Goal: Task Accomplishment & Management: Complete application form

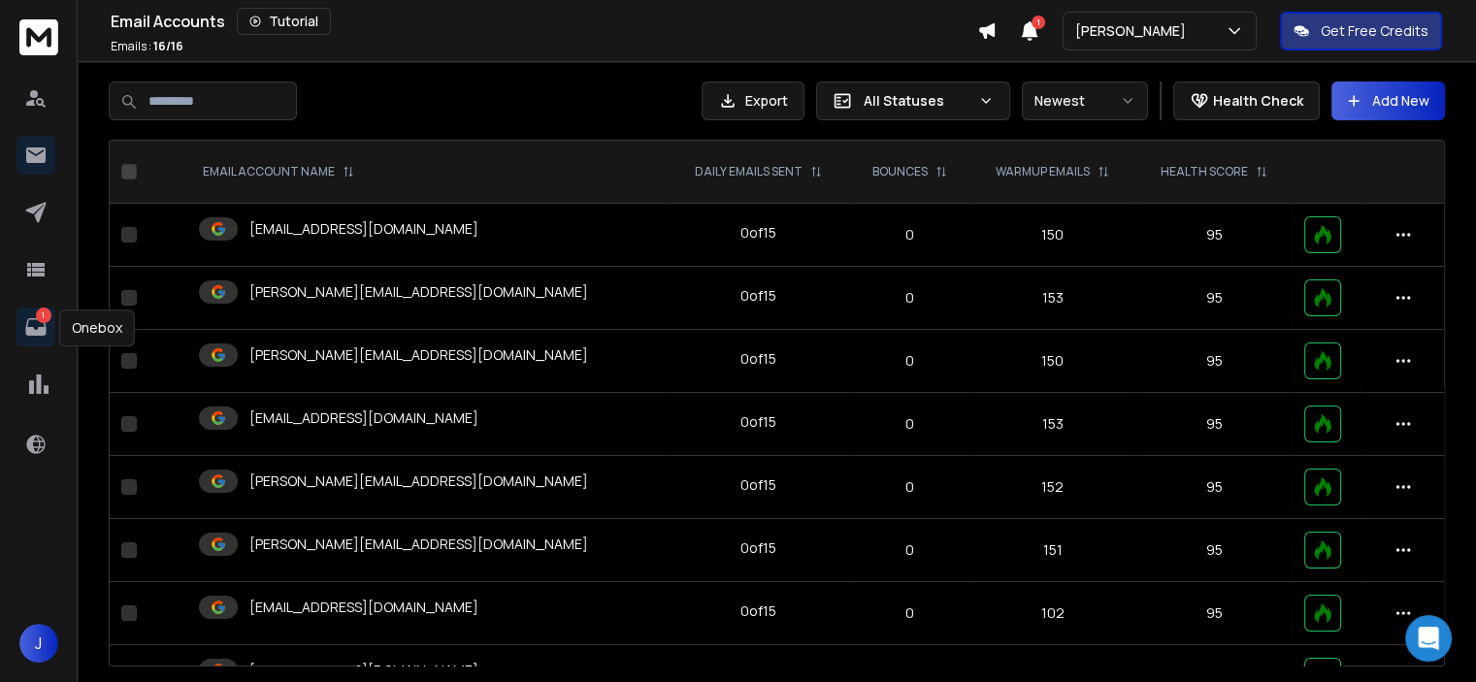
click at [34, 322] on icon at bounding box center [35, 326] width 23 height 23
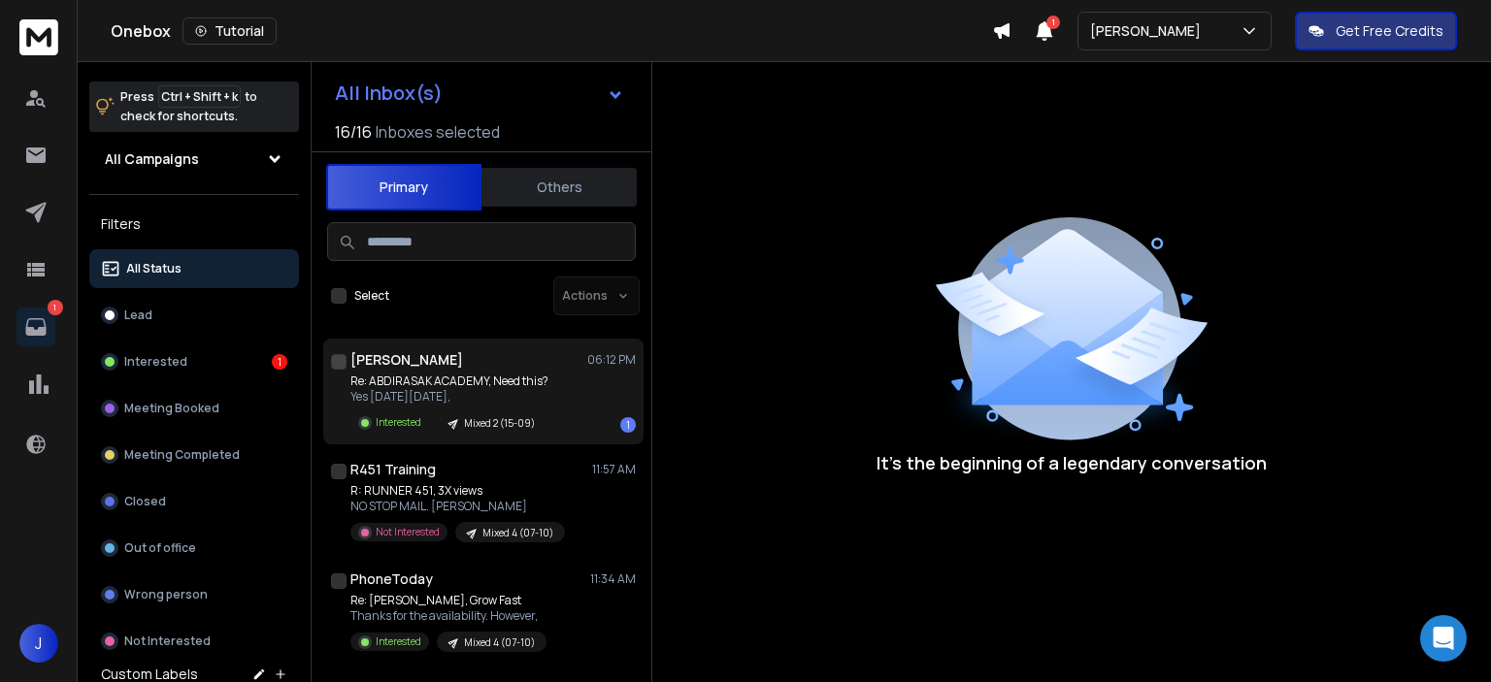
click at [543, 381] on p "Re: ABDIRASAK ACADEMY, Need this?" at bounding box center [449, 382] width 198 height 16
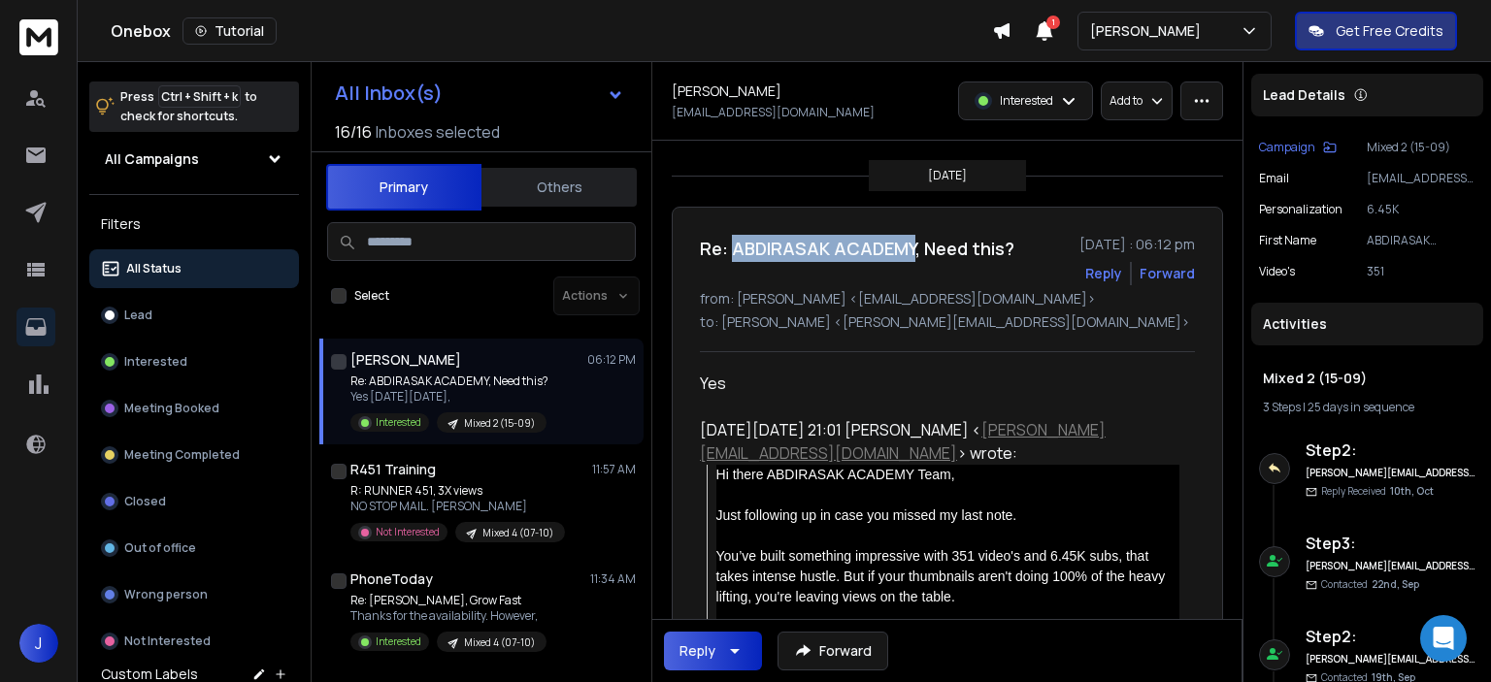
drag, startPoint x: 906, startPoint y: 247, endPoint x: 731, endPoint y: 246, distance: 175.7
click at [731, 246] on h1 "Re: ABDIRASAK ACADEMY, Need this?" at bounding box center [857, 248] width 314 height 27
copy h1 "ABDIRASAK ACADEMY"
click at [879, 311] on div "Re: ABDIRASAK ACADEMY, Need this? 10 October 2025 : 06:12 pm Reply Forward from…" at bounding box center [947, 283] width 495 height 97
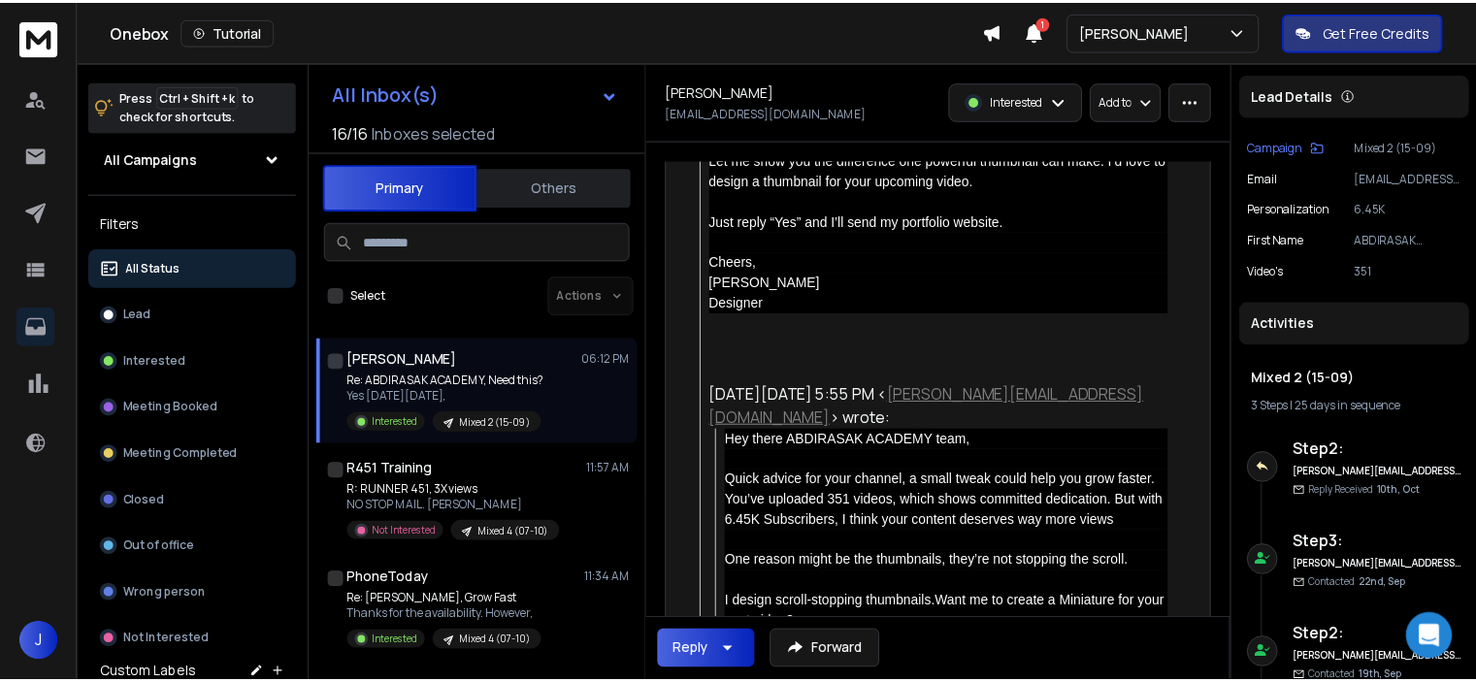
scroll to position [518, 0]
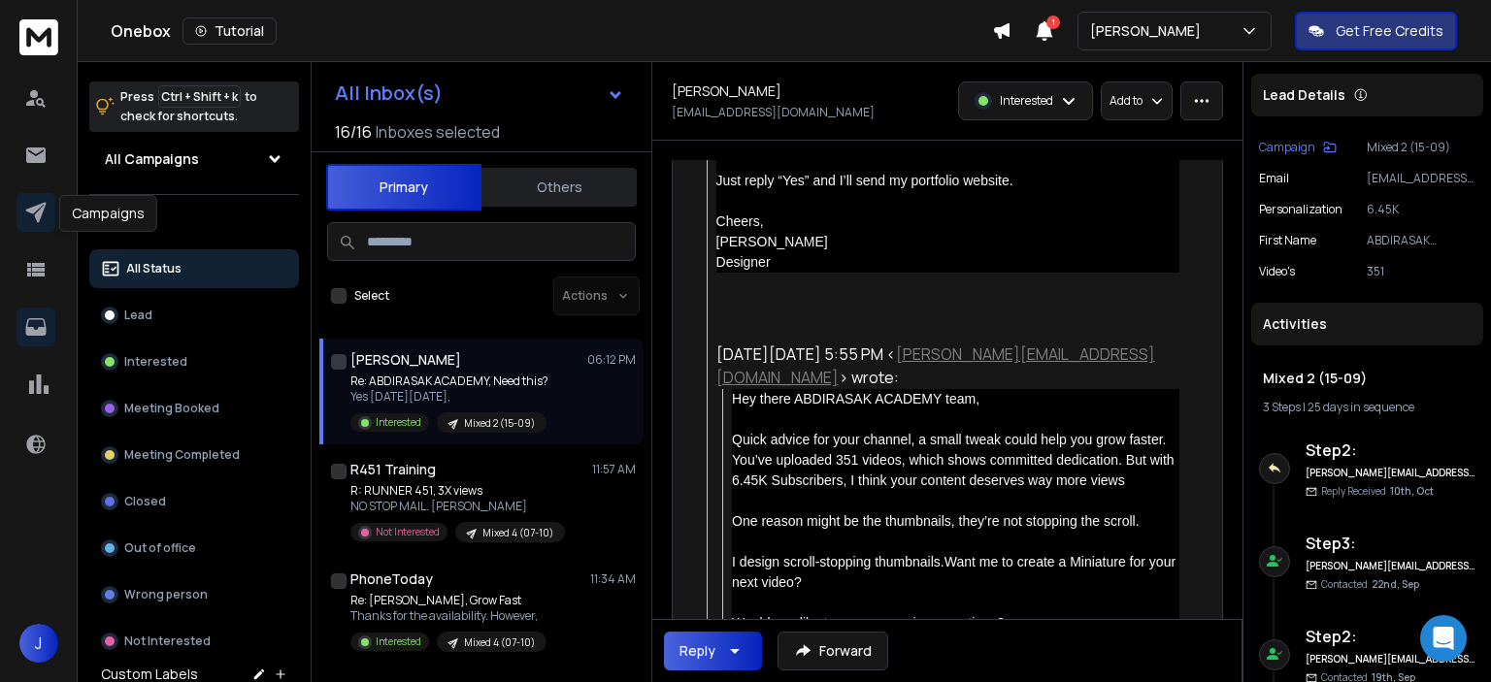
click at [31, 205] on icon at bounding box center [35, 212] width 23 height 23
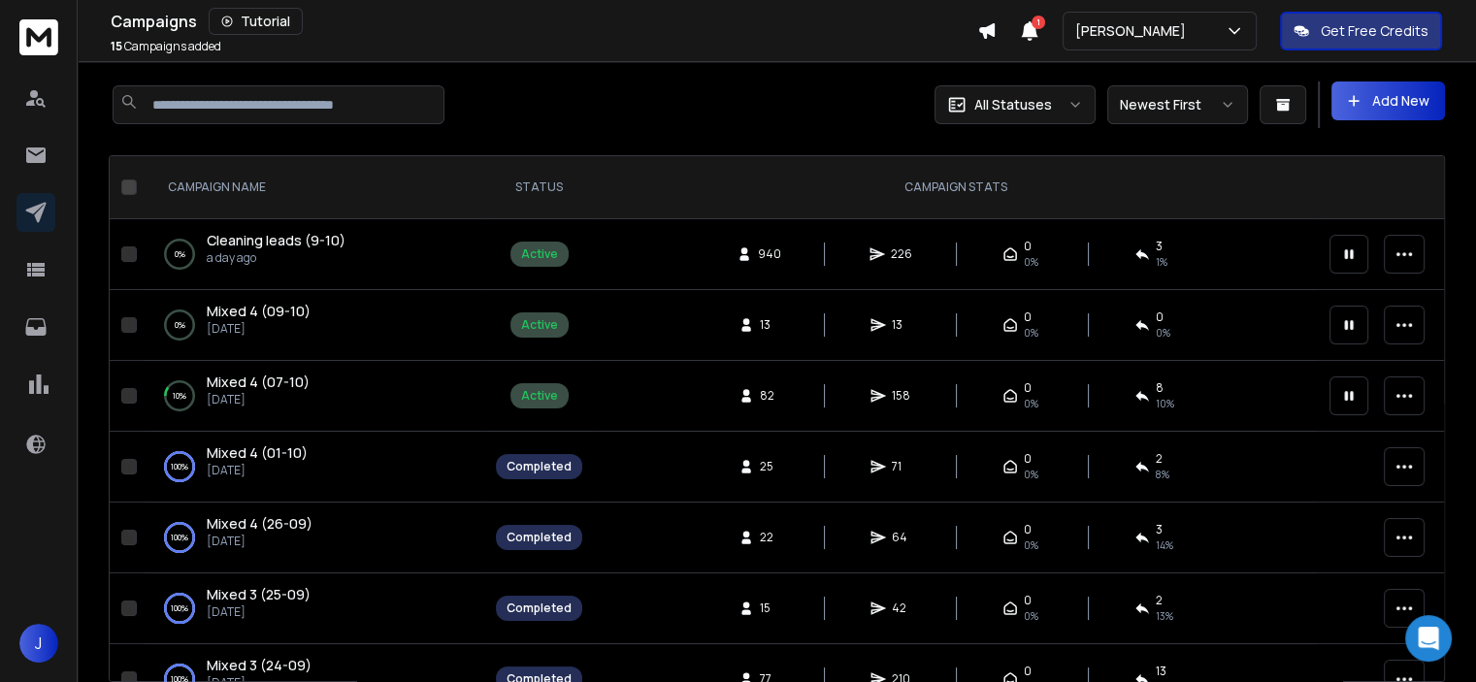
click at [256, 380] on span "Mixed 4 (07-10)" at bounding box center [258, 382] width 103 height 18
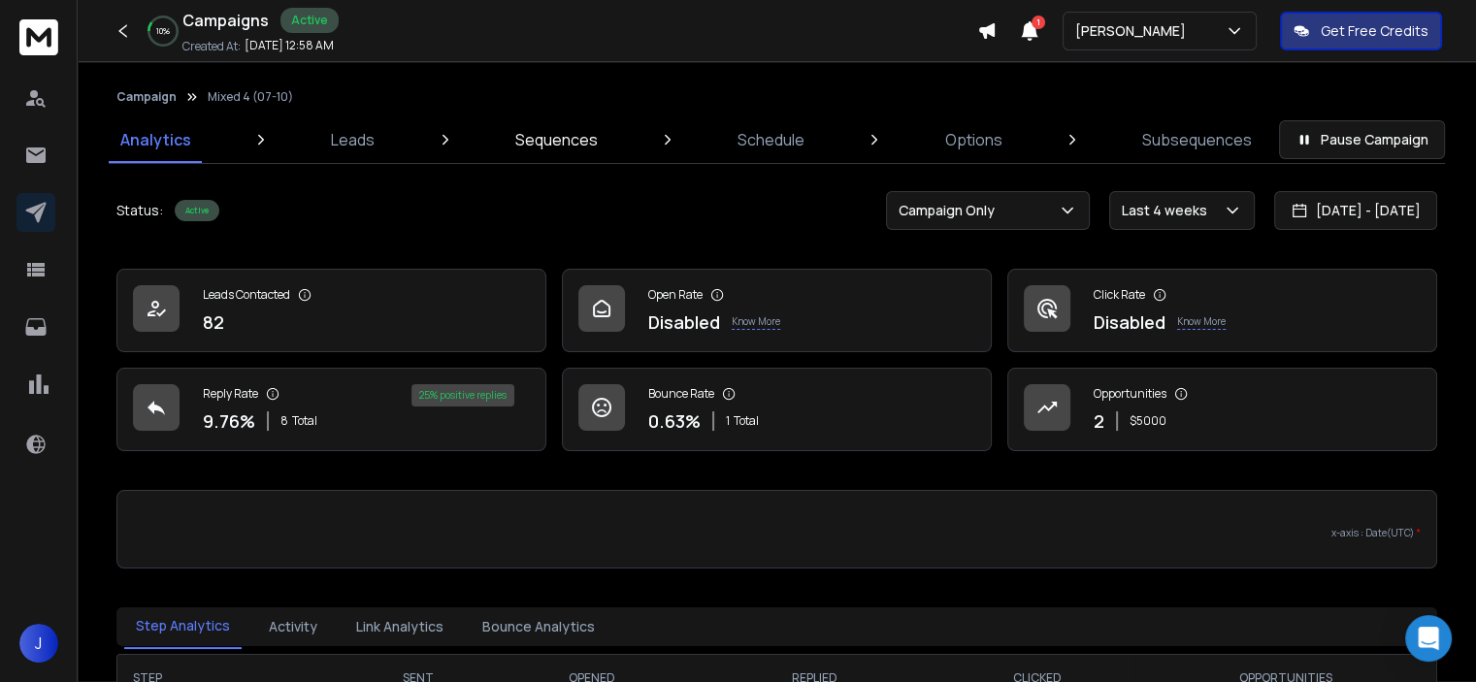
click at [555, 148] on p "Sequences" at bounding box center [556, 139] width 82 height 23
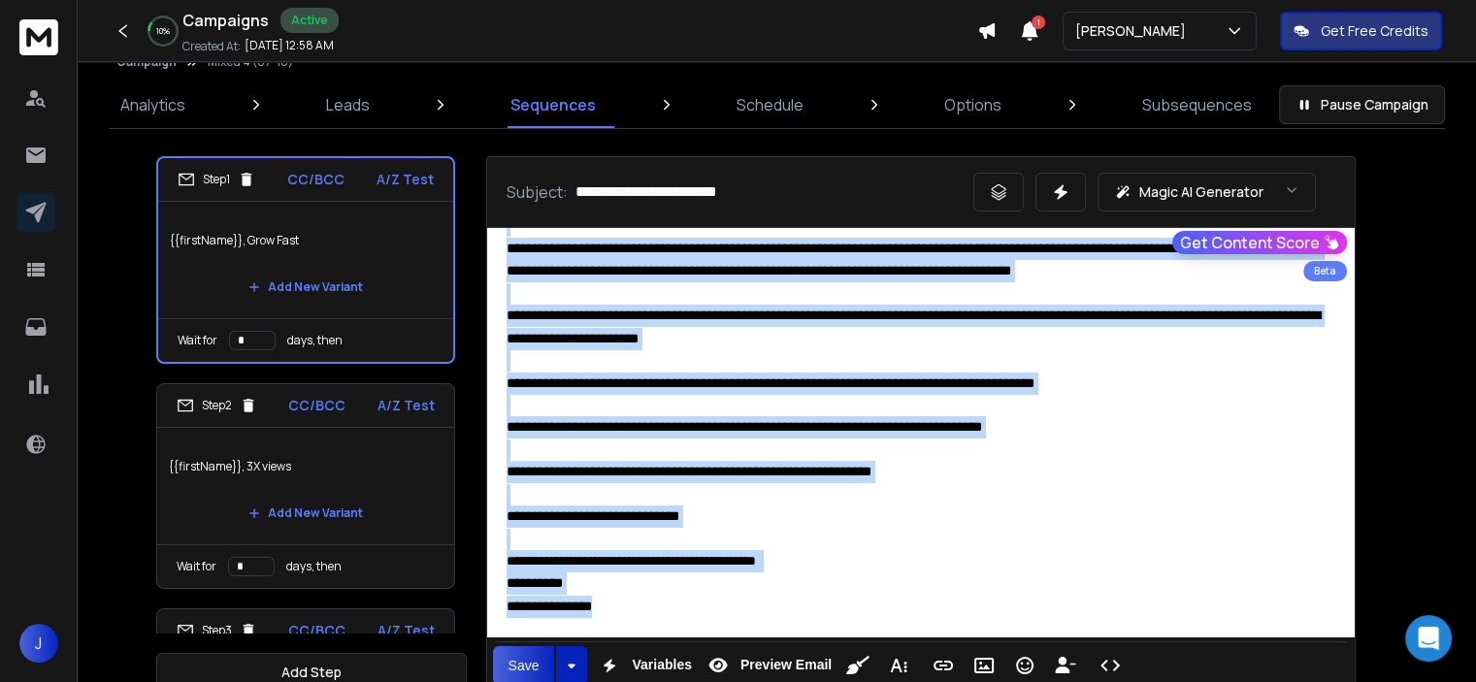
scroll to position [73, 0]
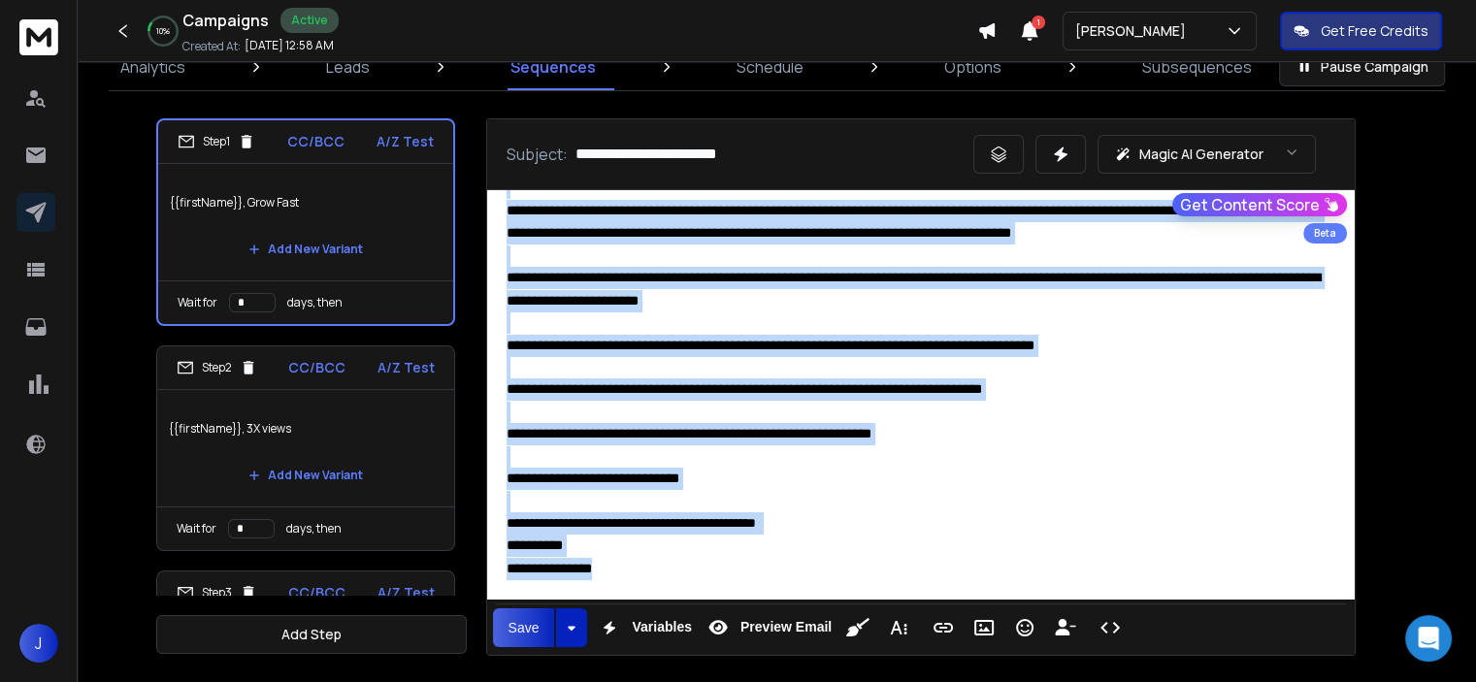
drag, startPoint x: 505, startPoint y: 292, endPoint x: 904, endPoint y: 564, distance: 482.6
click at [904, 564] on b "**********" at bounding box center [921, 367] width 829 height 425
copy b "**********"
click at [326, 434] on p "{{firstName}}, 3X views" at bounding box center [306, 429] width 274 height 54
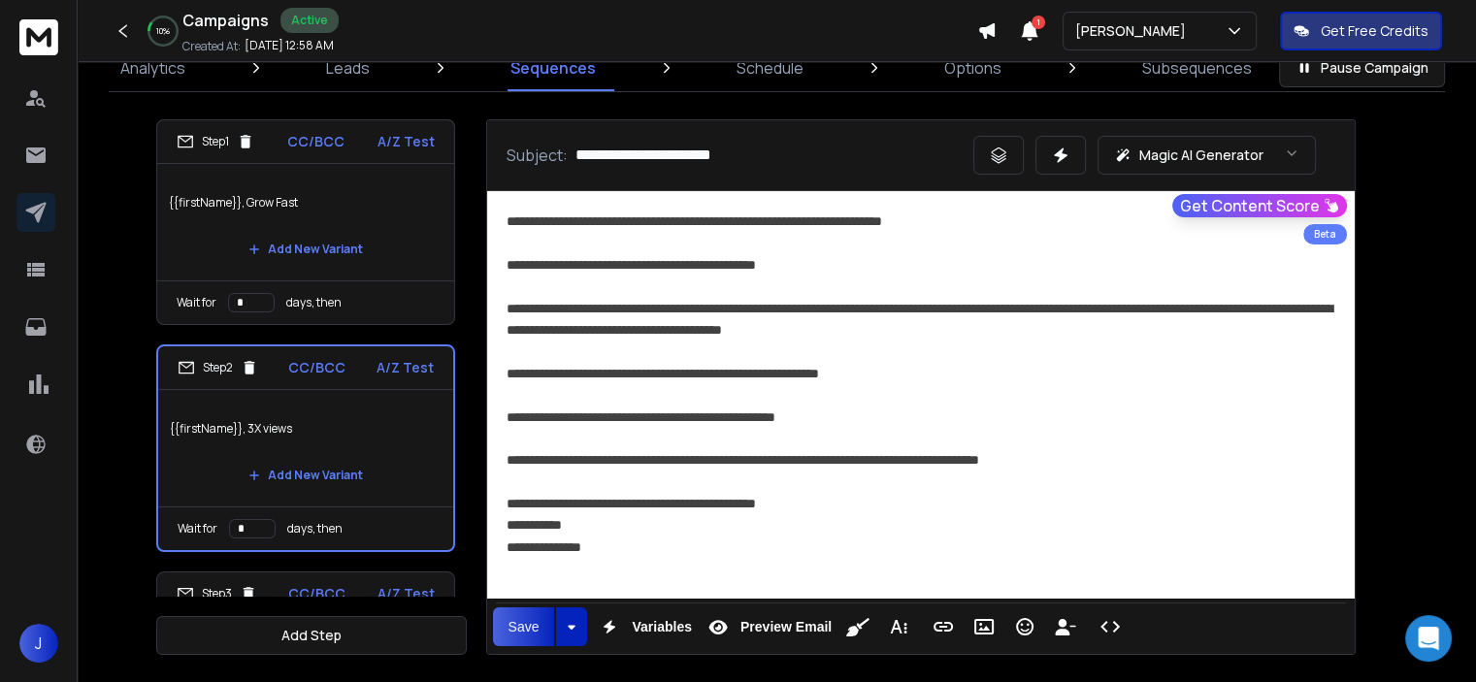
scroll to position [71, 0]
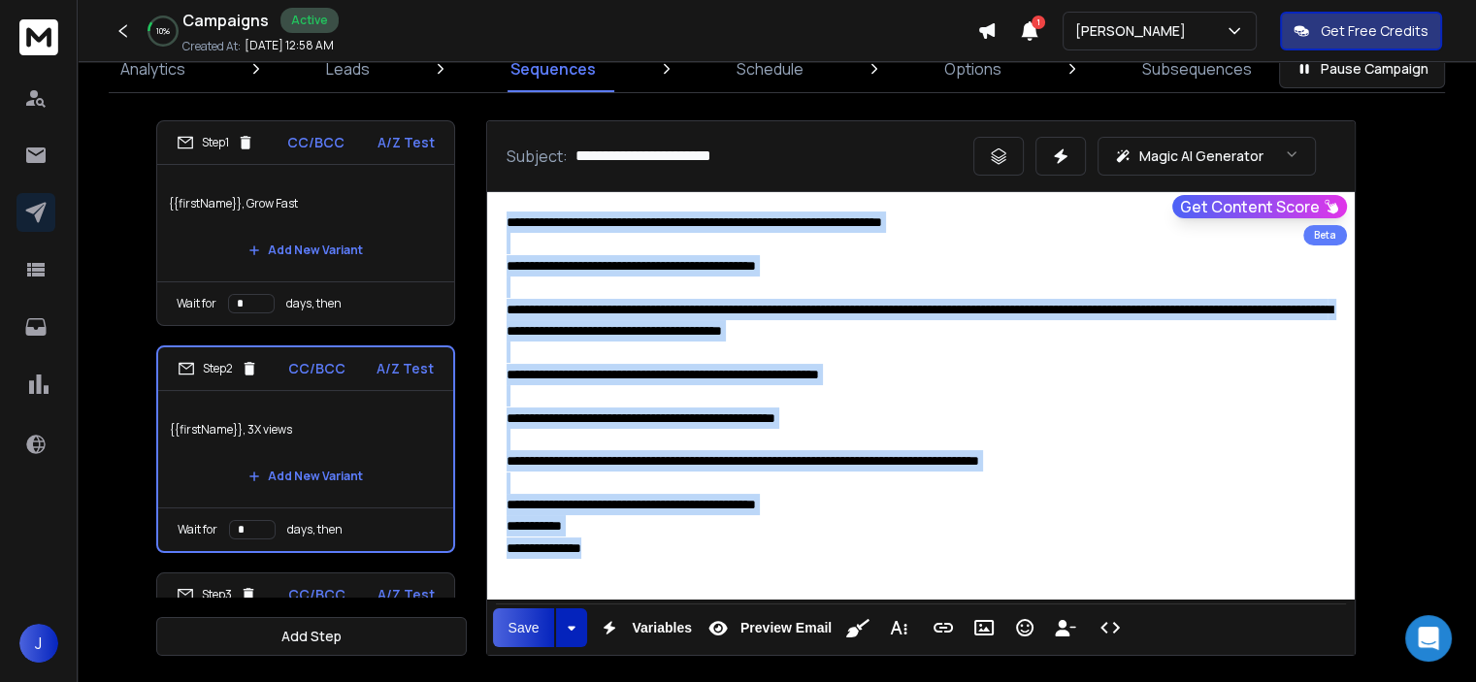
drag, startPoint x: 499, startPoint y: 220, endPoint x: 757, endPoint y: 546, distance: 415.9
click at [757, 546] on div "**********" at bounding box center [921, 396] width 868 height 408
copy b "**********"
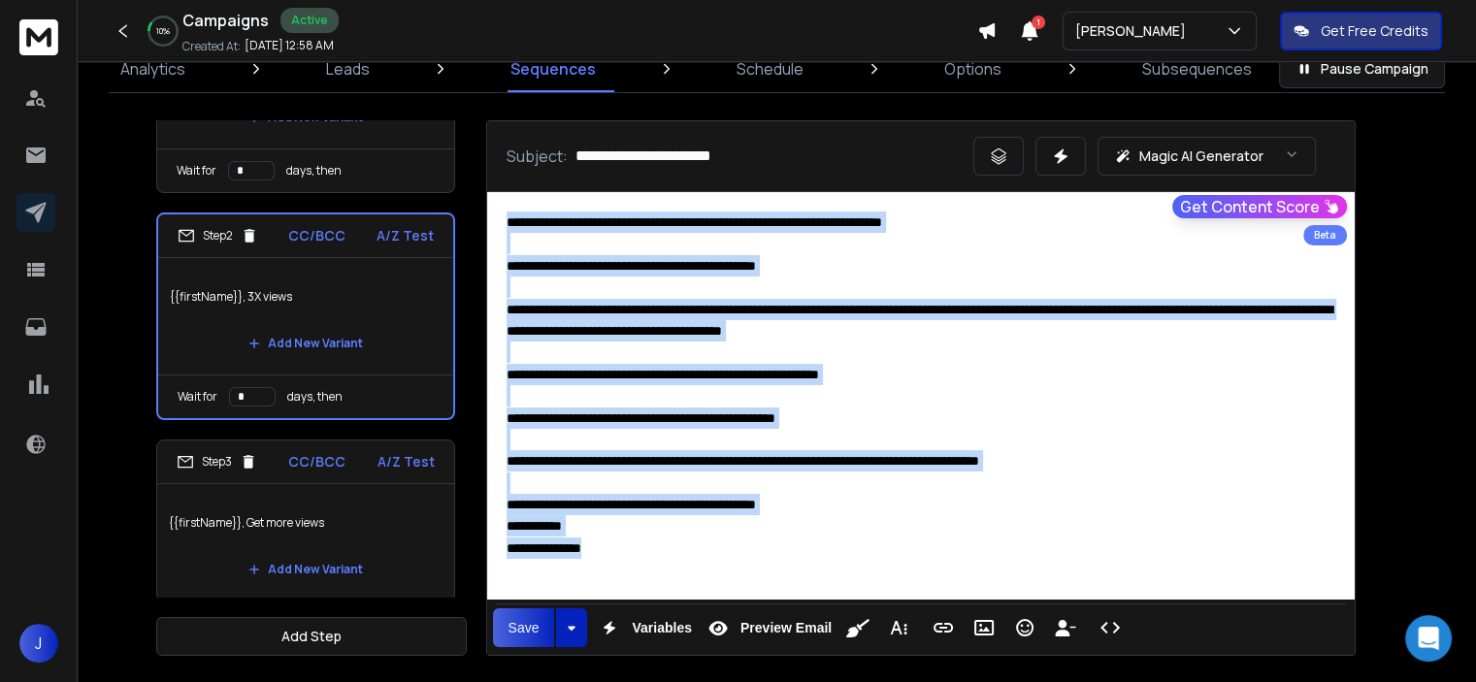
scroll to position [134, 0]
click at [342, 511] on p "{{firstName}}, Get more views" at bounding box center [306, 522] width 274 height 54
type input "**********"
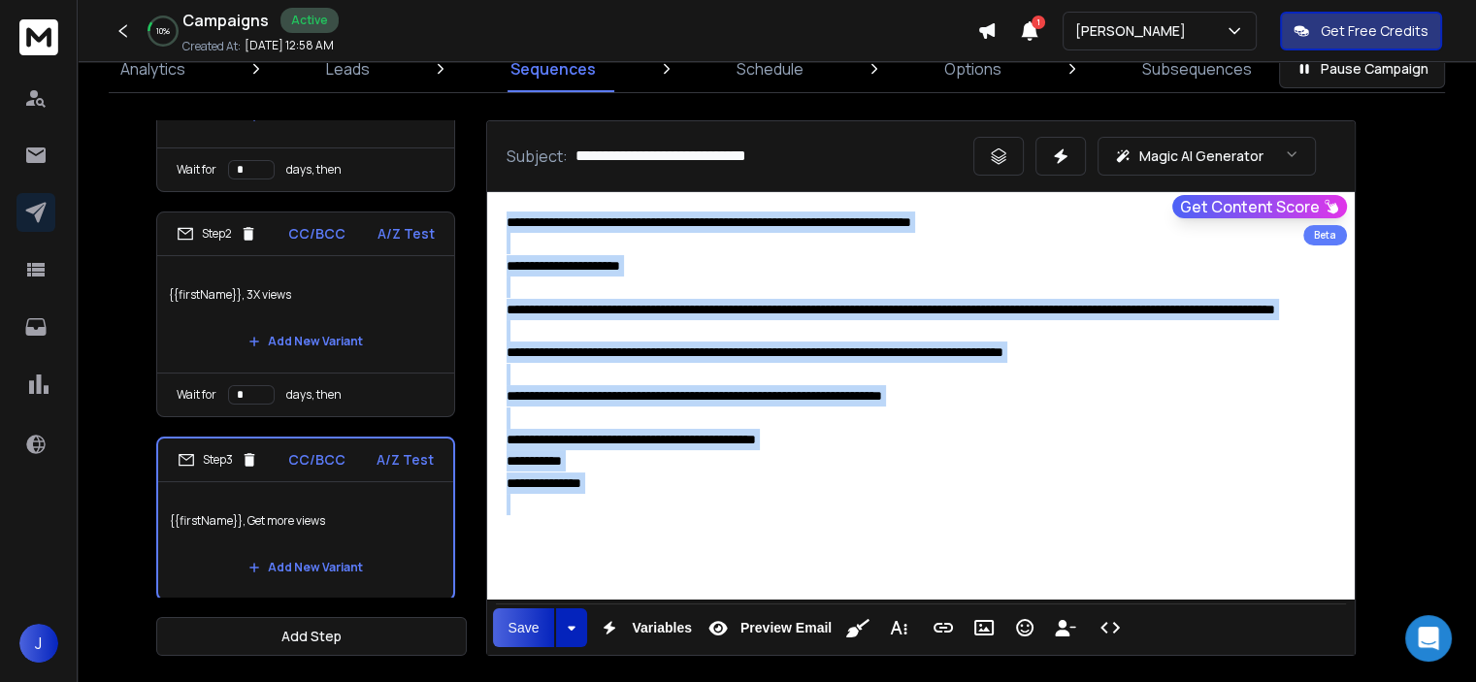
drag, startPoint x: 501, startPoint y: 221, endPoint x: 682, endPoint y: 542, distance: 368.1
click at [682, 542] on div "**********" at bounding box center [921, 396] width 868 height 408
copy b "**********"
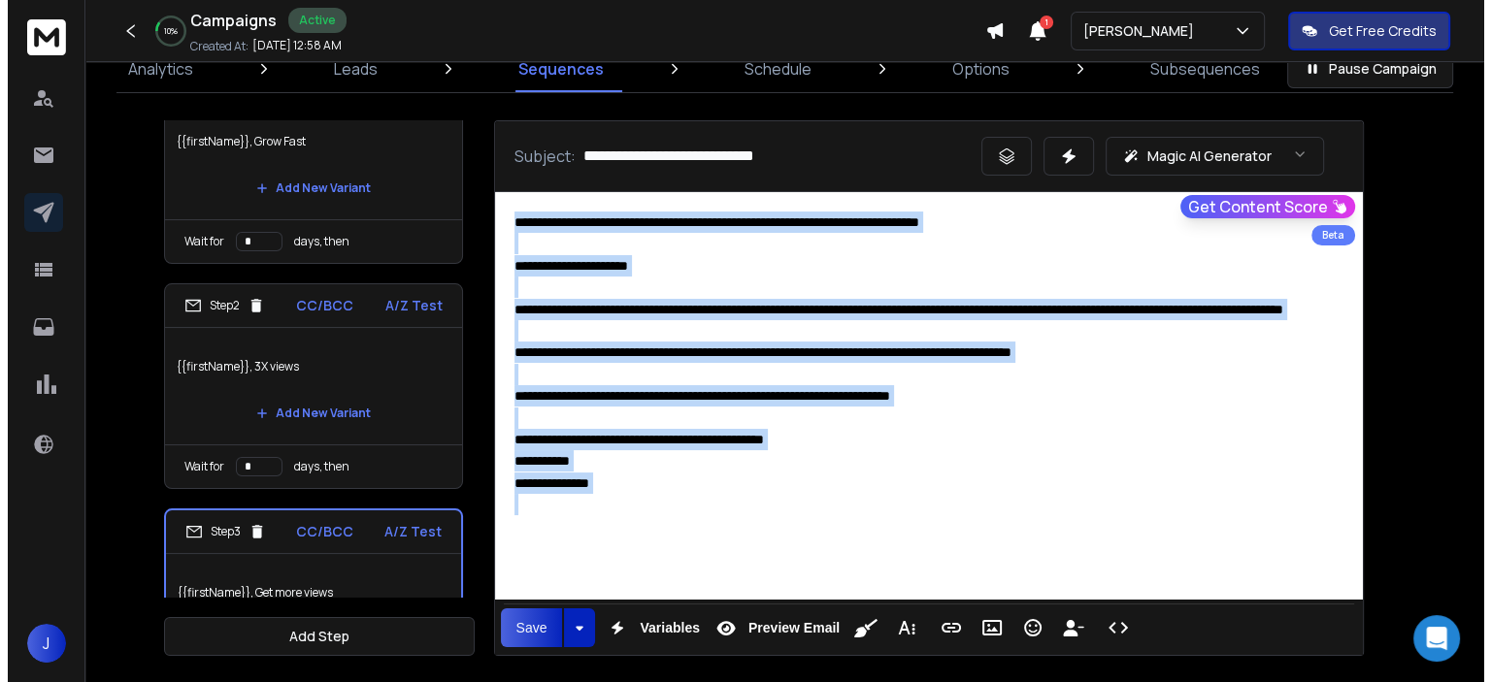
scroll to position [0, 0]
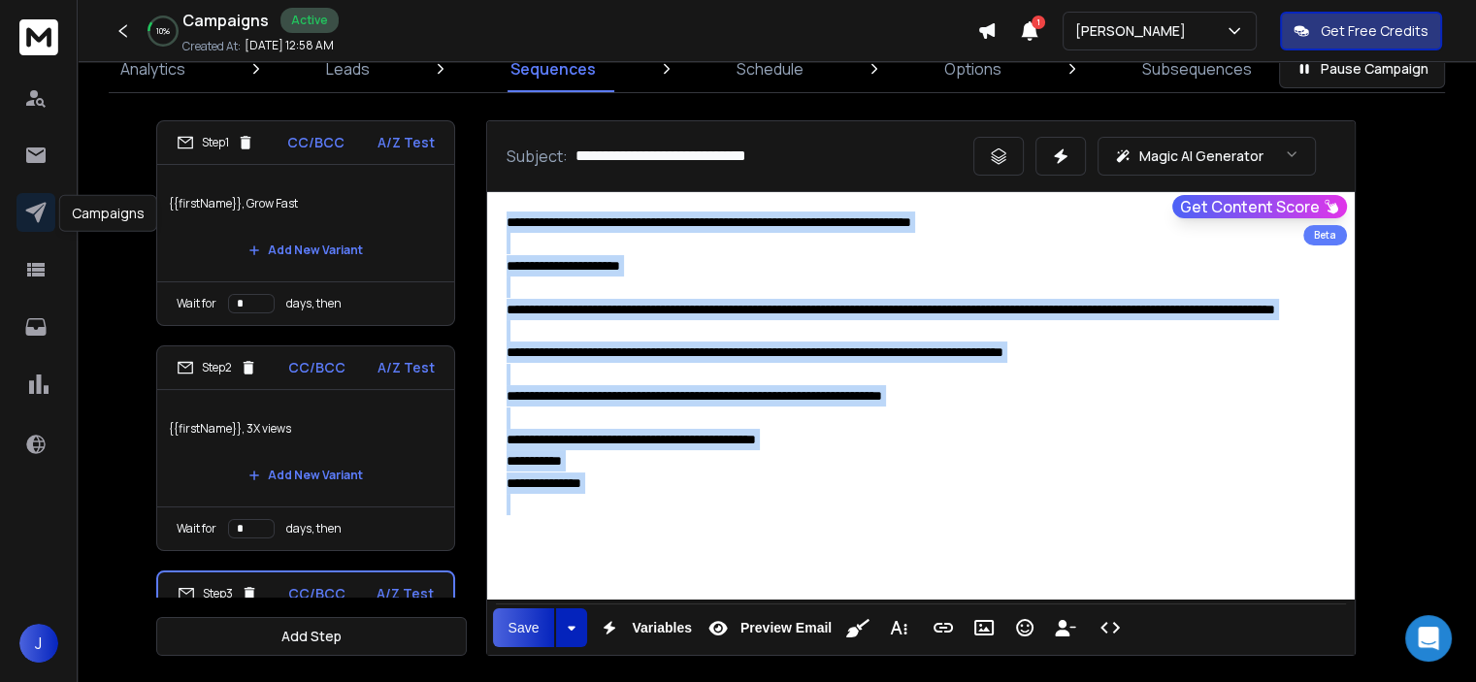
click at [25, 211] on icon at bounding box center [35, 213] width 20 height 20
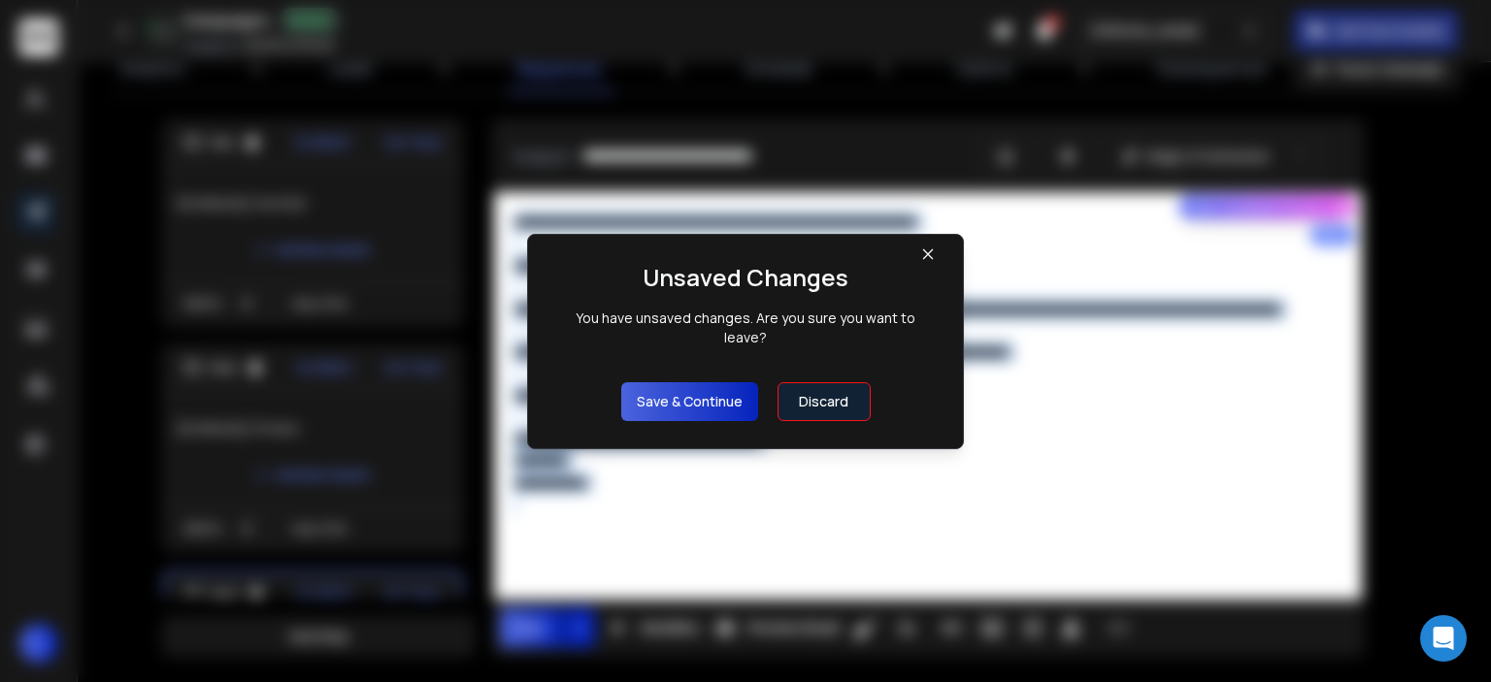
click at [833, 382] on button "Discard" at bounding box center [823, 401] width 93 height 39
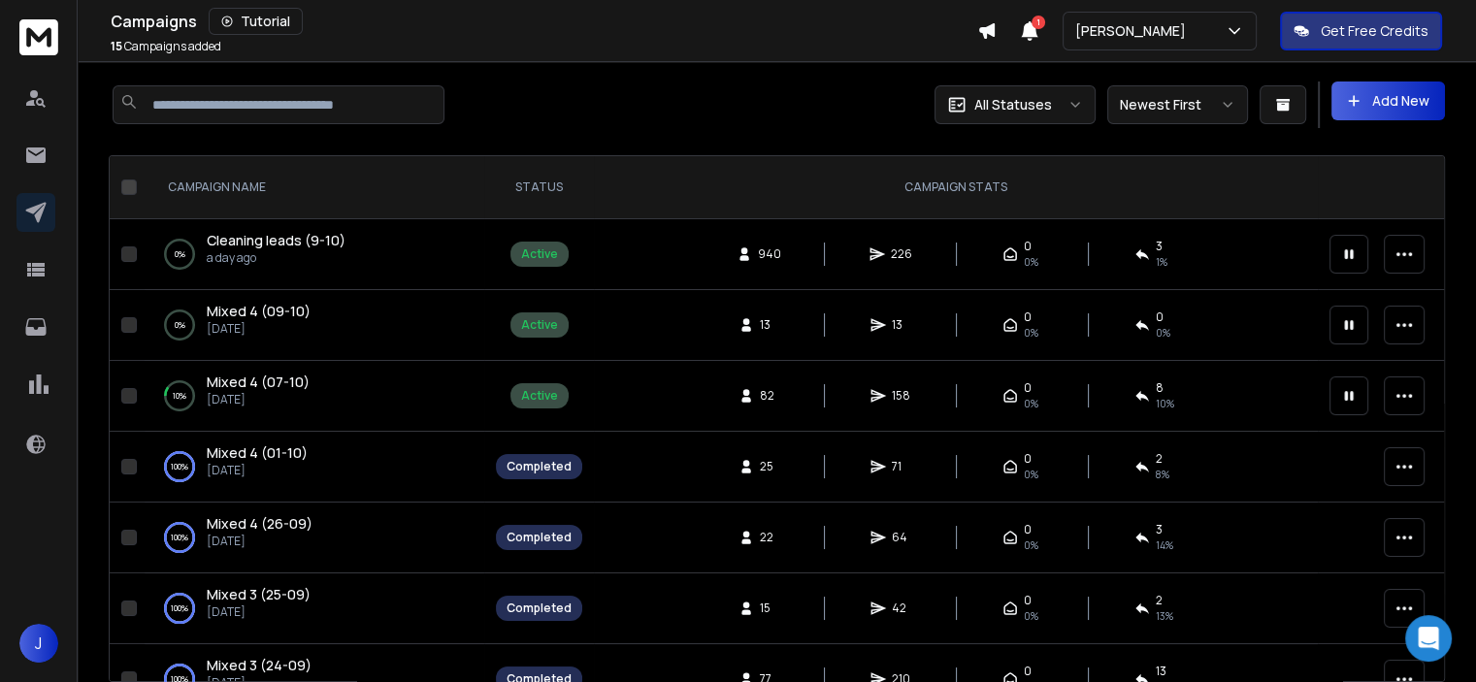
click at [1381, 100] on button "Add New" at bounding box center [1388, 101] width 114 height 39
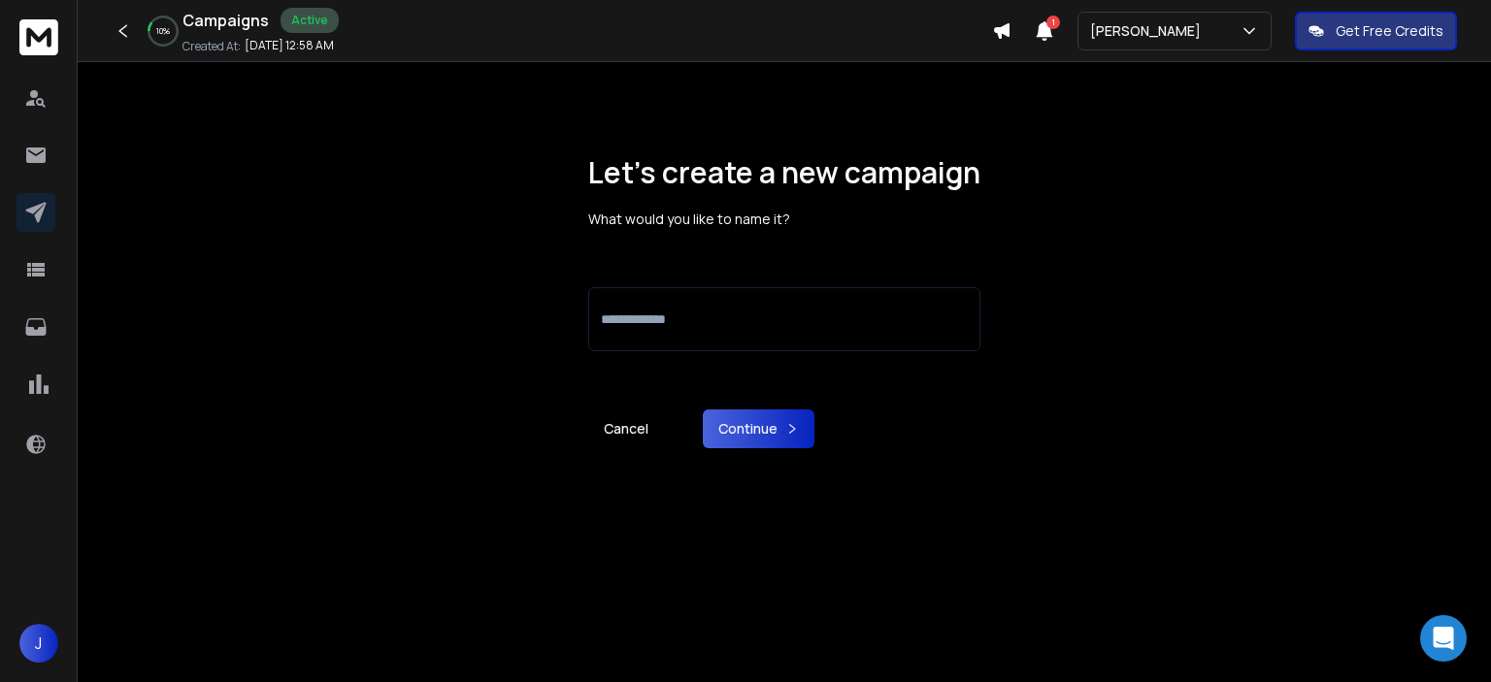
click at [664, 307] on input at bounding box center [784, 319] width 392 height 64
click at [651, 317] on input "**********" at bounding box center [784, 319] width 392 height 64
click at [677, 317] on input "**********" at bounding box center [784, 319] width 392 height 64
drag, startPoint x: 695, startPoint y: 315, endPoint x: 660, endPoint y: 321, distance: 35.4
click at [660, 321] on input "**********" at bounding box center [784, 319] width 392 height 64
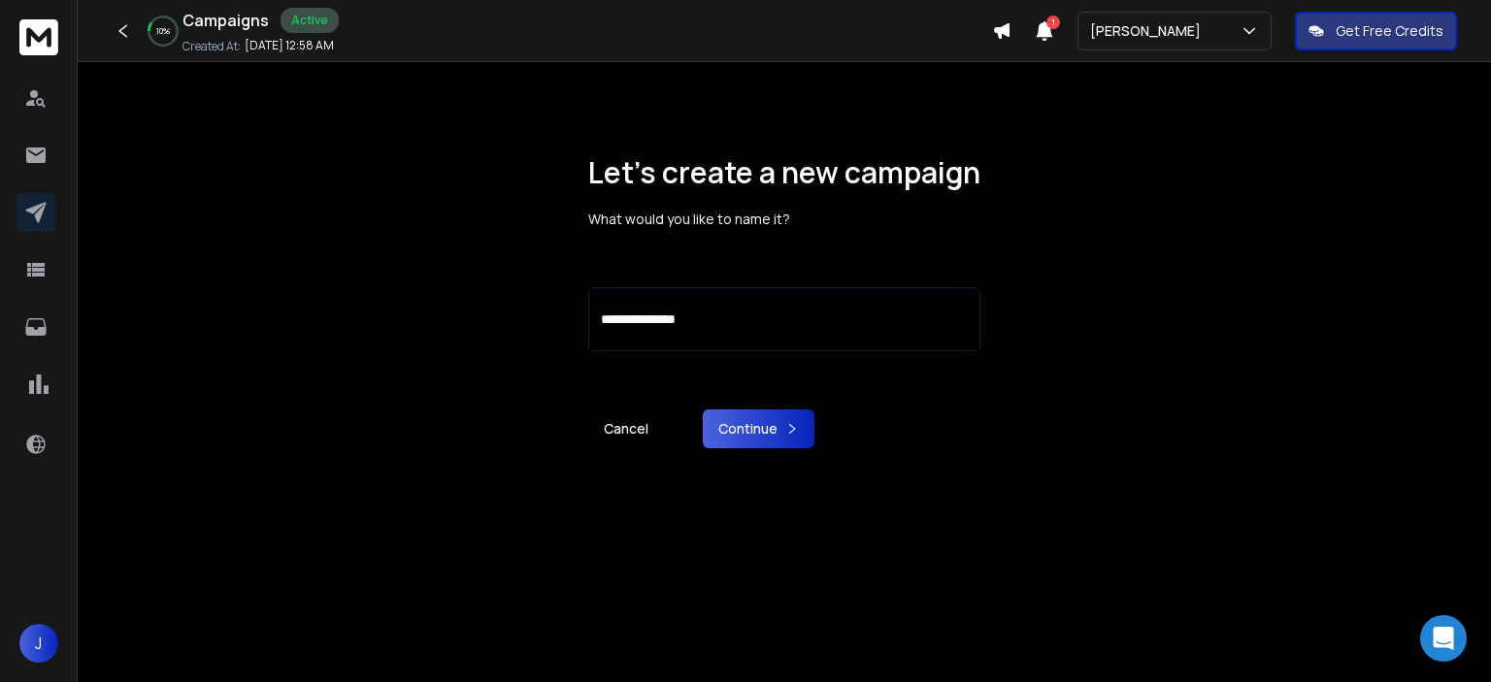
type input "**********"
click at [780, 443] on button "Continue" at bounding box center [759, 429] width 112 height 39
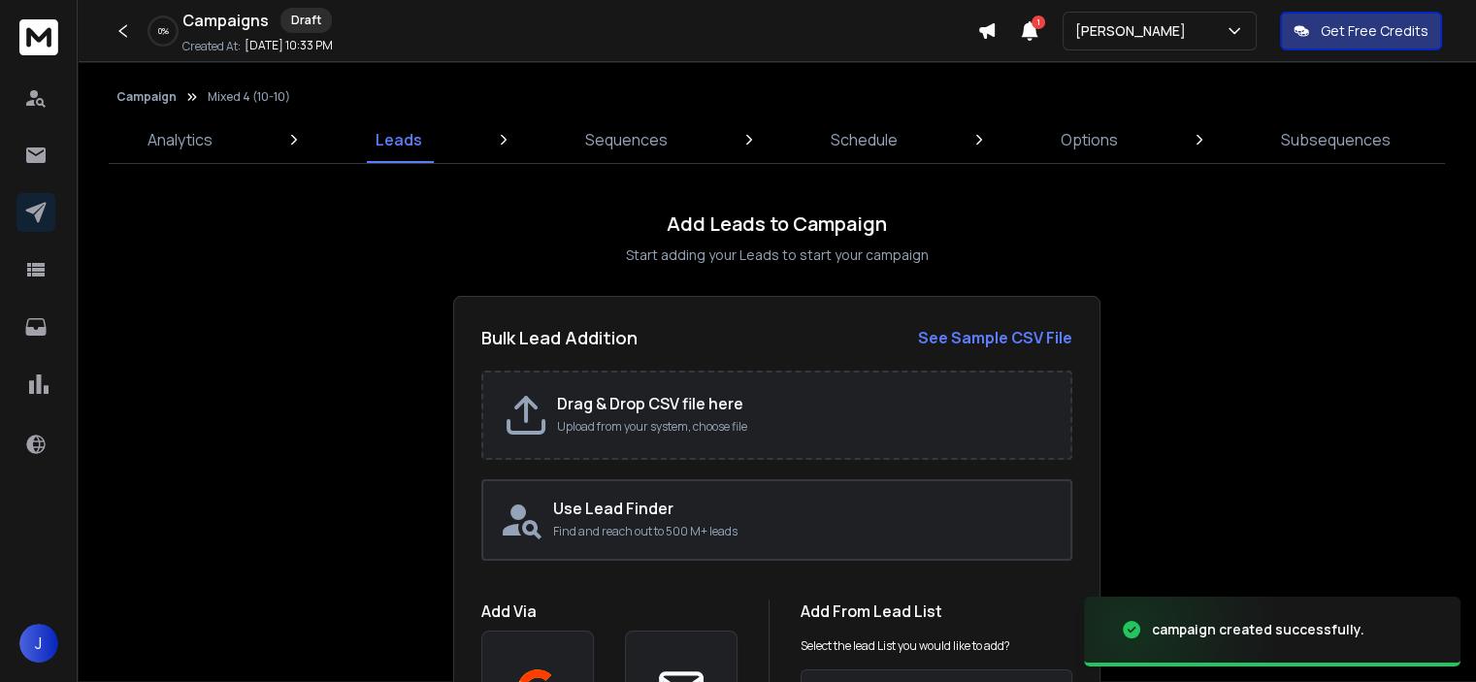
click at [691, 411] on h2 "Drag & Drop CSV file here" at bounding box center [804, 403] width 494 height 23
type input "**********"
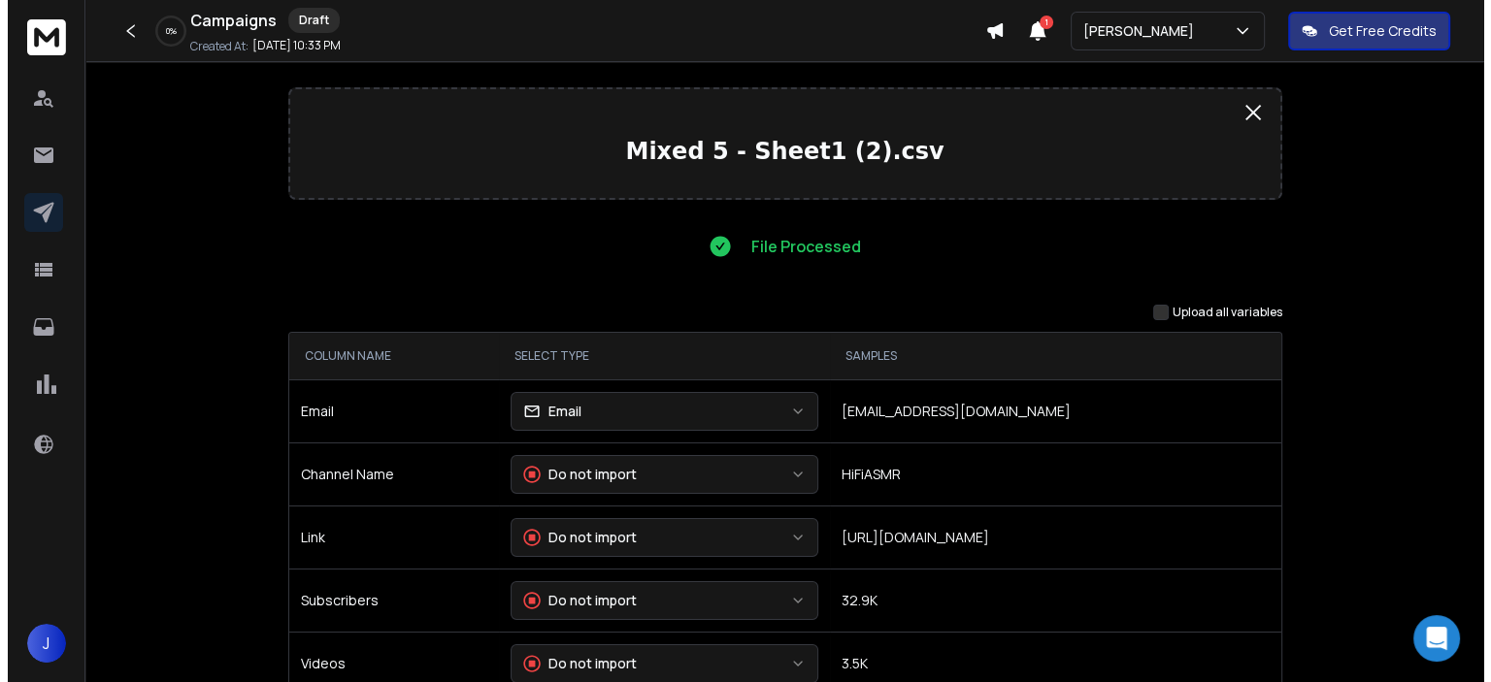
scroll to position [97, 0]
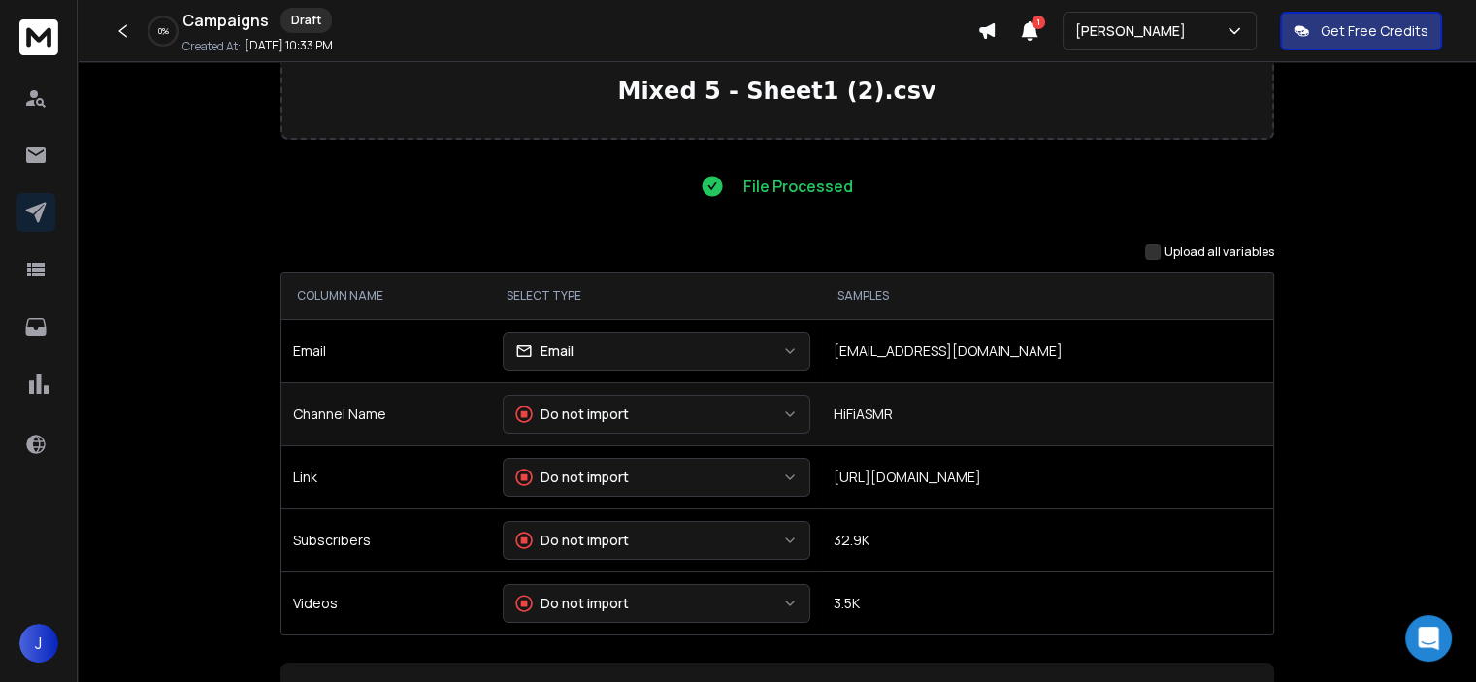
click at [619, 411] on div "Do not import" at bounding box center [572, 414] width 114 height 19
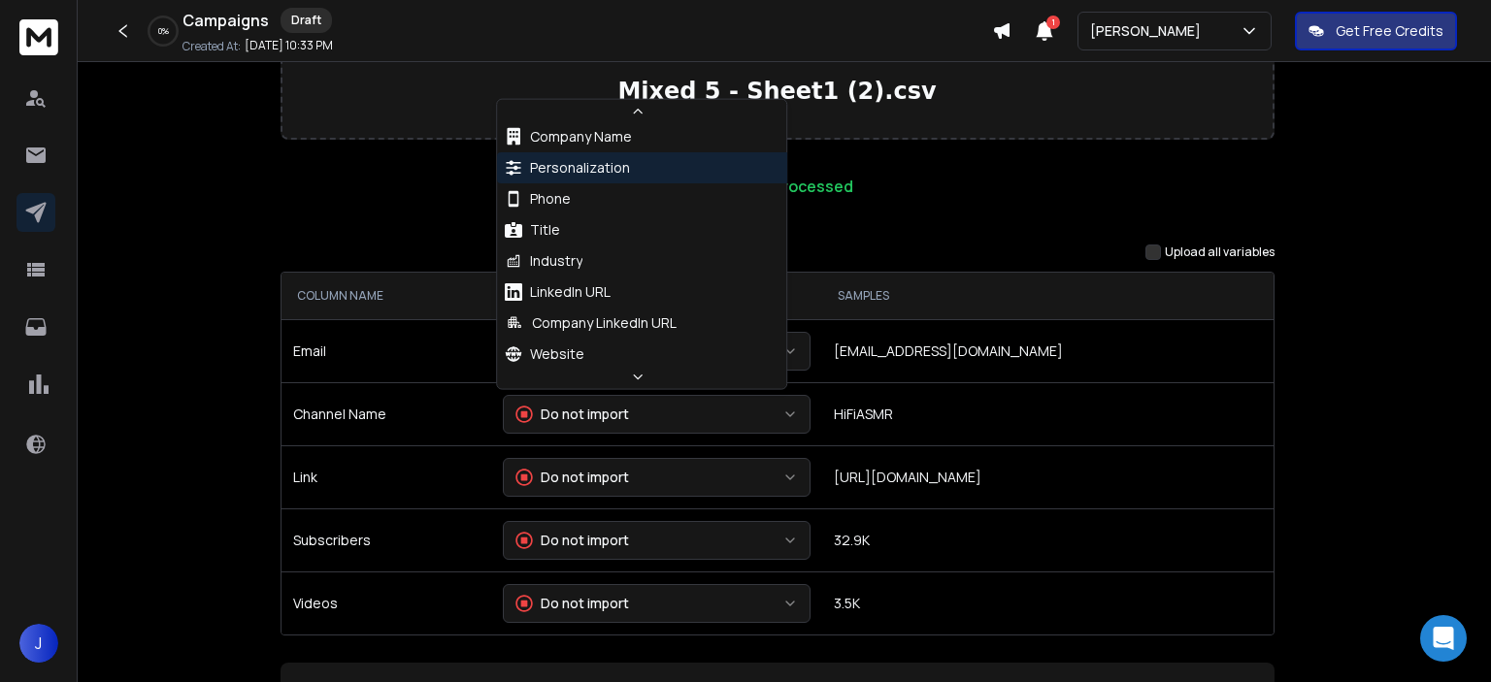
scroll to position [0, 0]
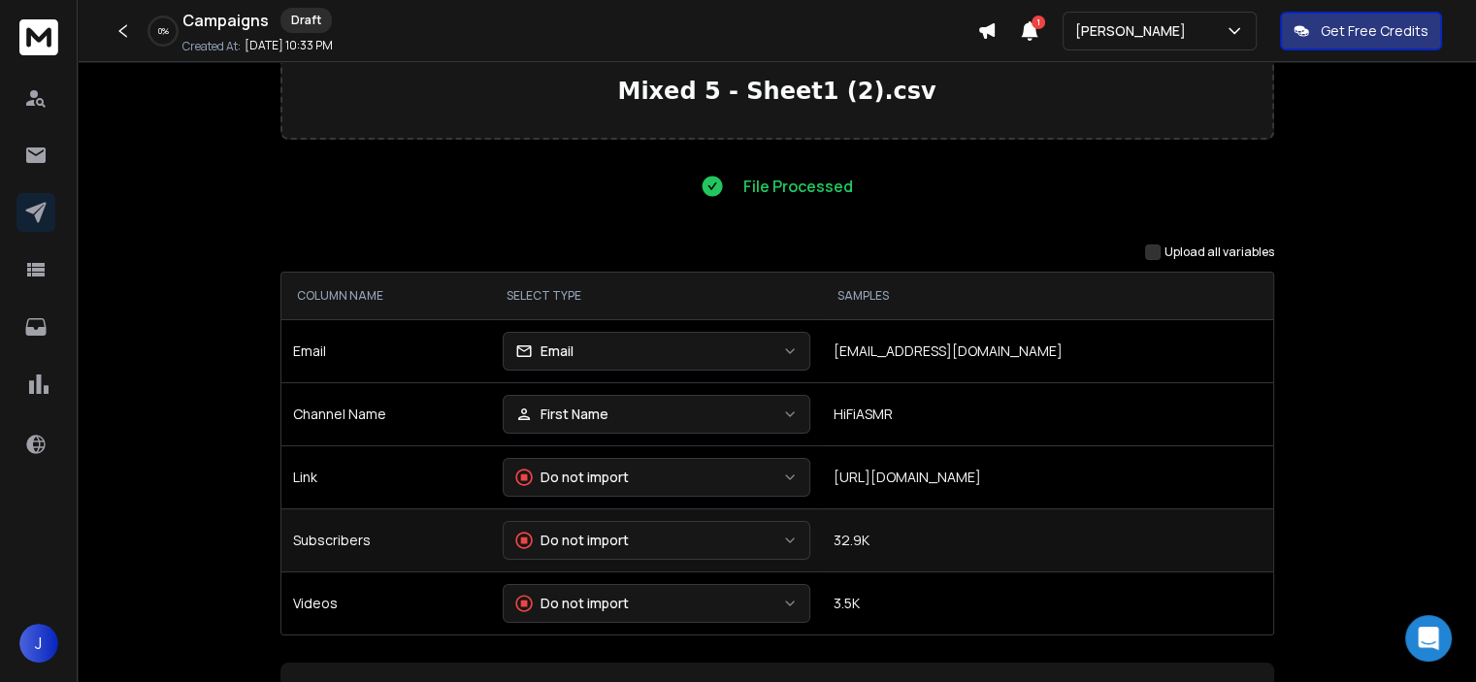
click at [574, 534] on div "Do not import" at bounding box center [572, 540] width 114 height 19
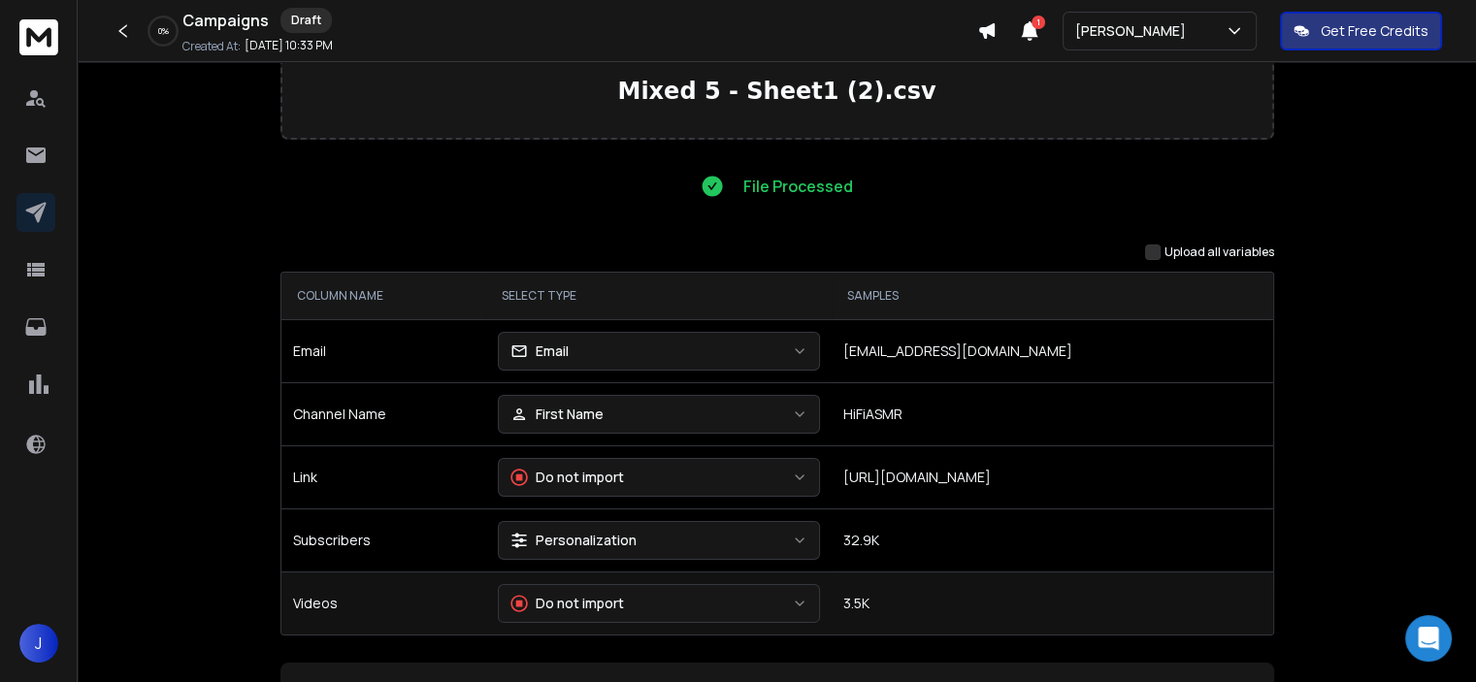
click at [551, 601] on div "Do not import" at bounding box center [567, 603] width 114 height 19
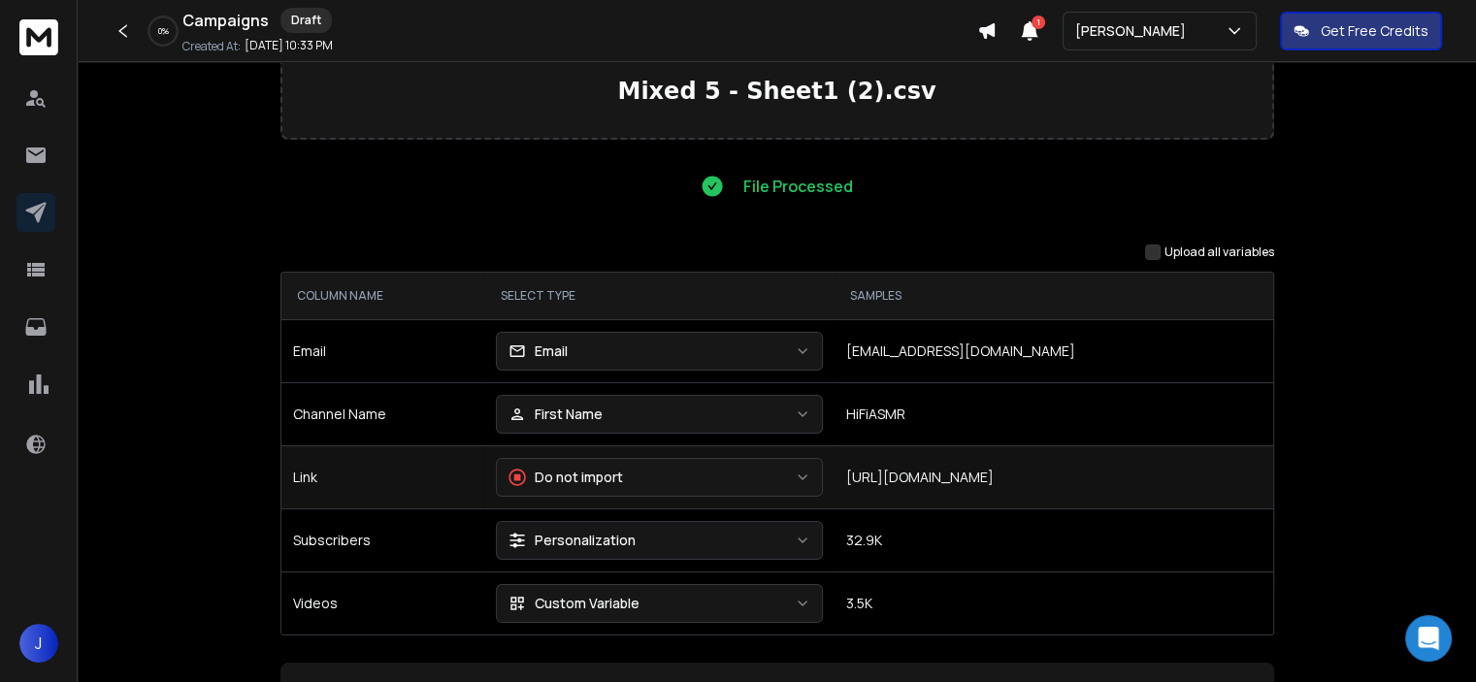
scroll to position [341, 0]
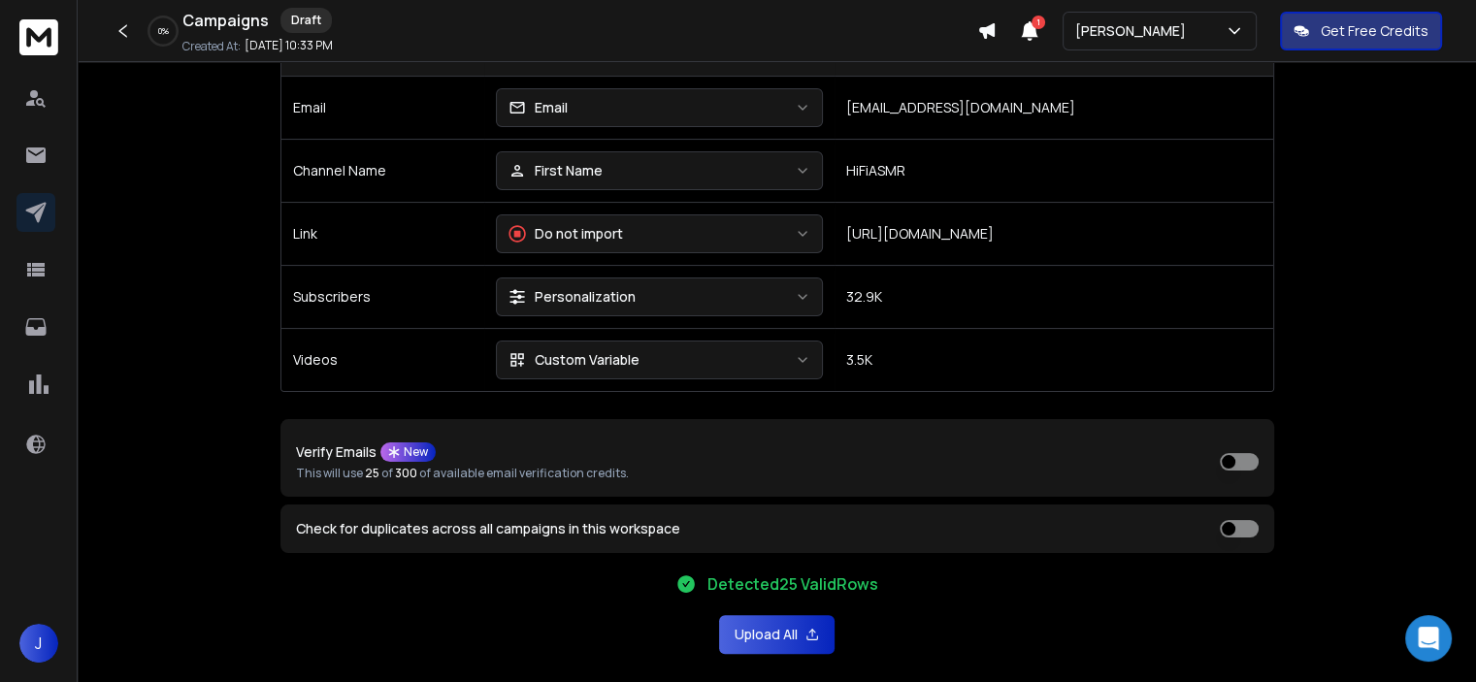
click at [759, 625] on button "Upload All" at bounding box center [776, 634] width 115 height 39
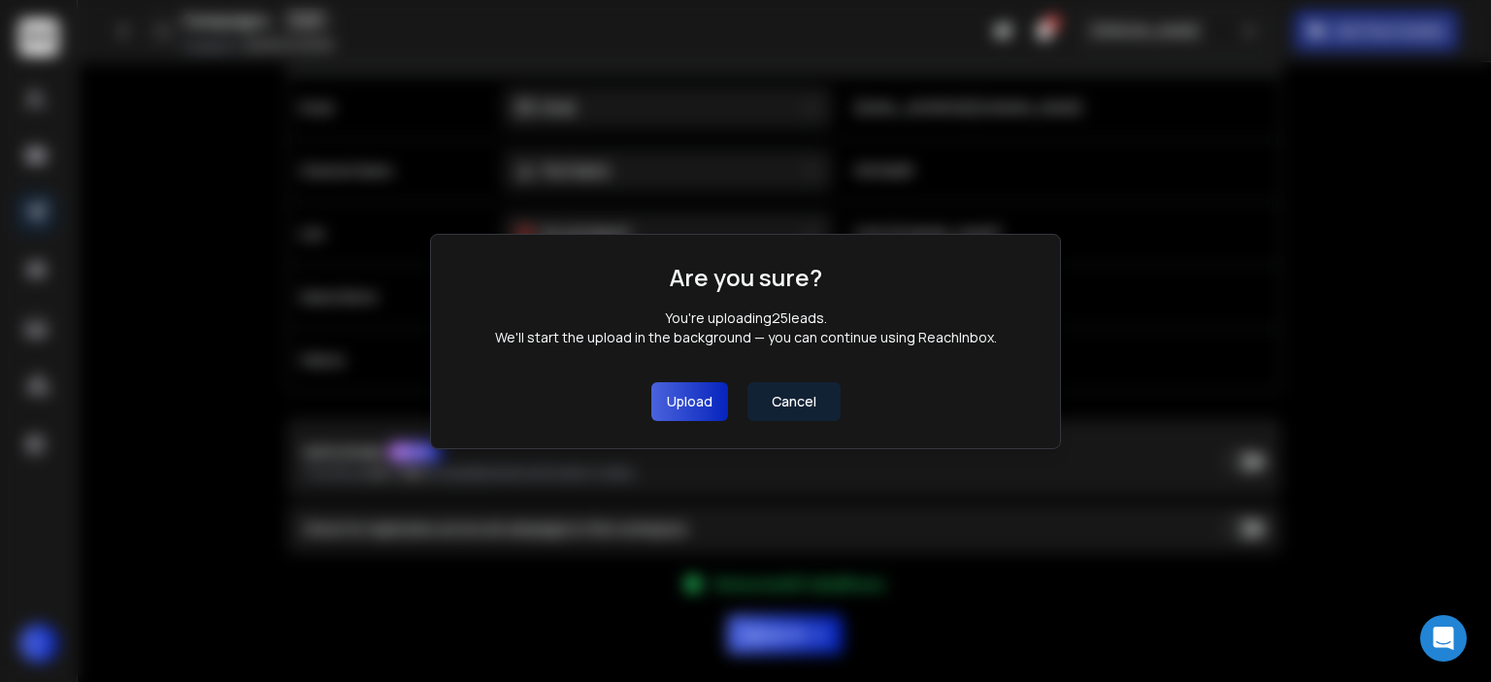
click at [683, 408] on button "Upload" at bounding box center [689, 401] width 77 height 39
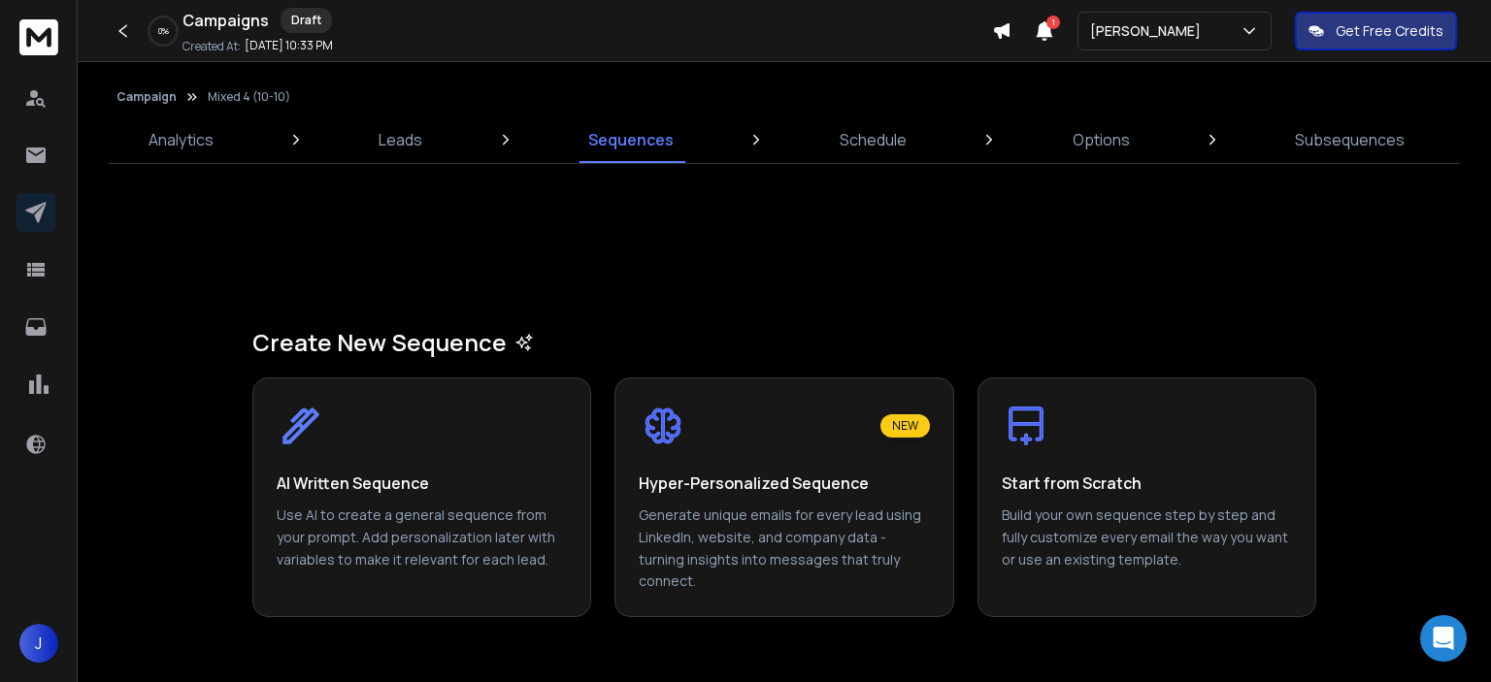
click at [1005, 449] on icon "button" at bounding box center [1026, 426] width 49 height 49
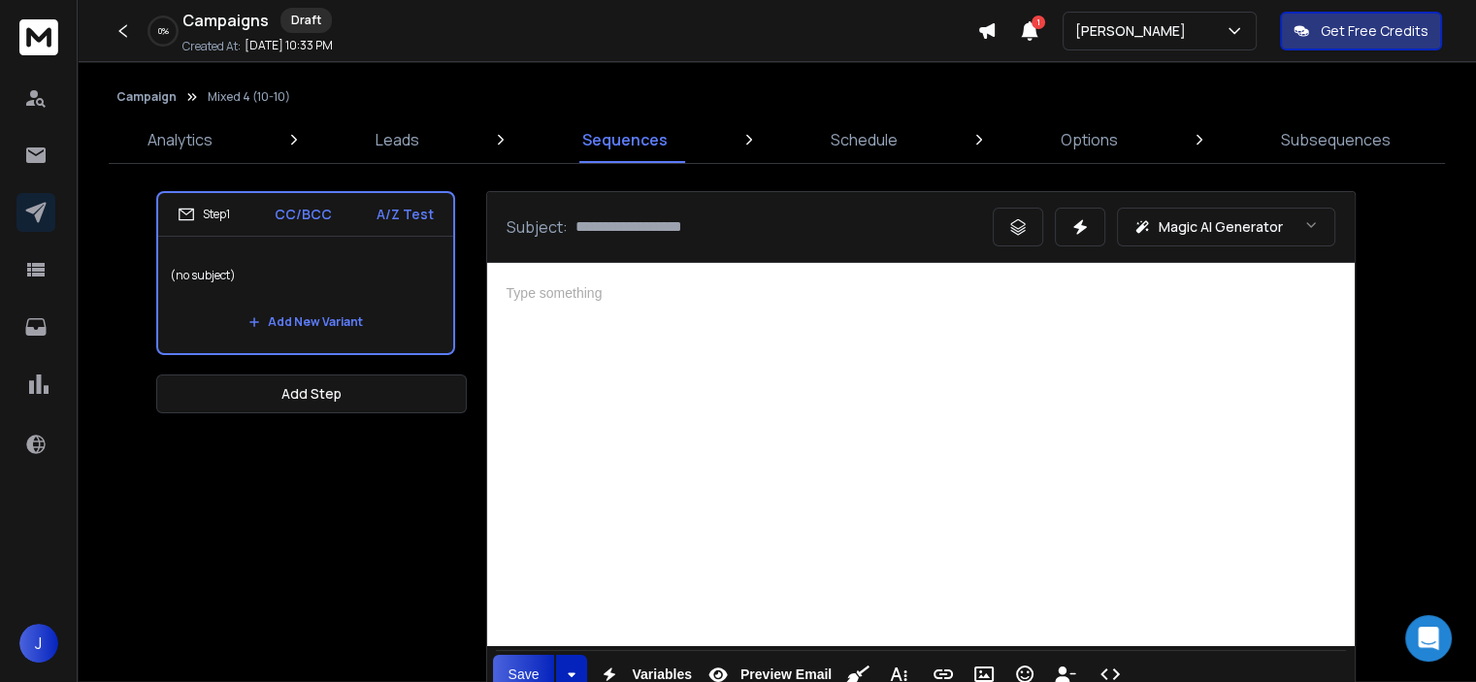
click at [574, 305] on div at bounding box center [921, 454] width 868 height 383
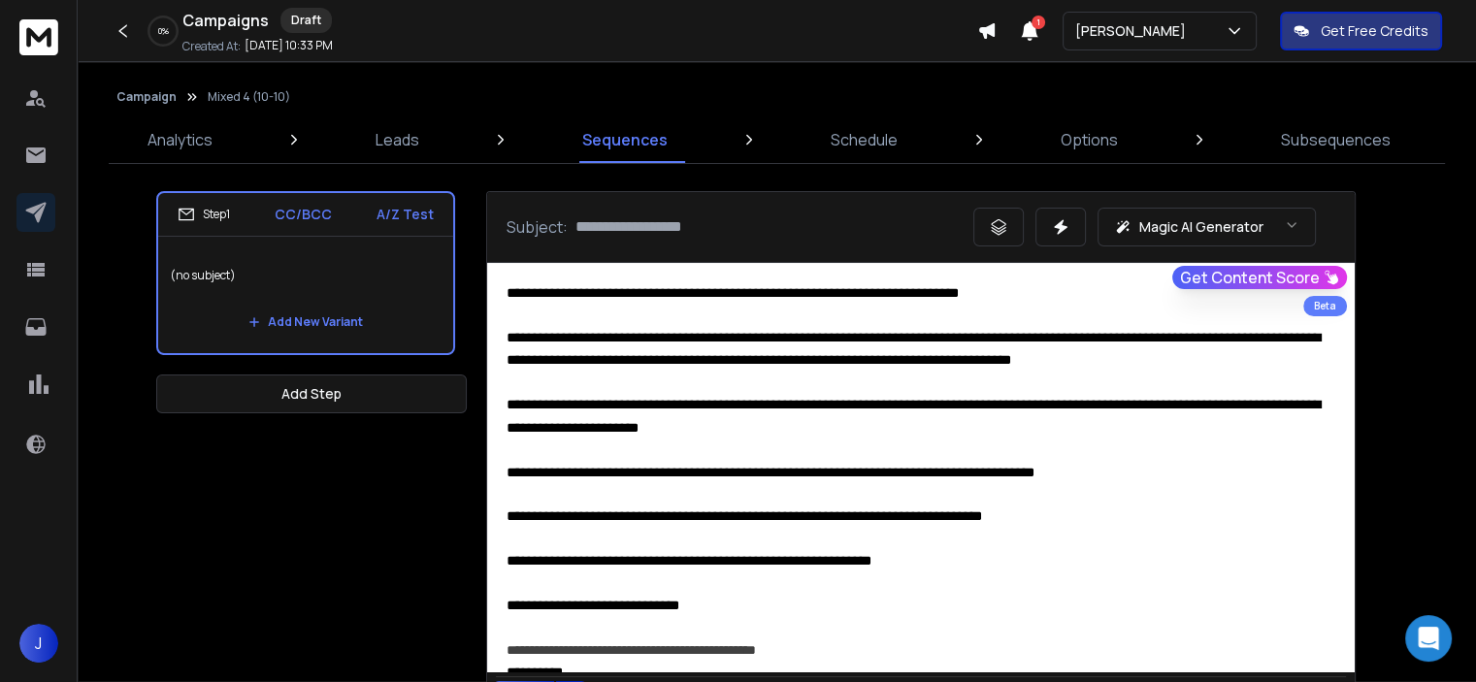
click at [1220, 275] on button "Get Content Score" at bounding box center [1259, 277] width 175 height 23
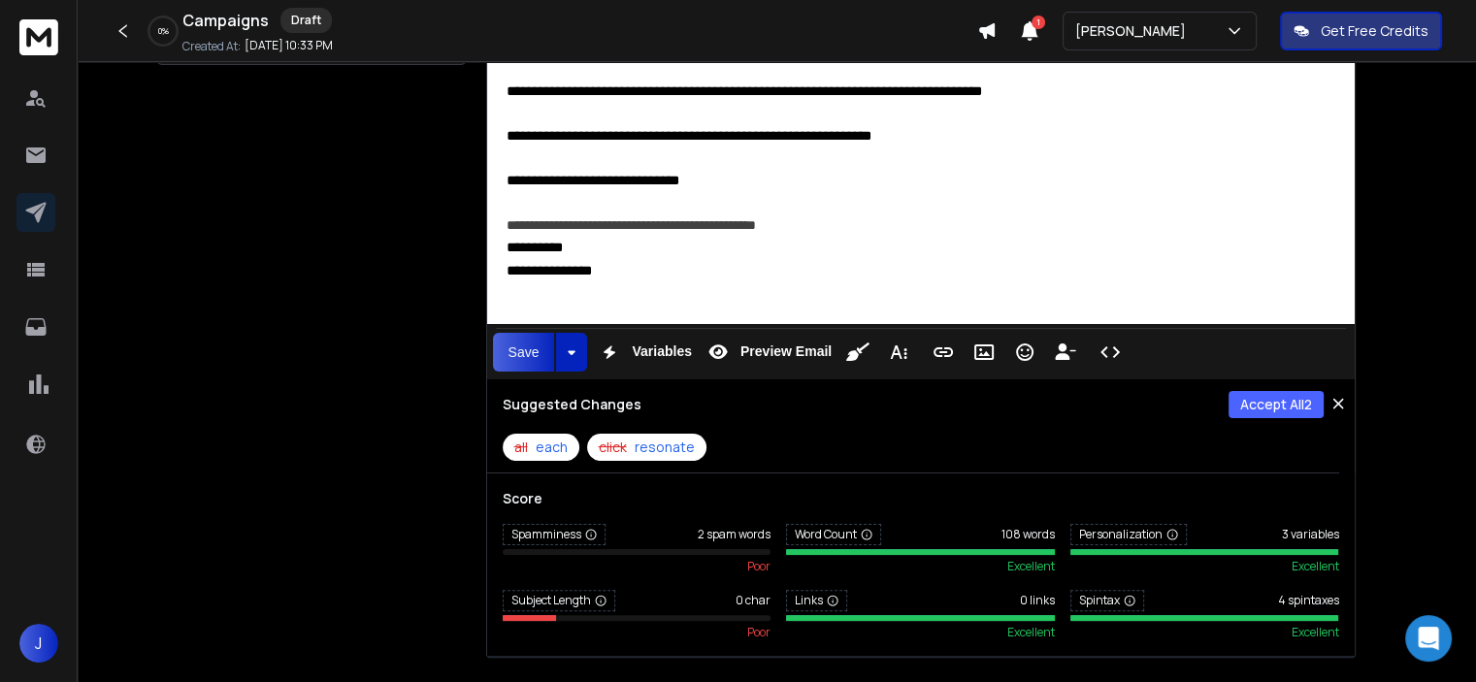
scroll to position [349, 0]
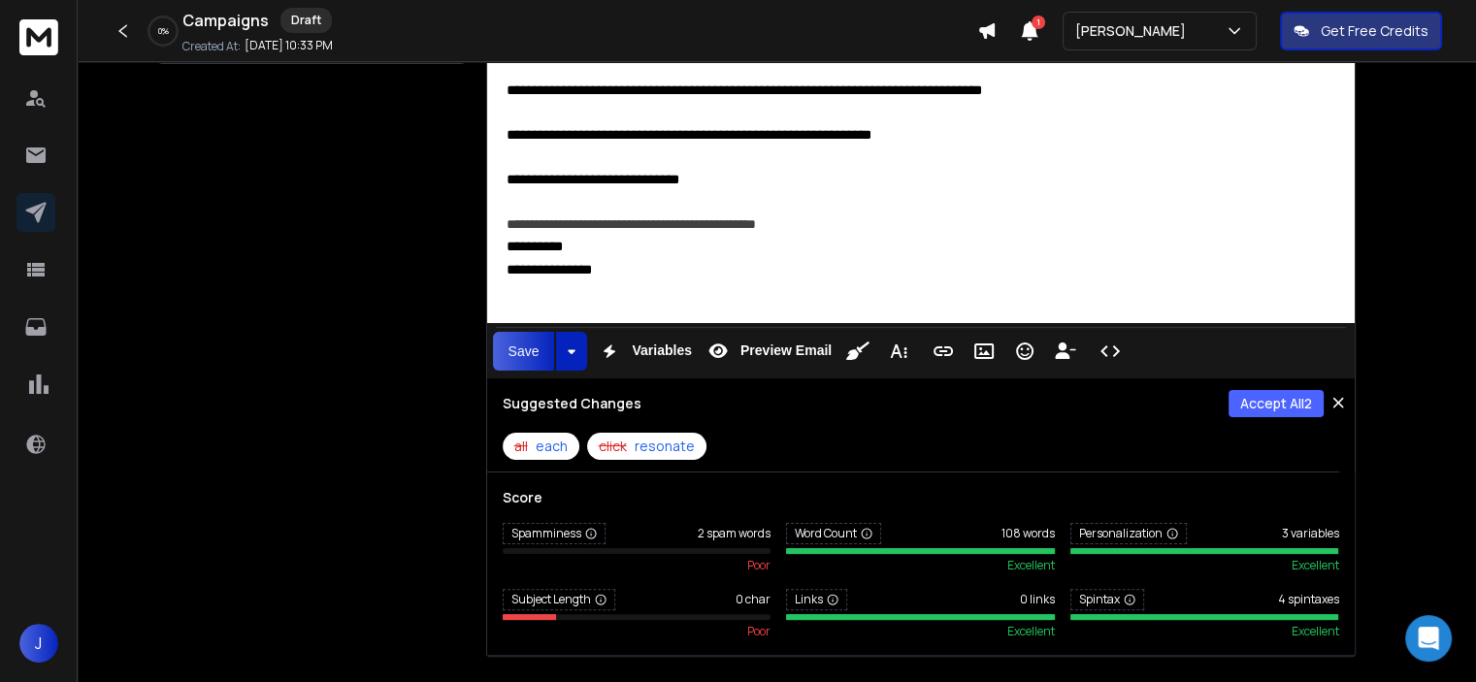
click at [543, 445] on span "each" at bounding box center [552, 446] width 32 height 19
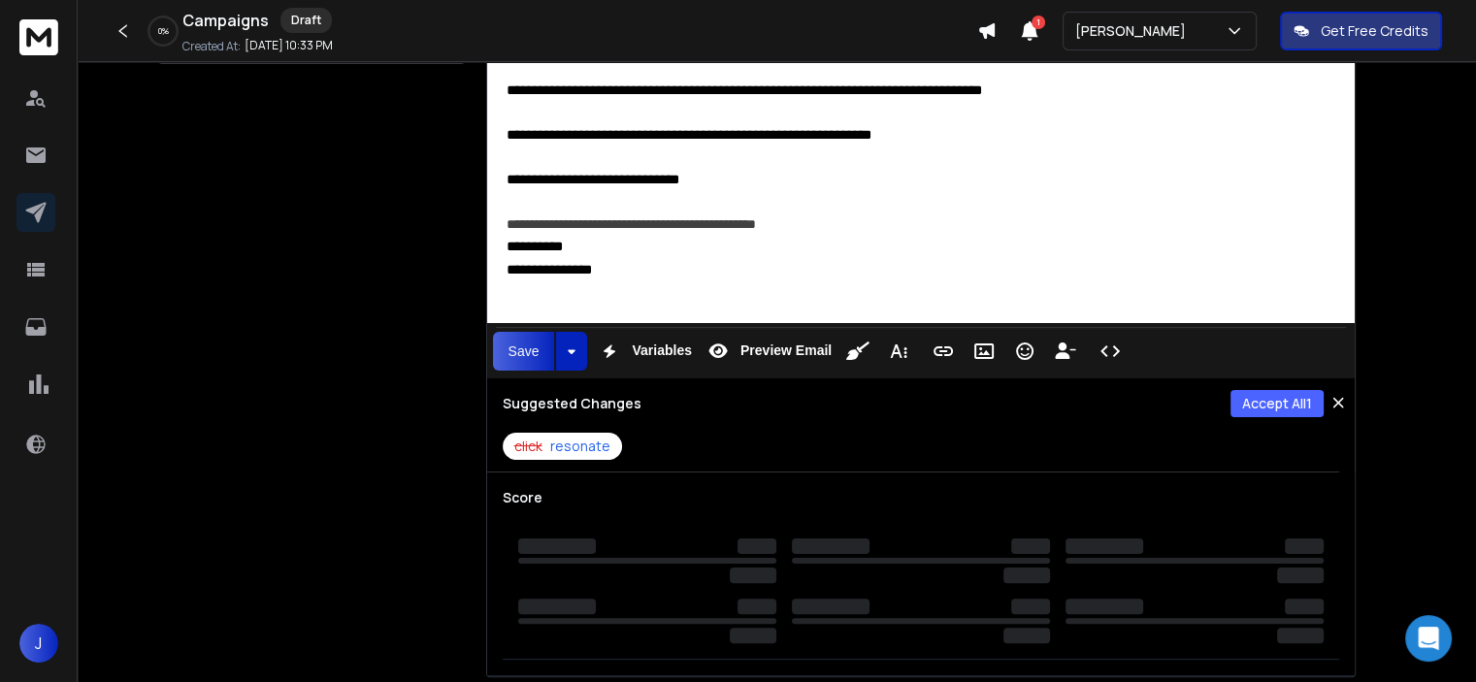
click at [589, 445] on span "resonate" at bounding box center [580, 446] width 60 height 19
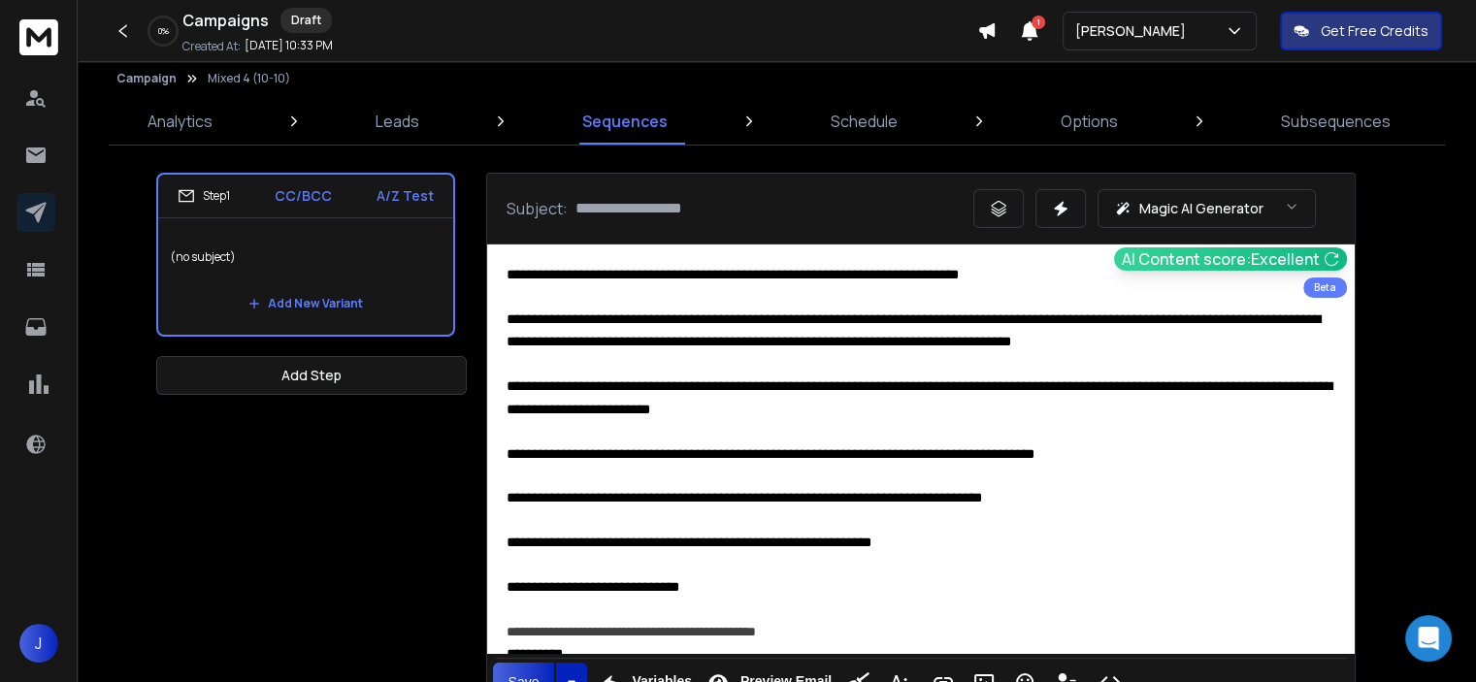
scroll to position [0, 0]
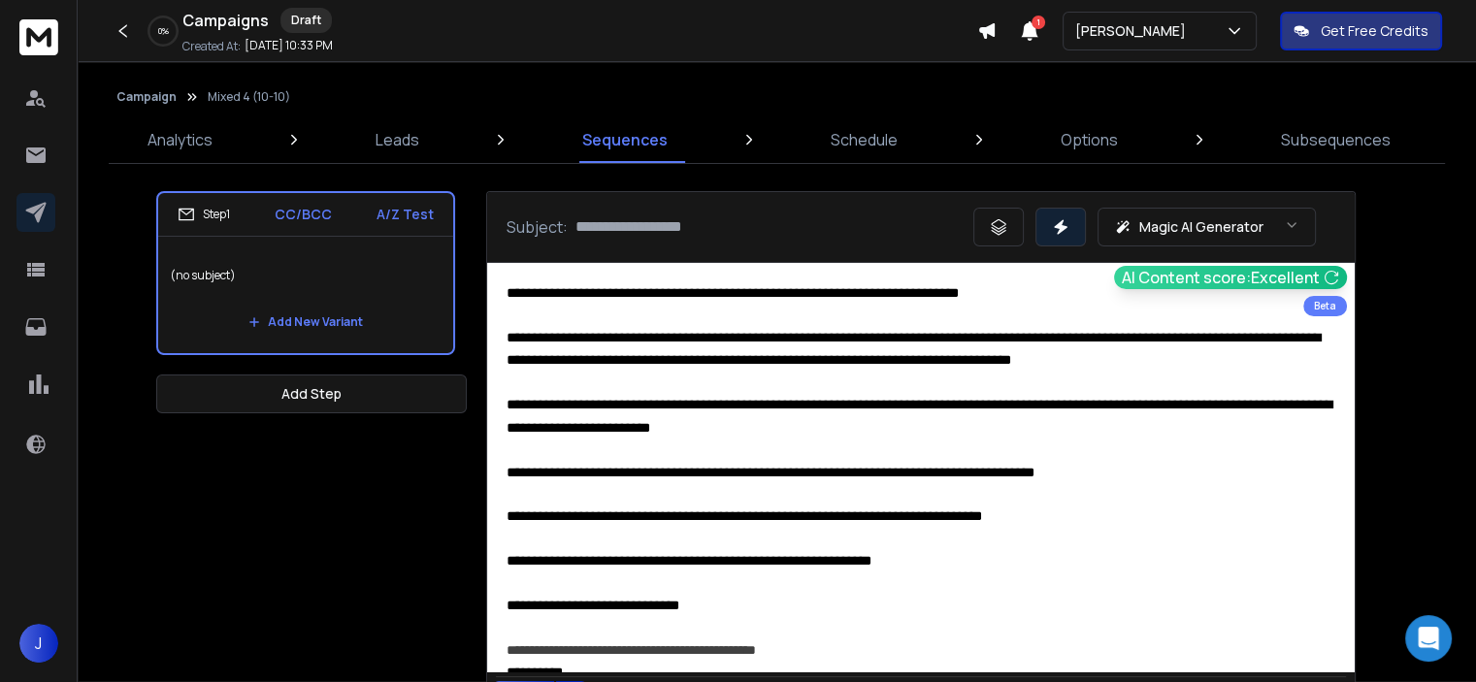
click at [1052, 220] on icon "button" at bounding box center [1060, 226] width 17 height 17
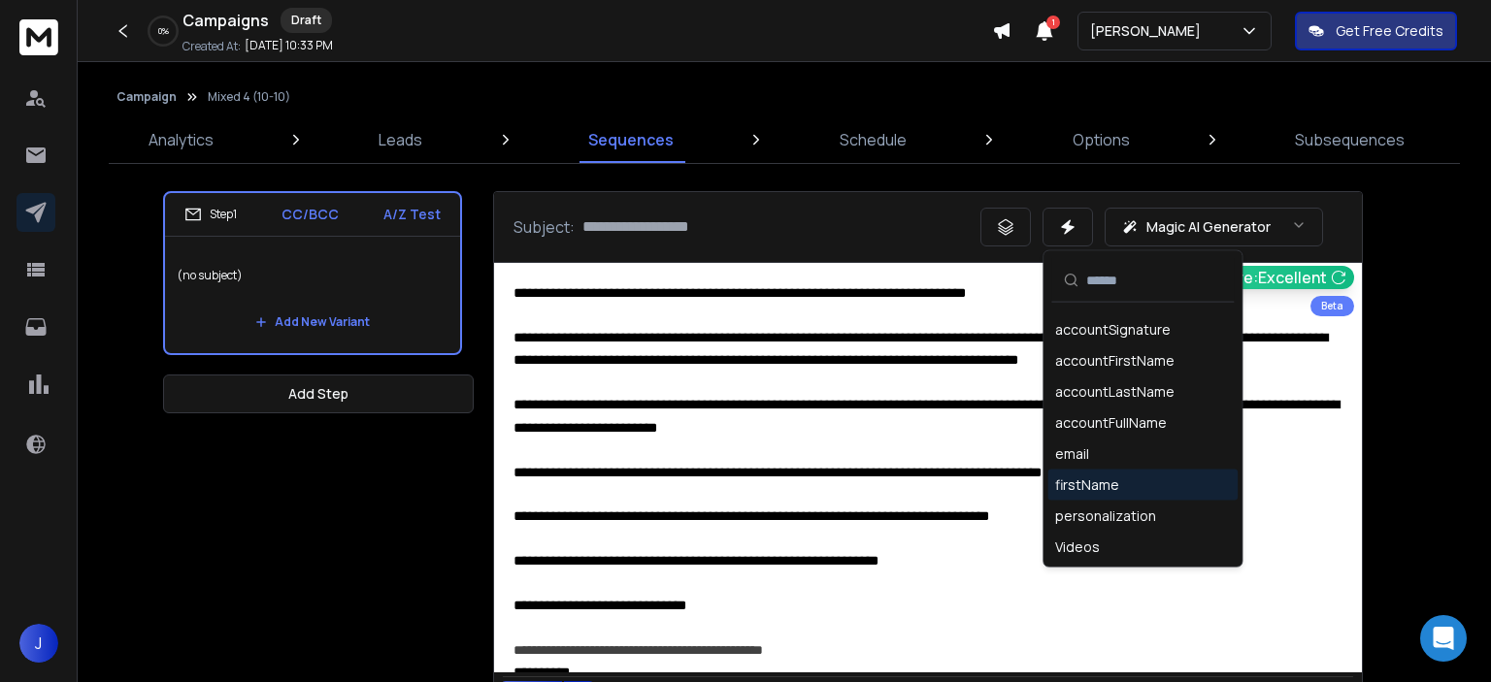
click at [1118, 480] on div "firstName" at bounding box center [1142, 485] width 190 height 31
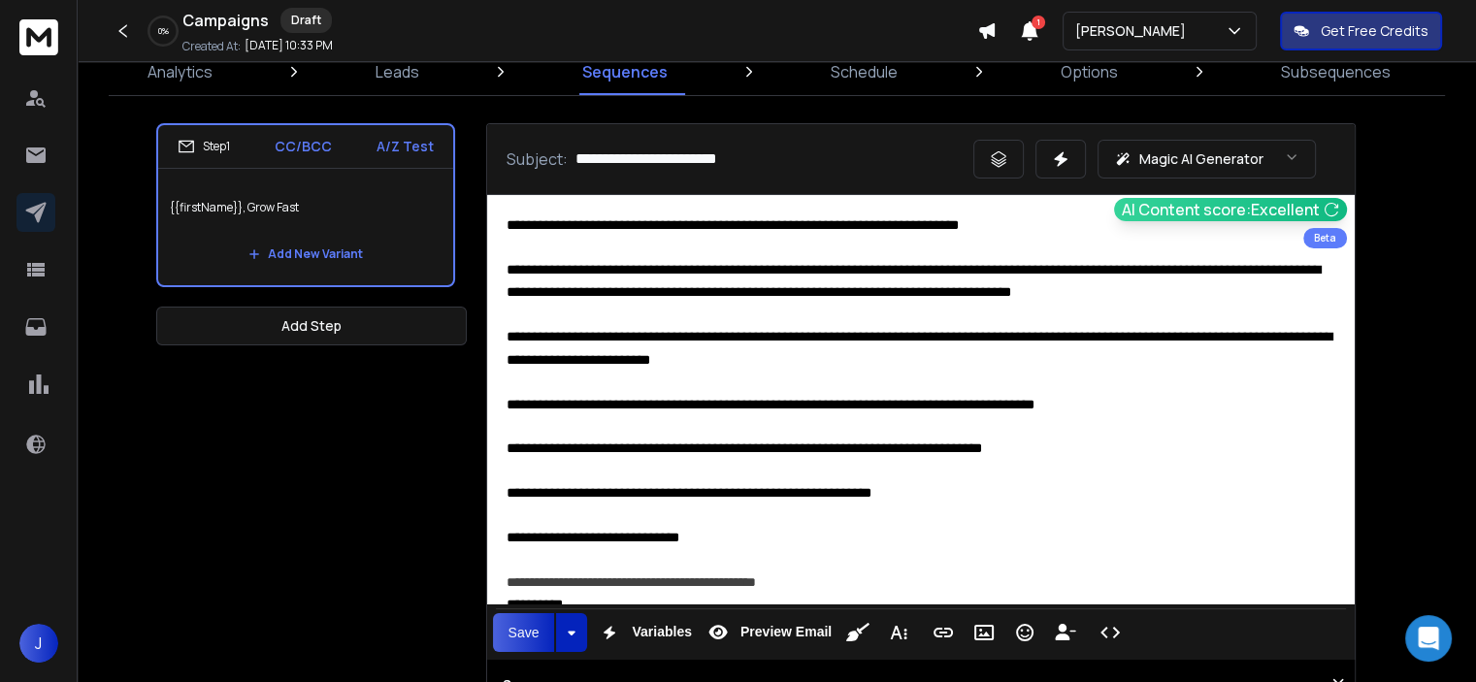
scroll to position [194, 0]
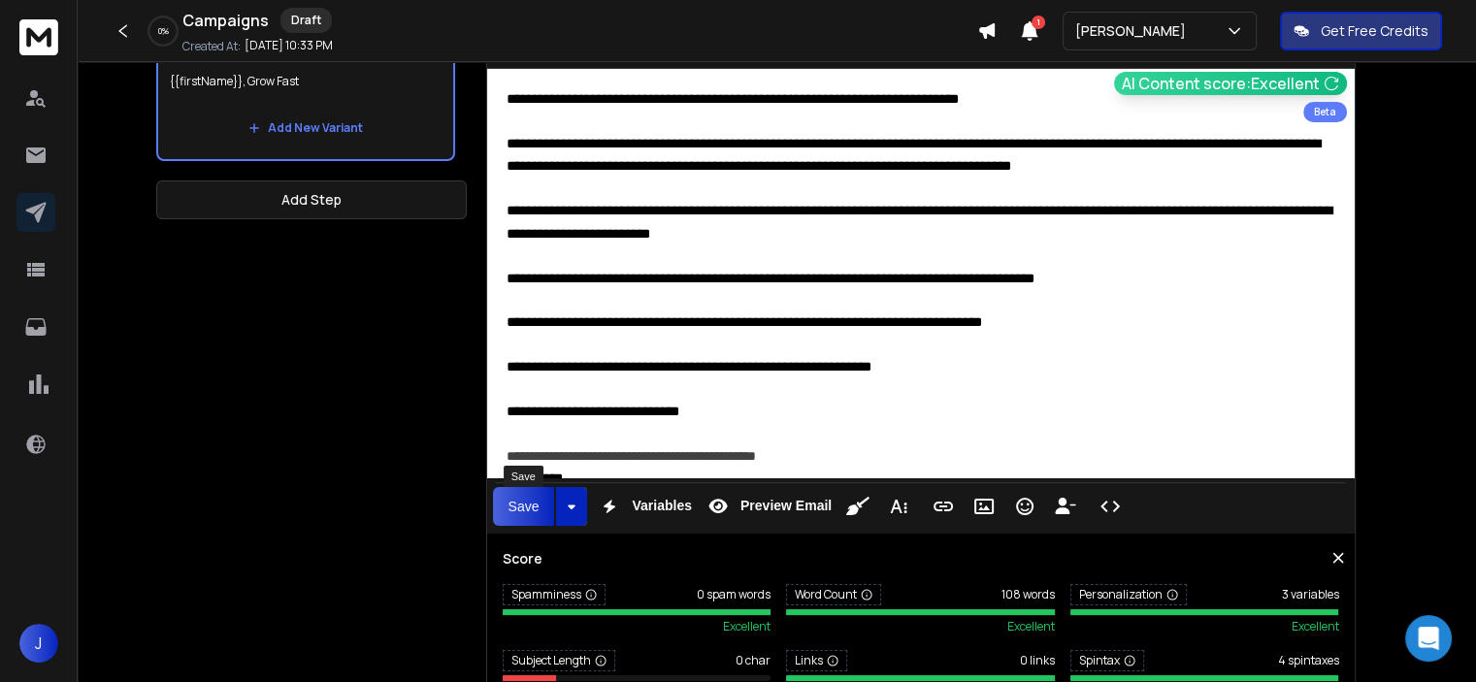
type input "**********"
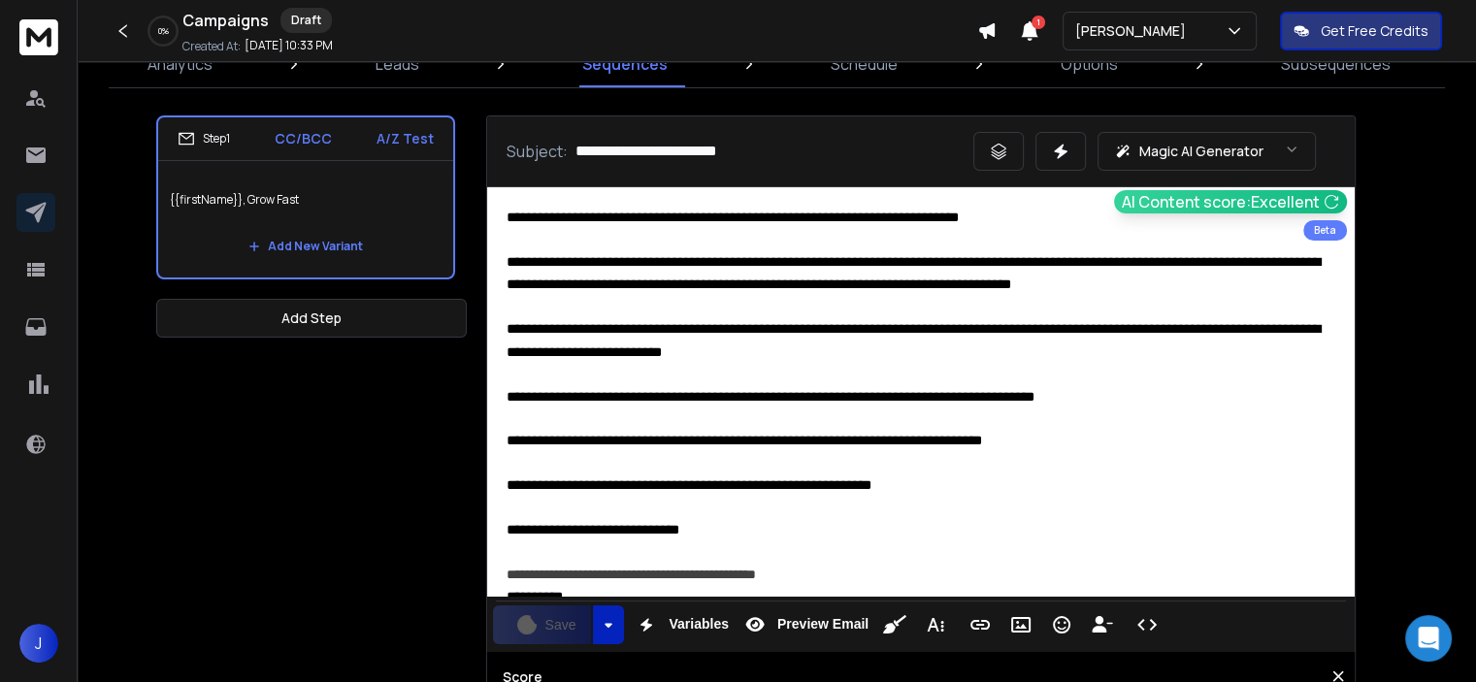
scroll to position [0, 0]
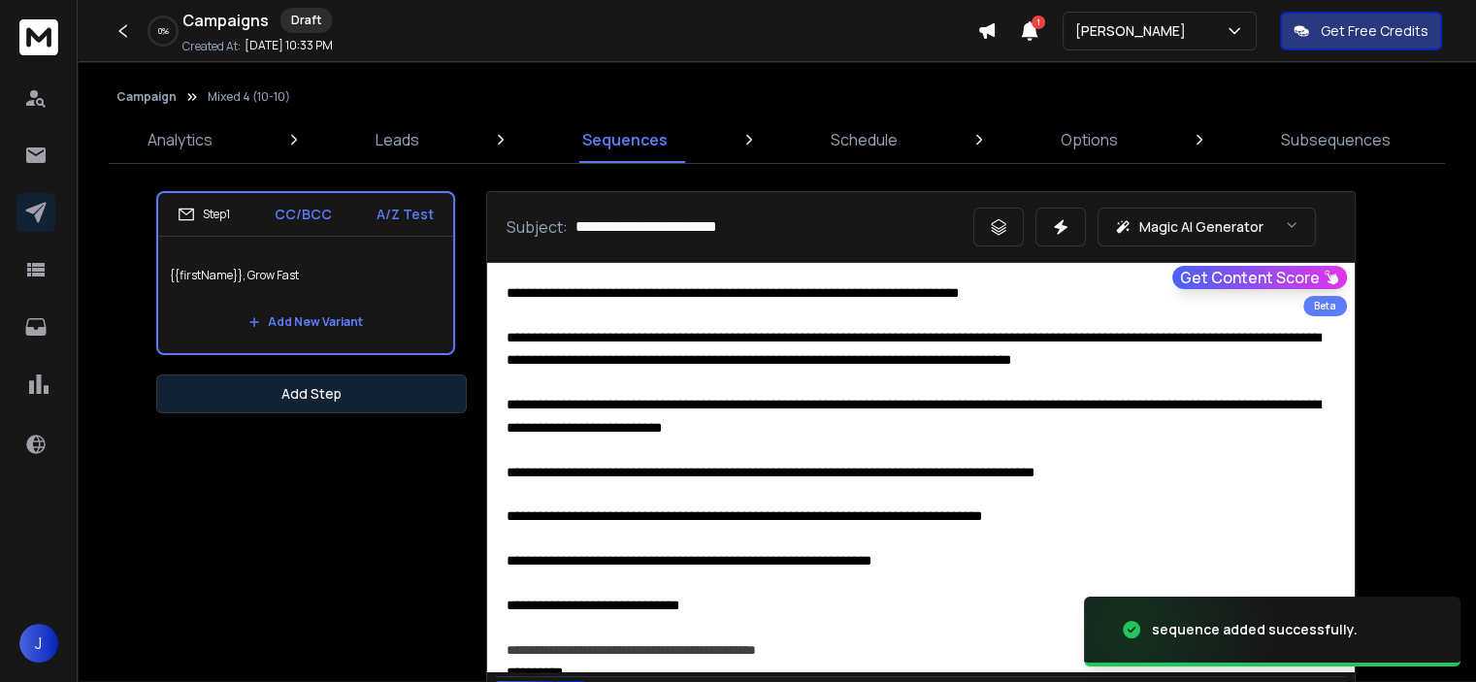
click at [309, 394] on button "Add Step" at bounding box center [311, 394] width 311 height 39
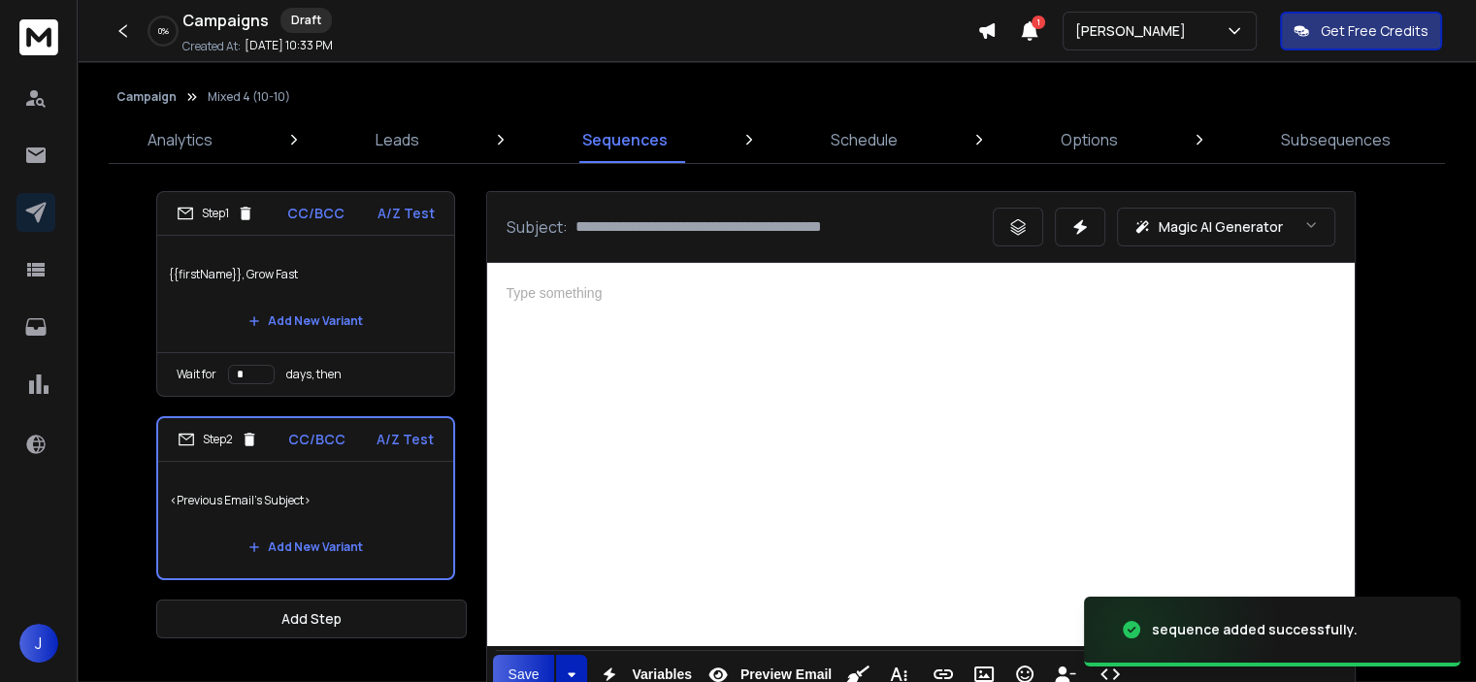
click at [252, 379] on input "*" at bounding box center [251, 374] width 47 height 19
type input "**********"
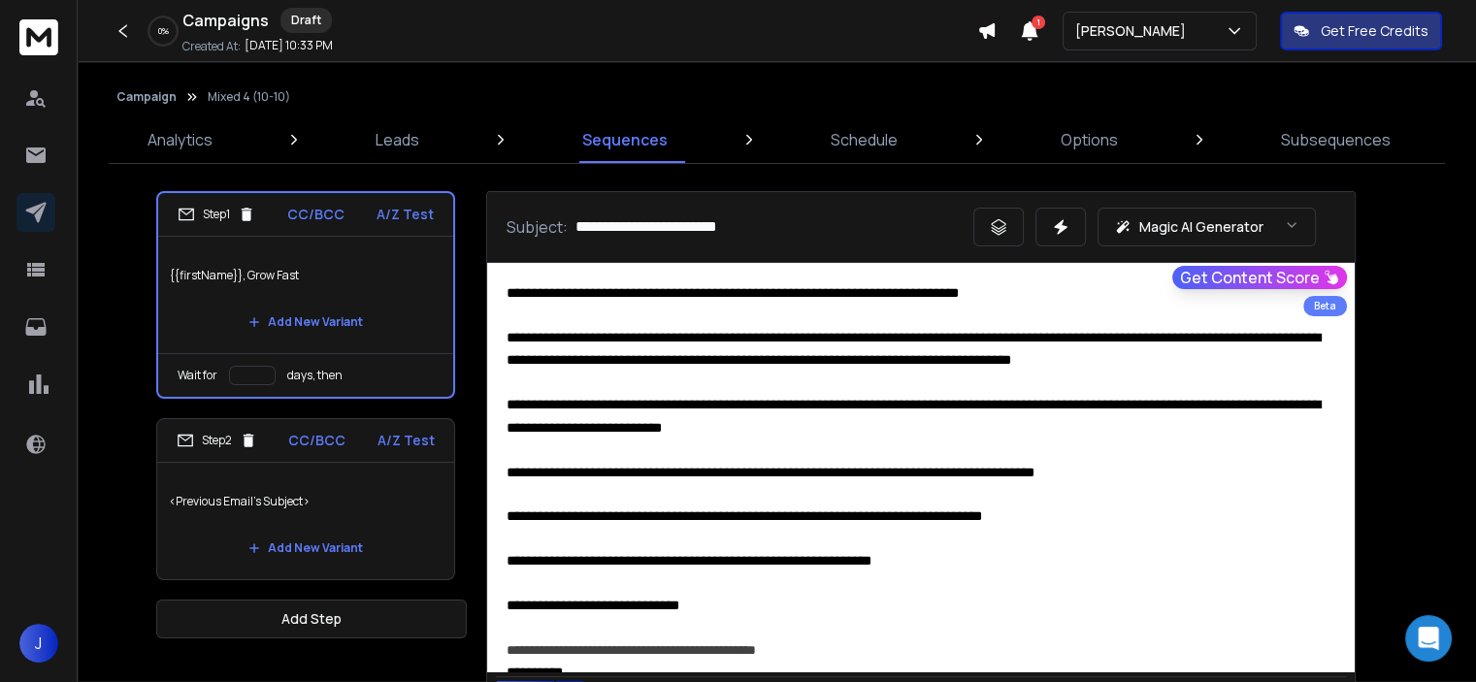
click at [260, 369] on input at bounding box center [252, 375] width 47 height 19
type input "*"
click at [268, 497] on p "<Previous Email's Subject>" at bounding box center [306, 502] width 274 height 54
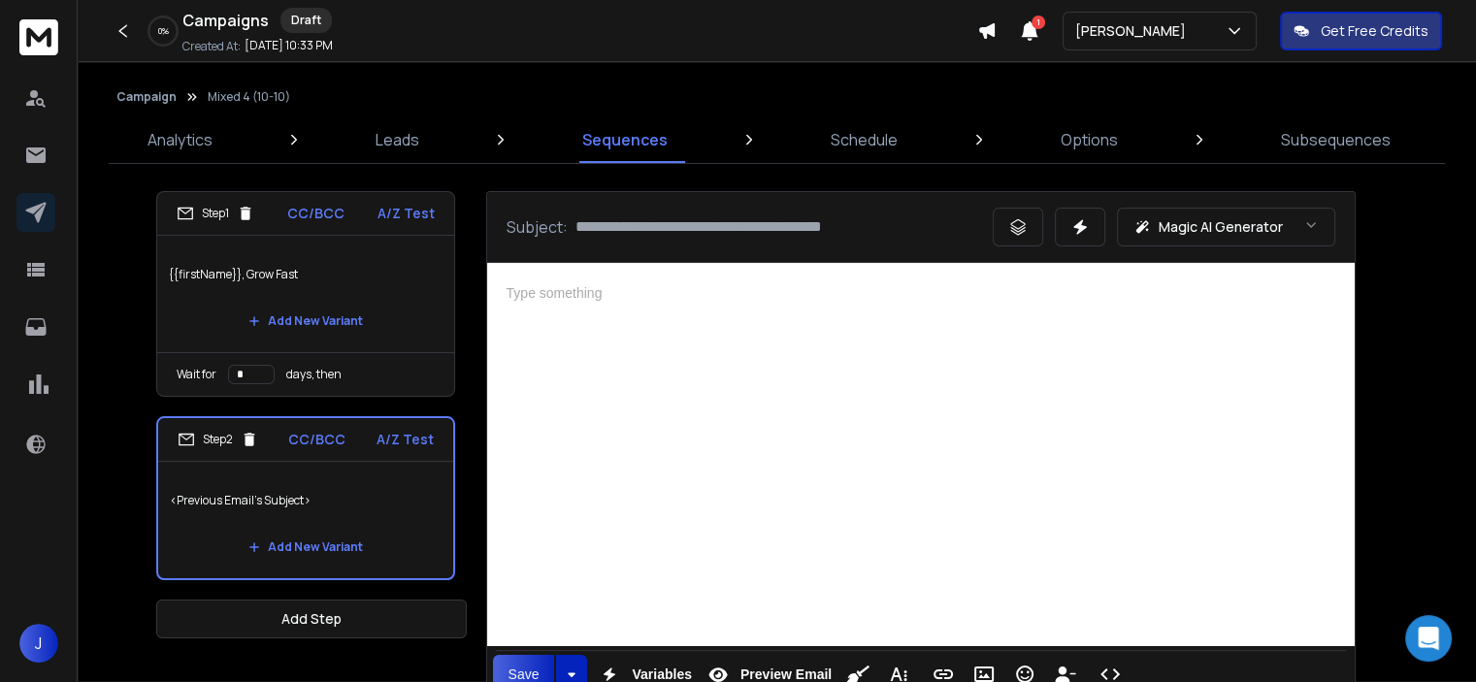
type input "*"
type input "**********"
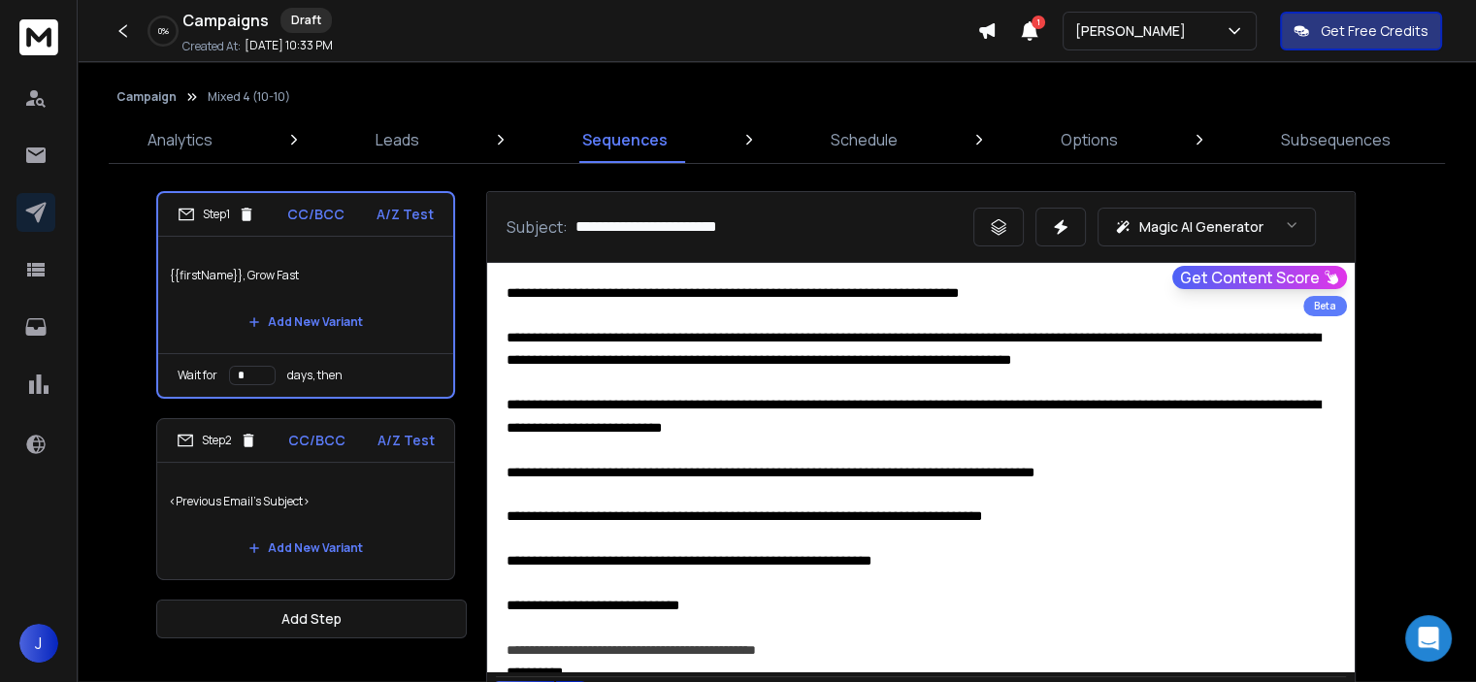
click at [347, 489] on p "<Previous Email's Subject>" at bounding box center [306, 502] width 274 height 54
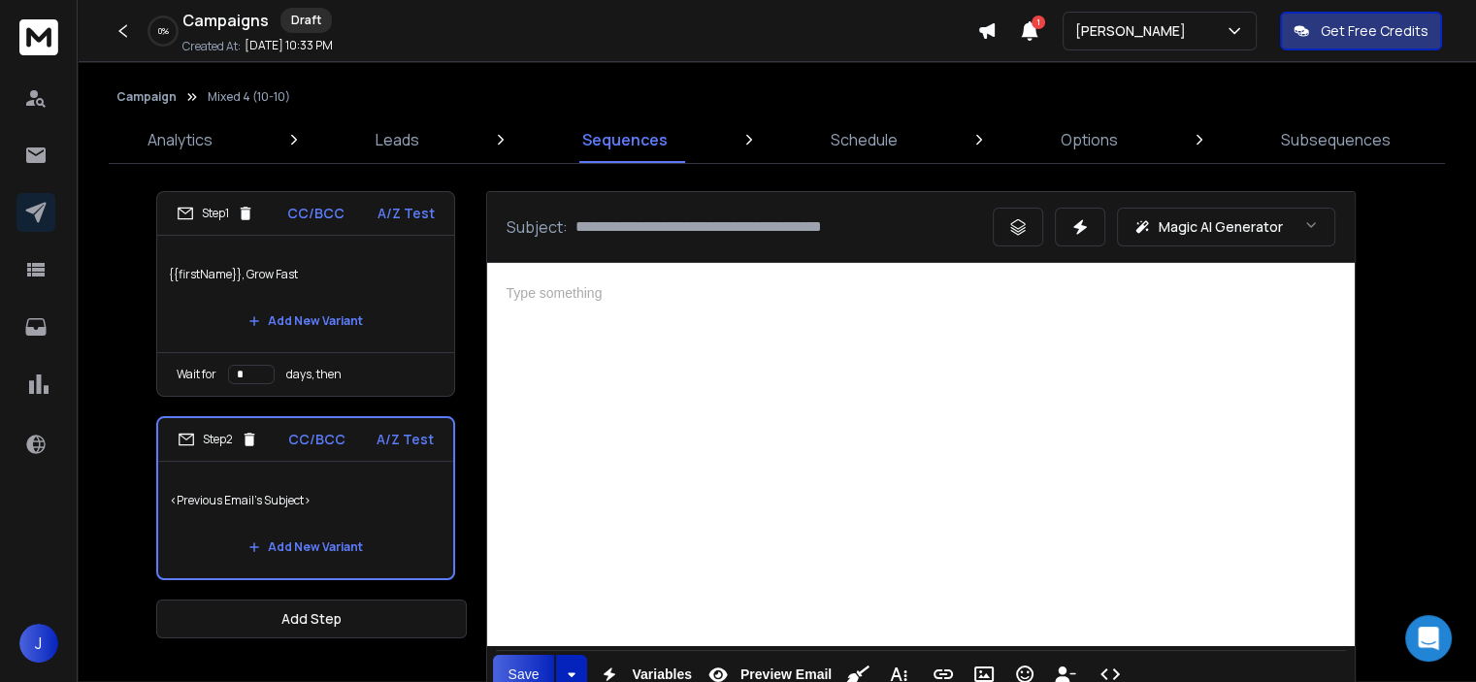
click at [590, 304] on div at bounding box center [921, 454] width 868 height 383
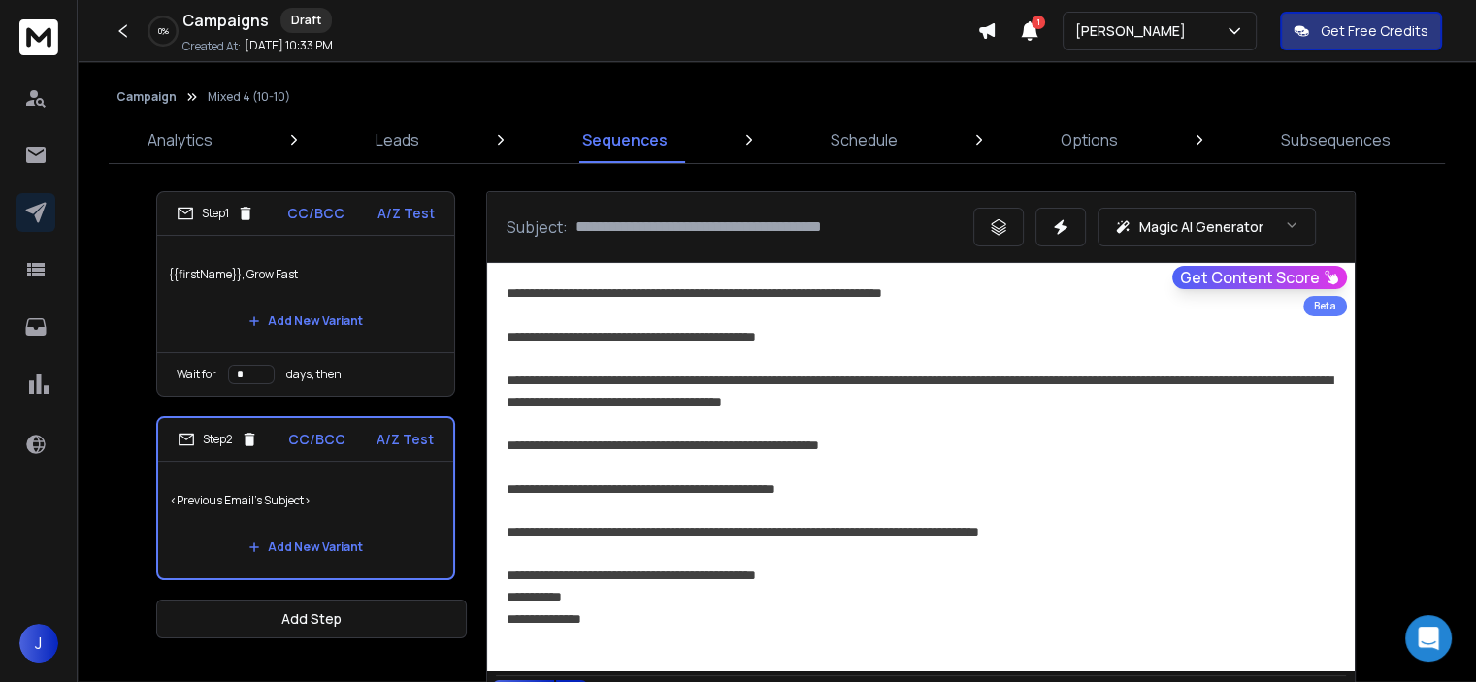
click at [641, 229] on input at bounding box center [764, 226] width 378 height 23
click at [1060, 209] on button "button" at bounding box center [1060, 227] width 50 height 39
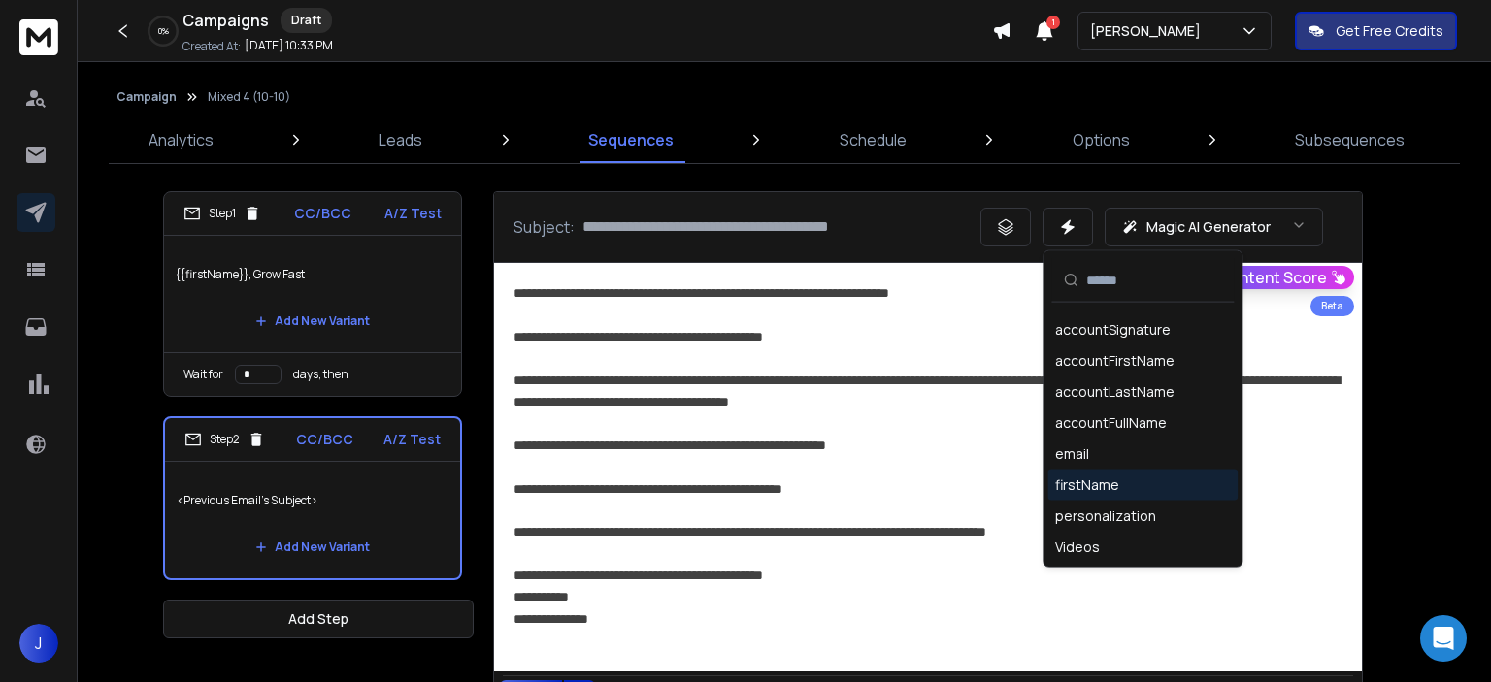
click at [1090, 485] on div "firstName" at bounding box center [1087, 485] width 64 height 19
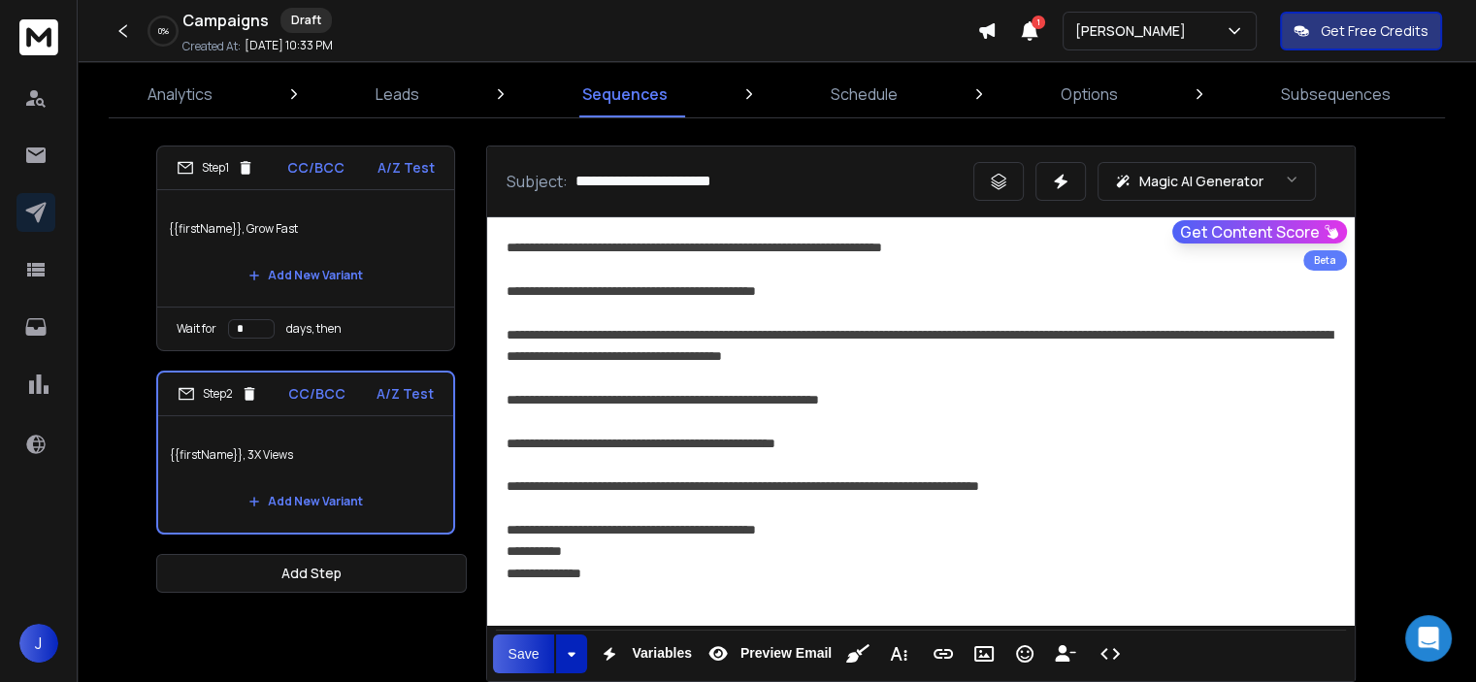
scroll to position [71, 0]
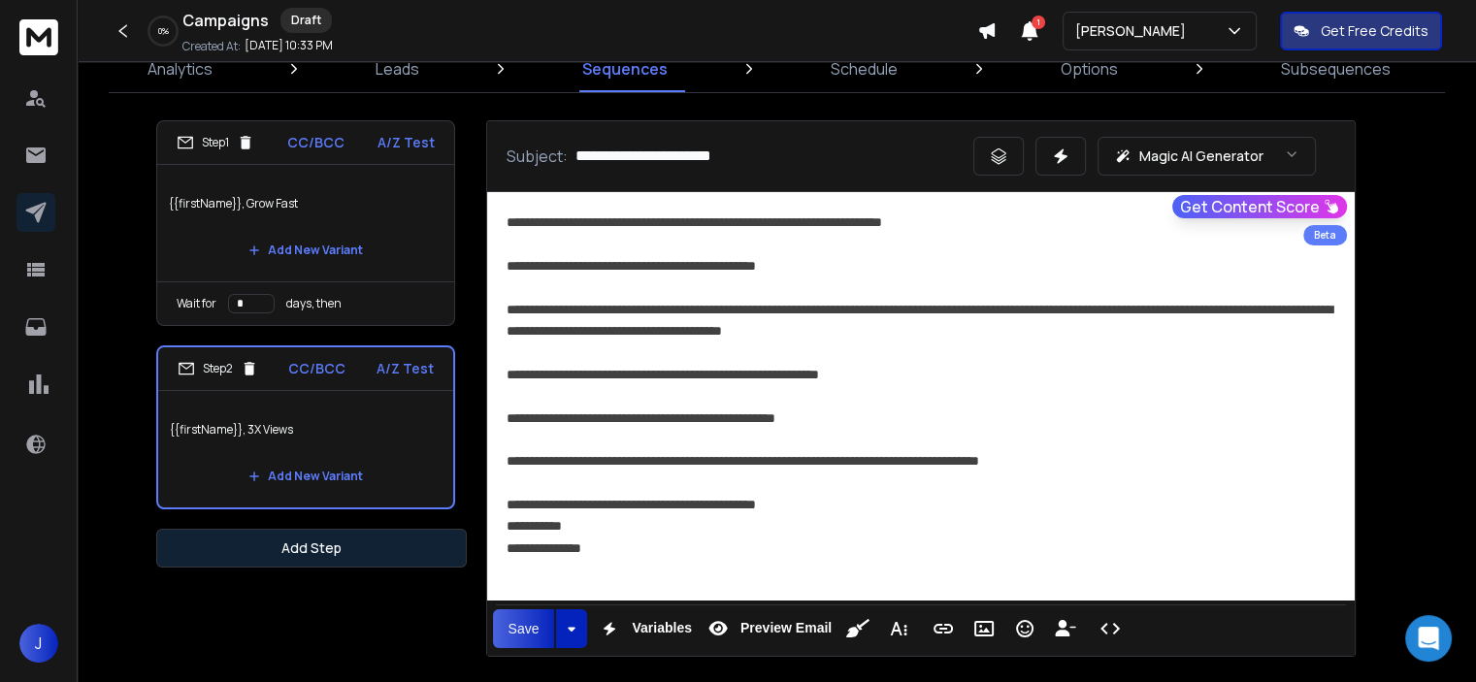
type input "**********"
click at [341, 544] on button "Add Step" at bounding box center [311, 548] width 311 height 39
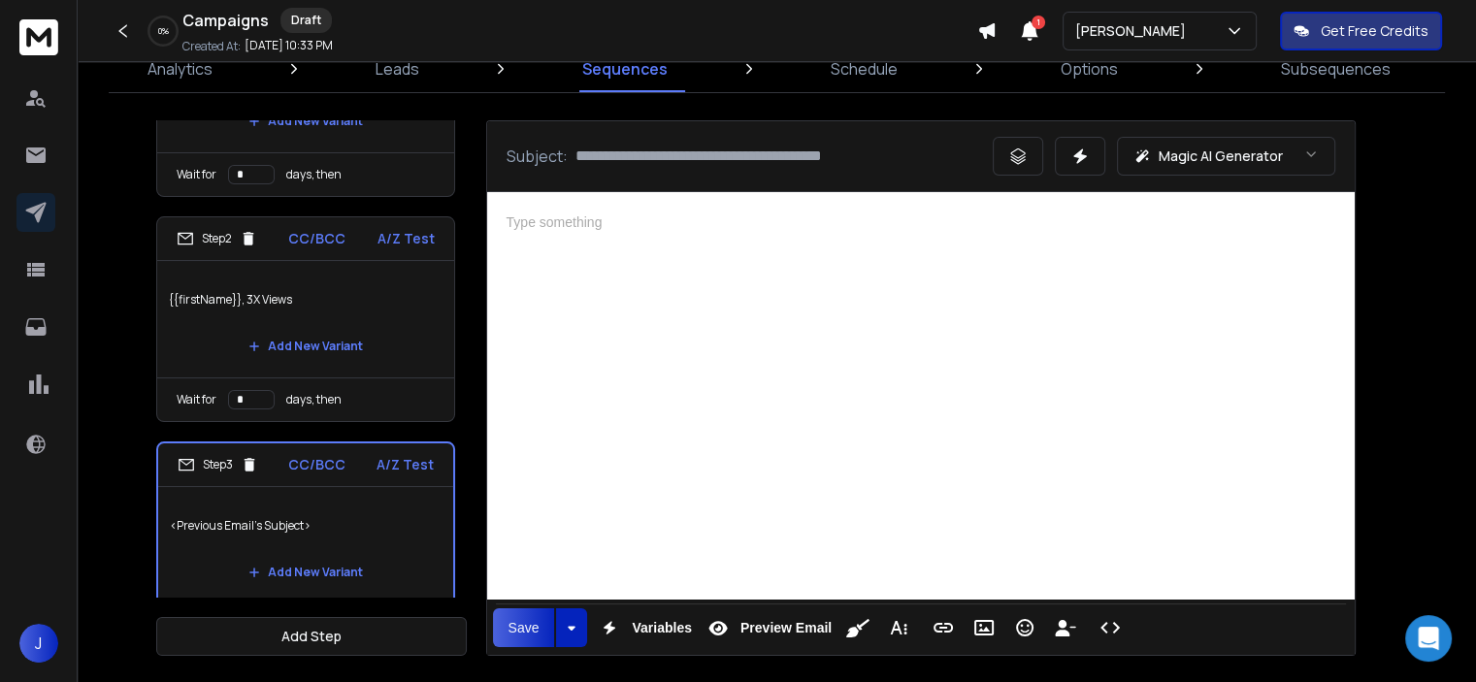
scroll to position [134, 0]
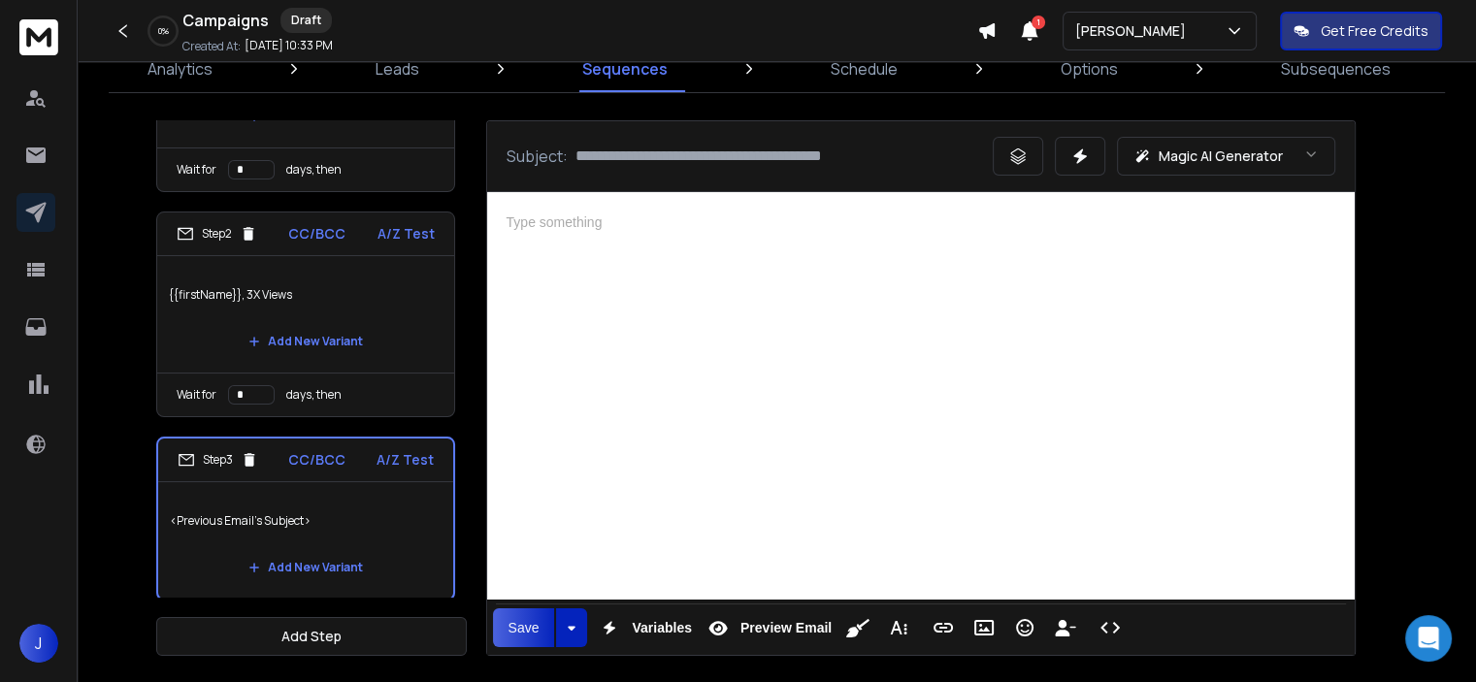
click at [577, 236] on div at bounding box center [921, 396] width 868 height 408
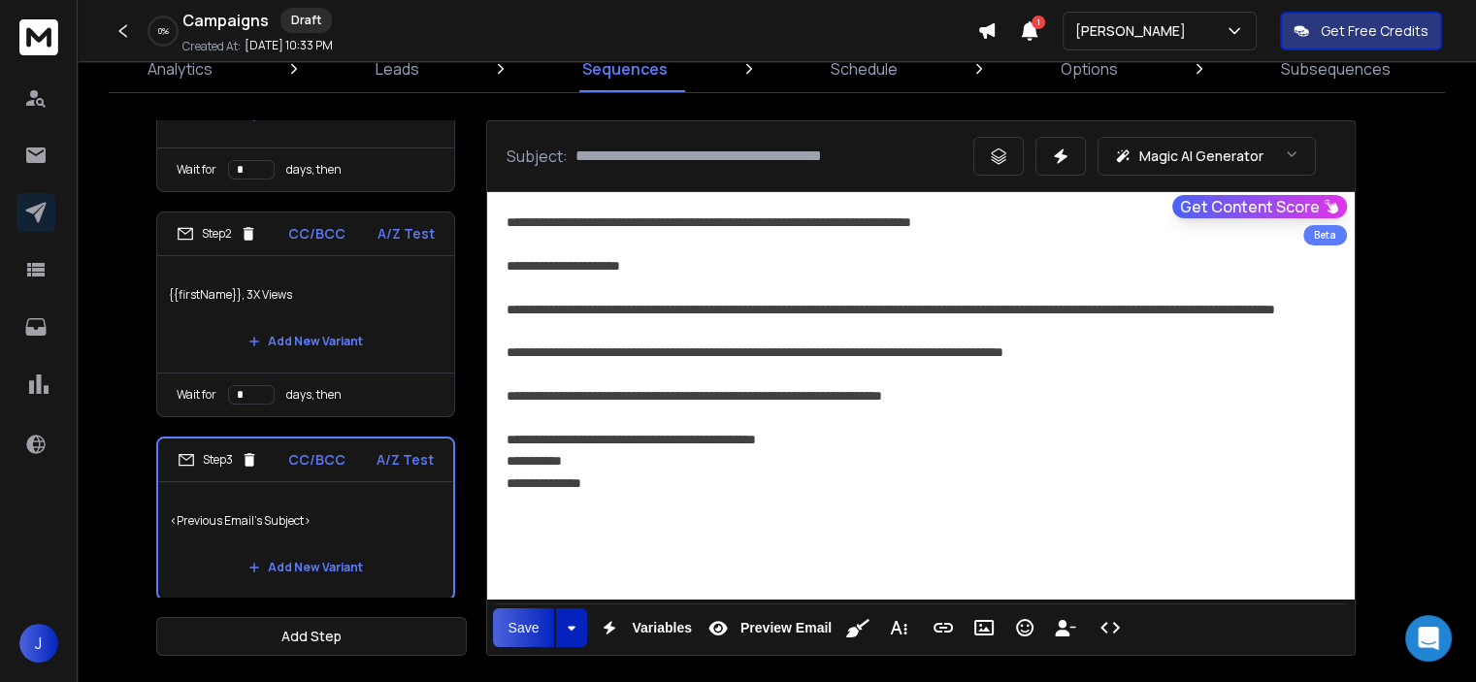
click at [617, 148] on input at bounding box center [764, 156] width 378 height 23
click at [1060, 156] on icon "button" at bounding box center [1060, 155] width 13 height 15
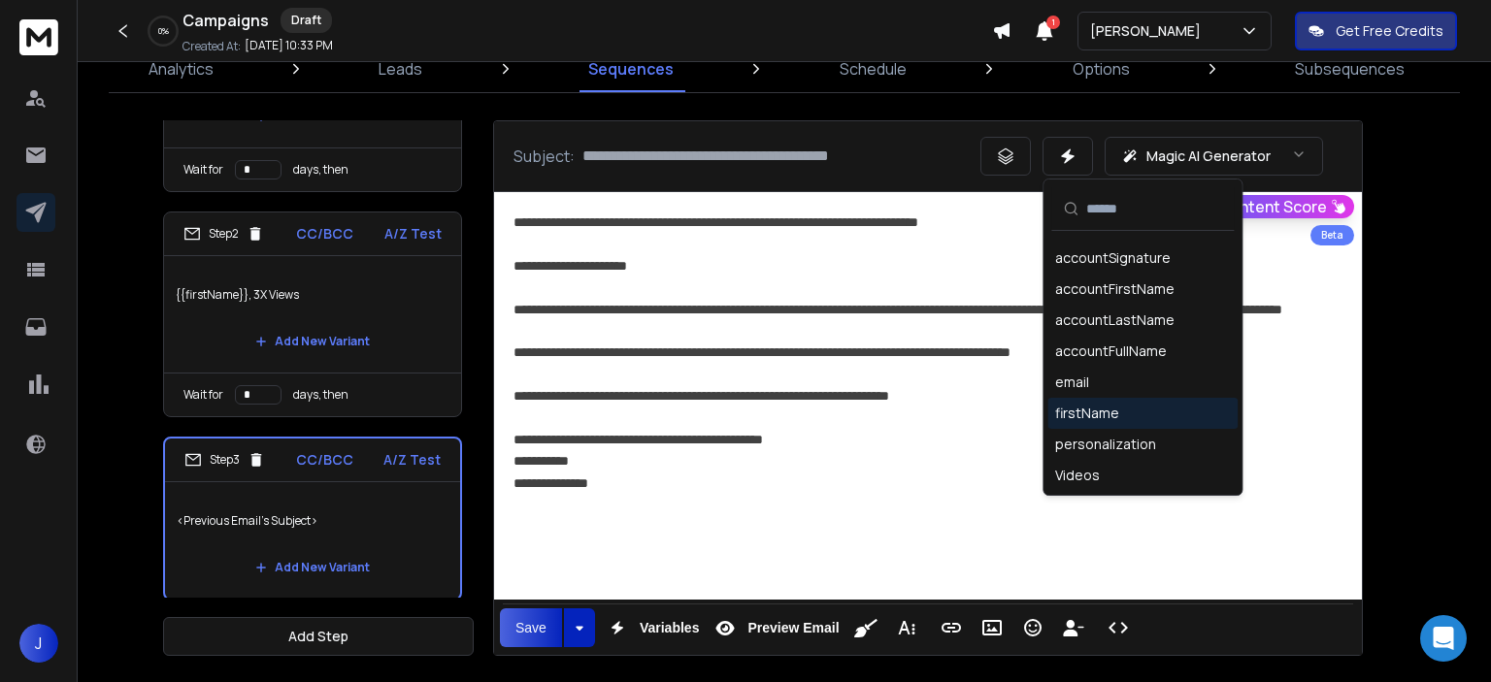
click at [1071, 411] on div "firstName" at bounding box center [1087, 413] width 64 height 19
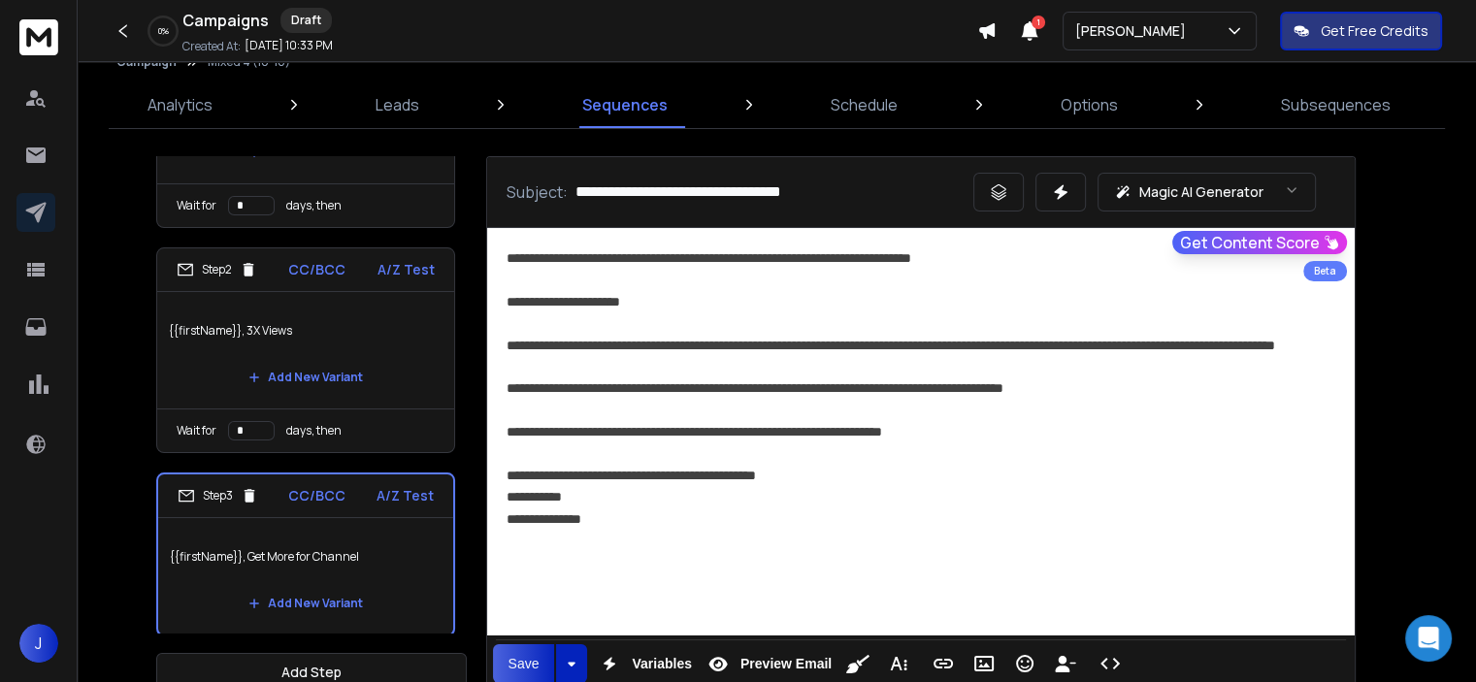
scroll to position [71, 0]
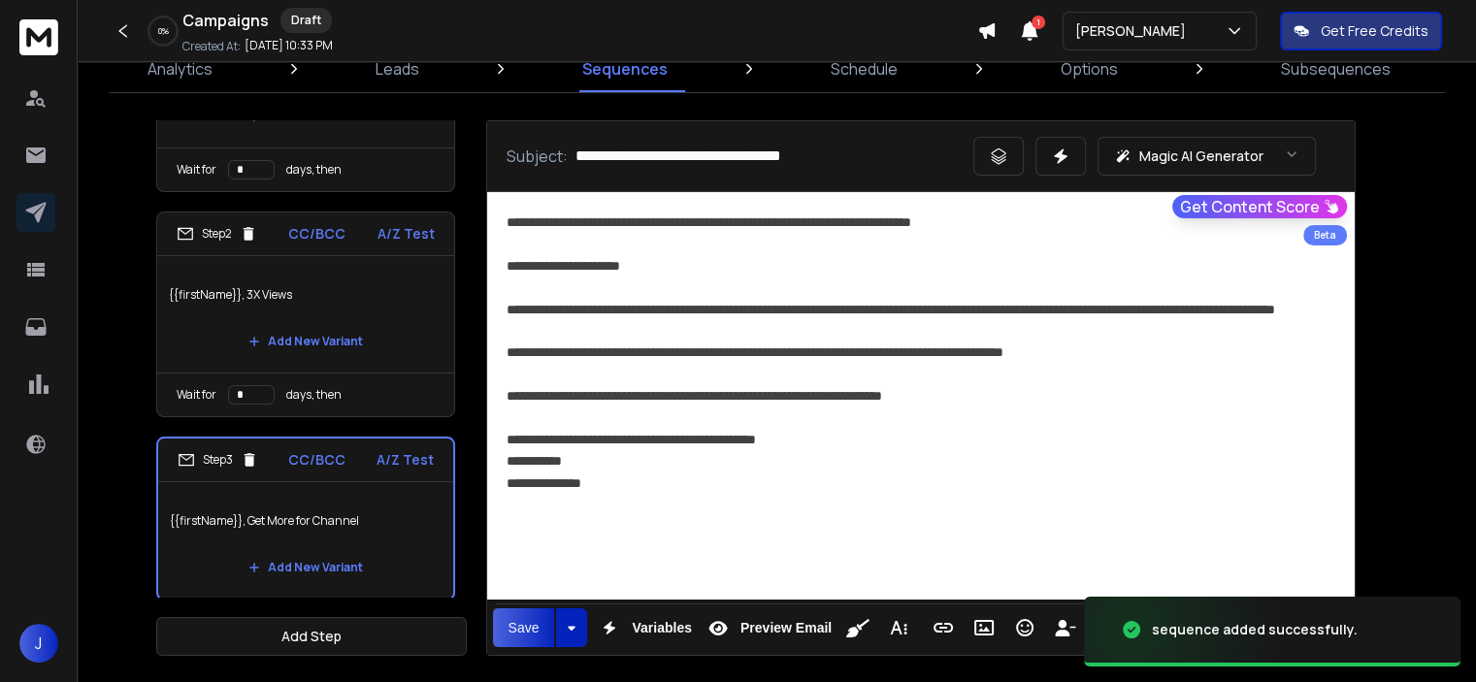
click at [253, 391] on input "*" at bounding box center [251, 394] width 47 height 19
type input "**********"
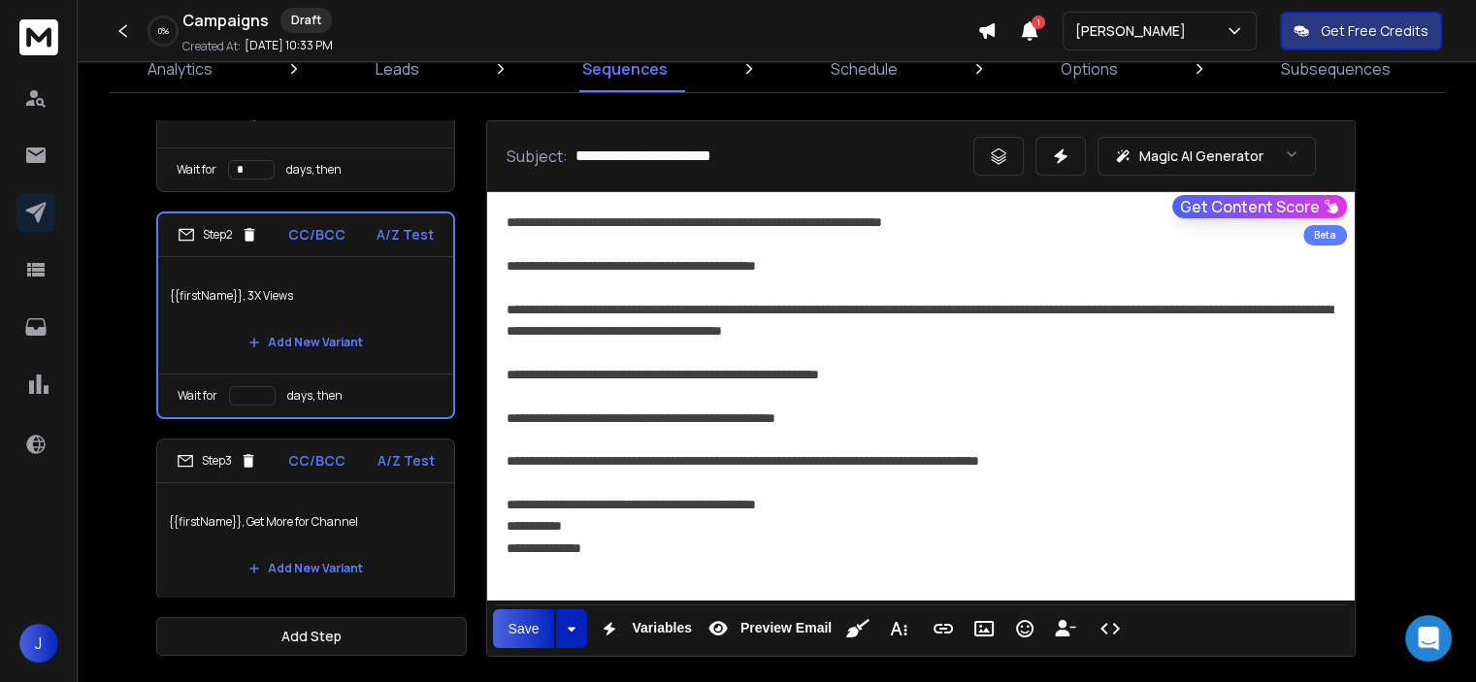
click at [253, 391] on input at bounding box center [252, 395] width 47 height 19
type input "*"
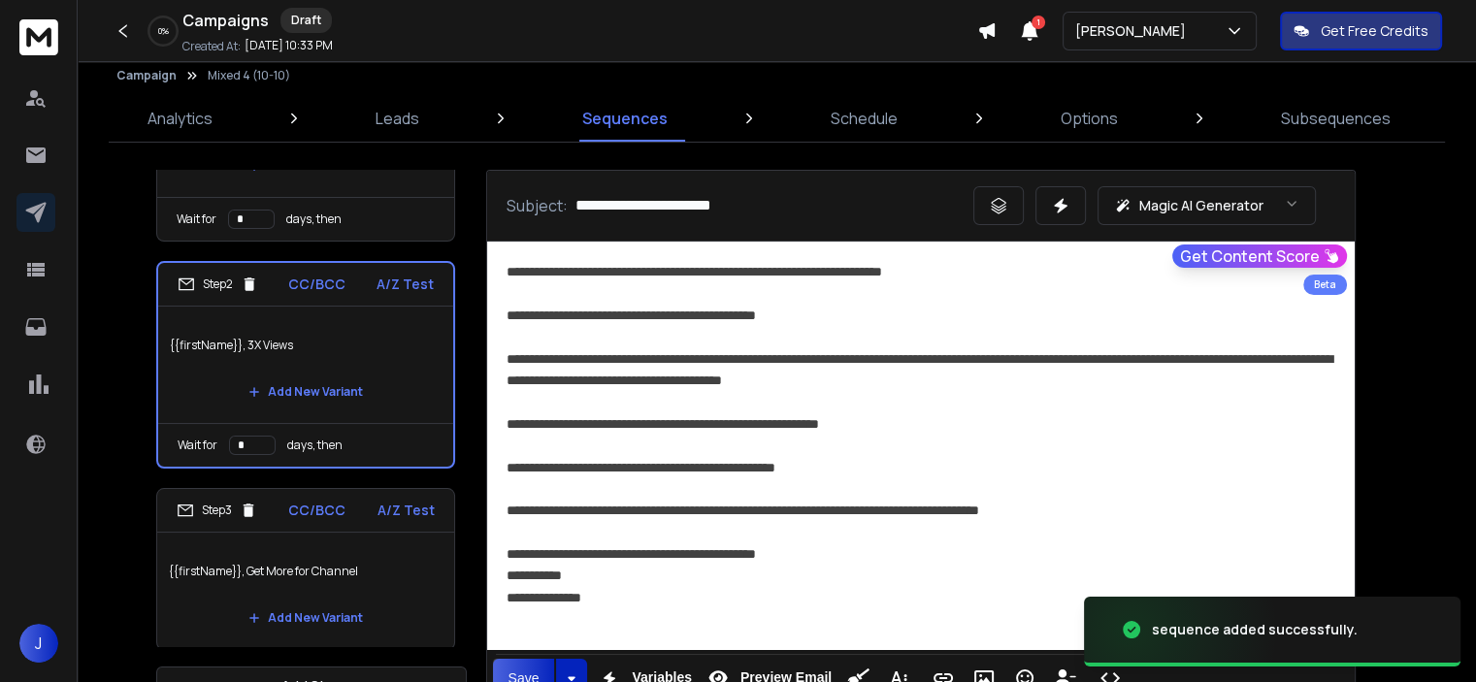
scroll to position [0, 0]
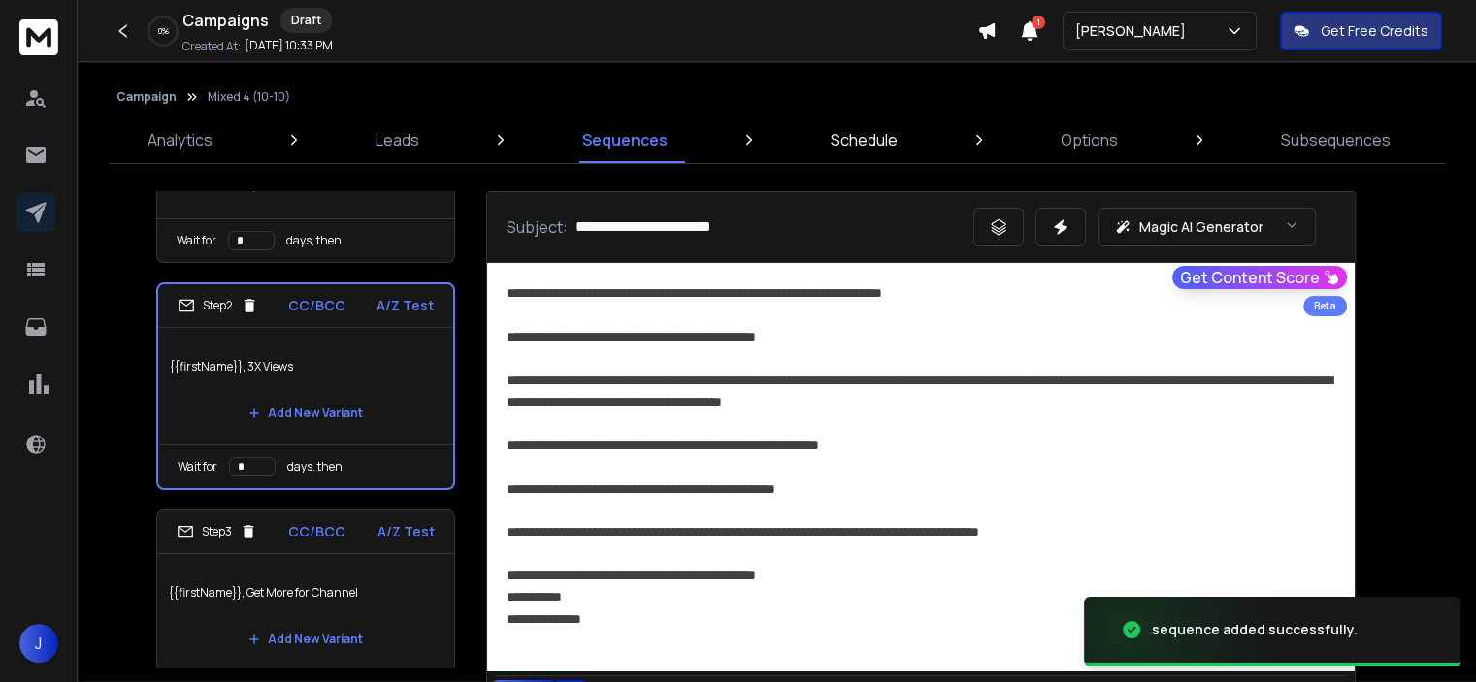
click at [859, 148] on p "Schedule" at bounding box center [864, 139] width 67 height 23
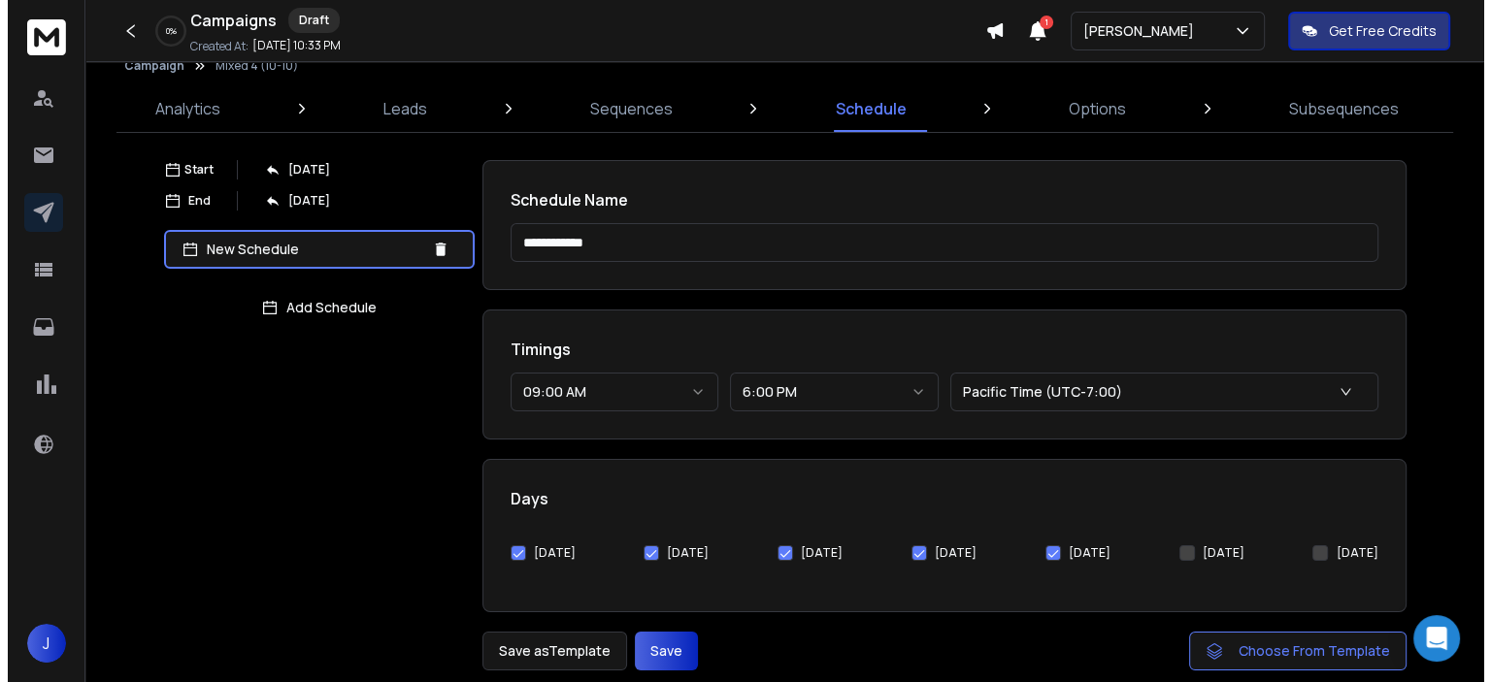
scroll to position [45, 0]
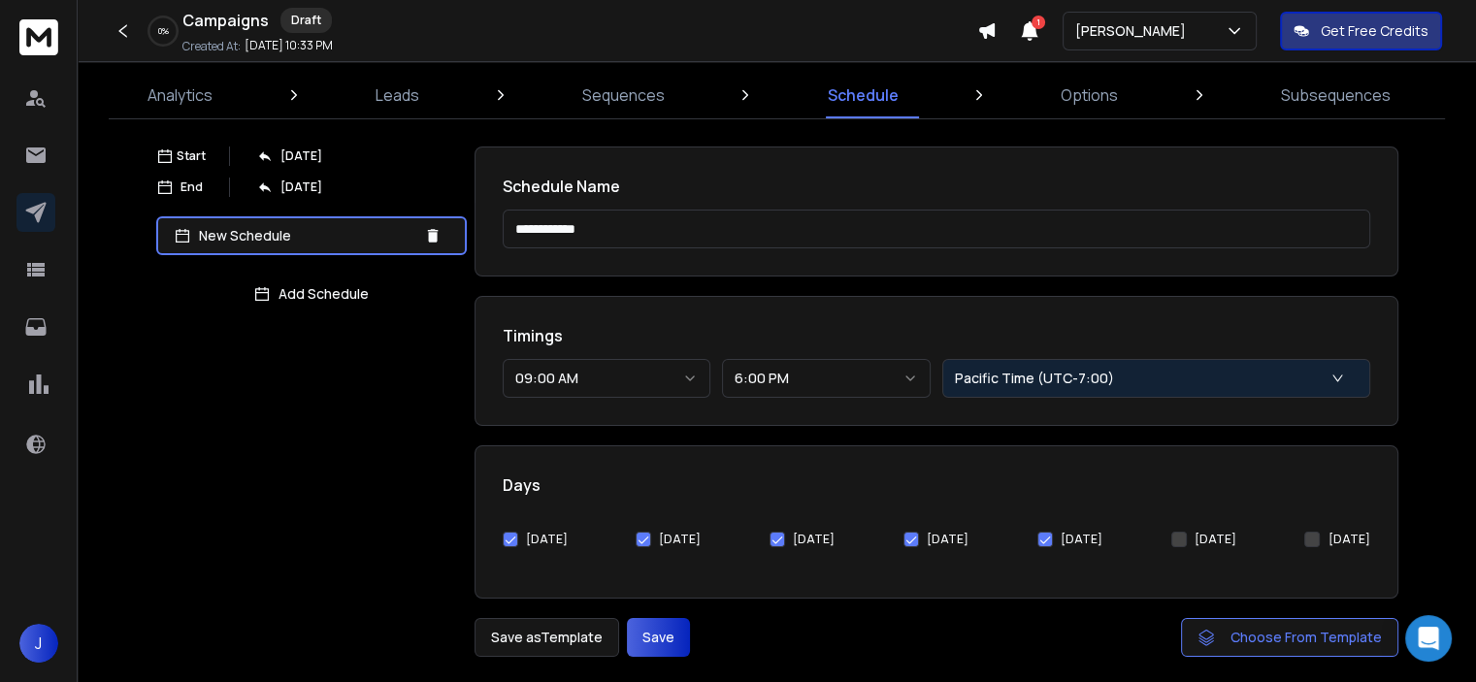
click at [1053, 384] on p "Pacific Time (UTC-7:00)" at bounding box center [1038, 378] width 167 height 19
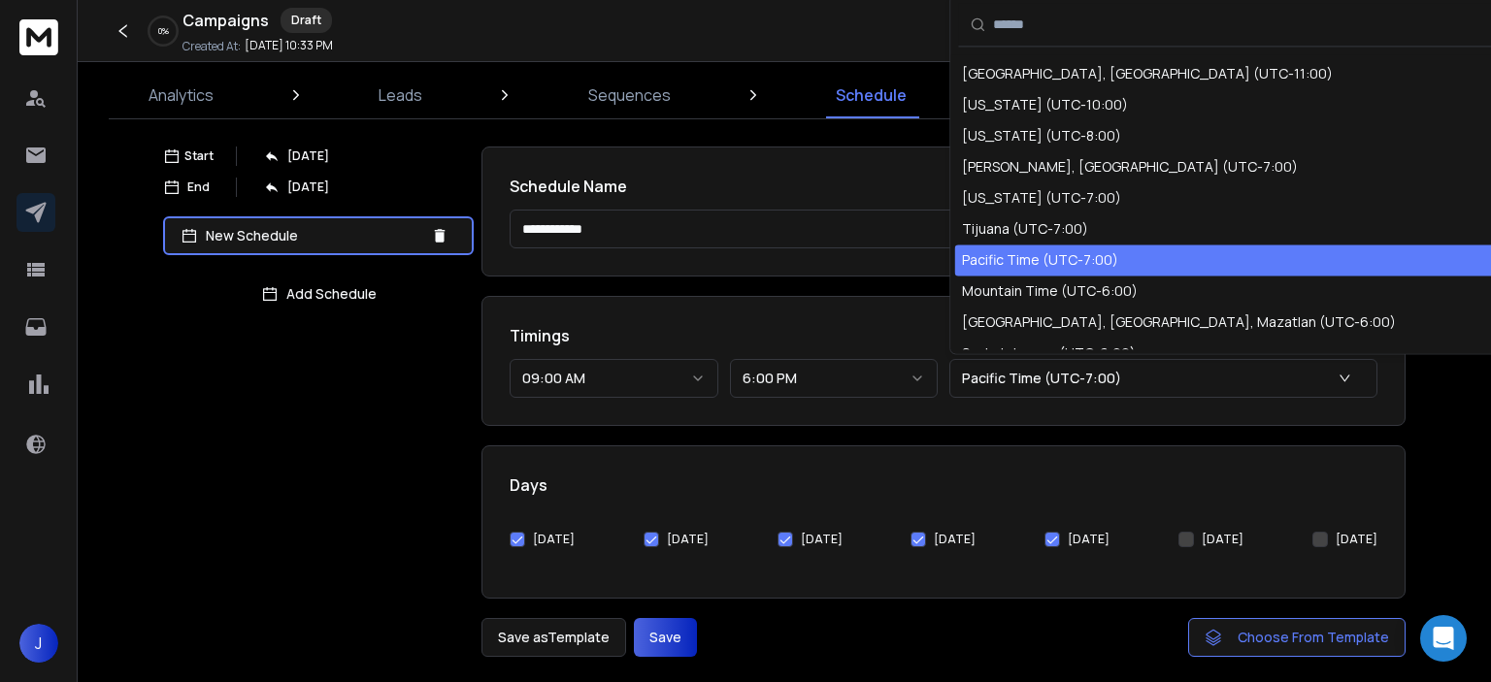
click at [1040, 252] on div "Pacific Time (UTC-7:00)" at bounding box center [1040, 259] width 156 height 19
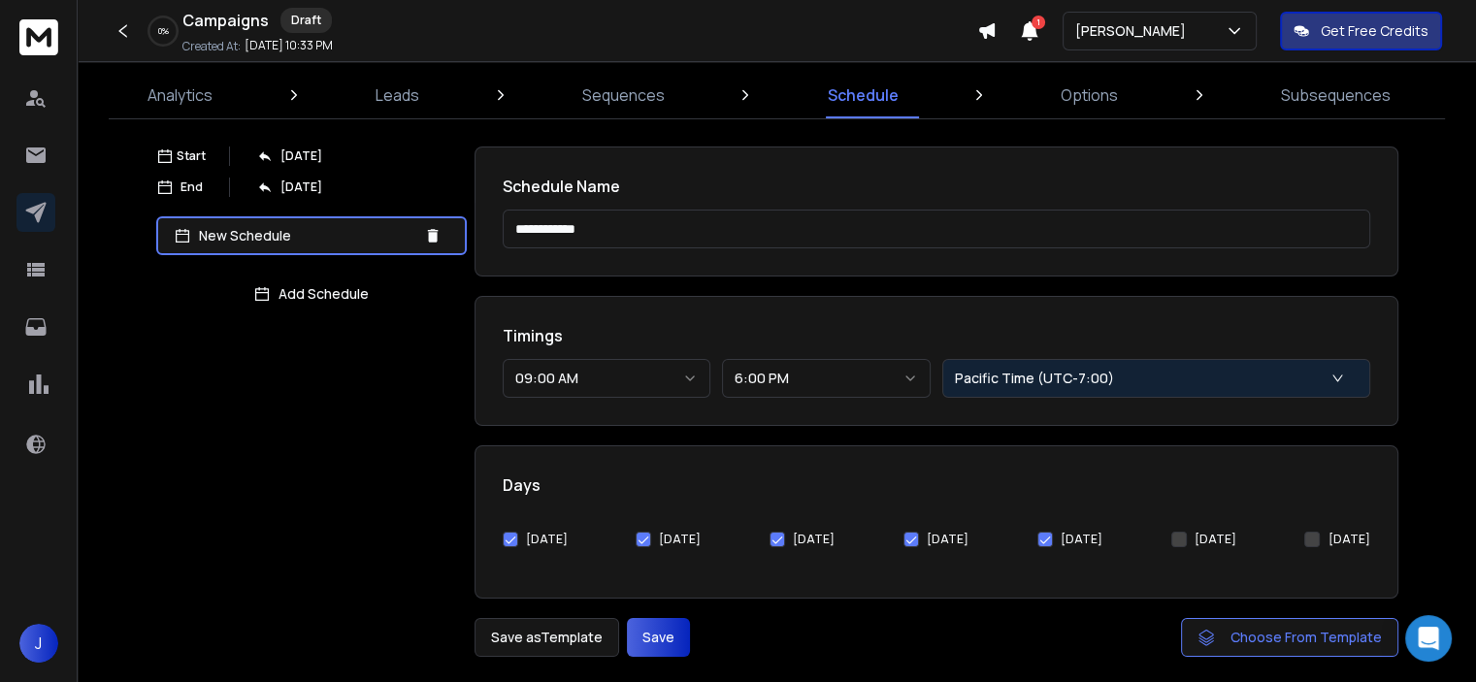
click at [1169, 378] on div "Pacific Time (UTC-7:00)" at bounding box center [1132, 378] width 355 height 19
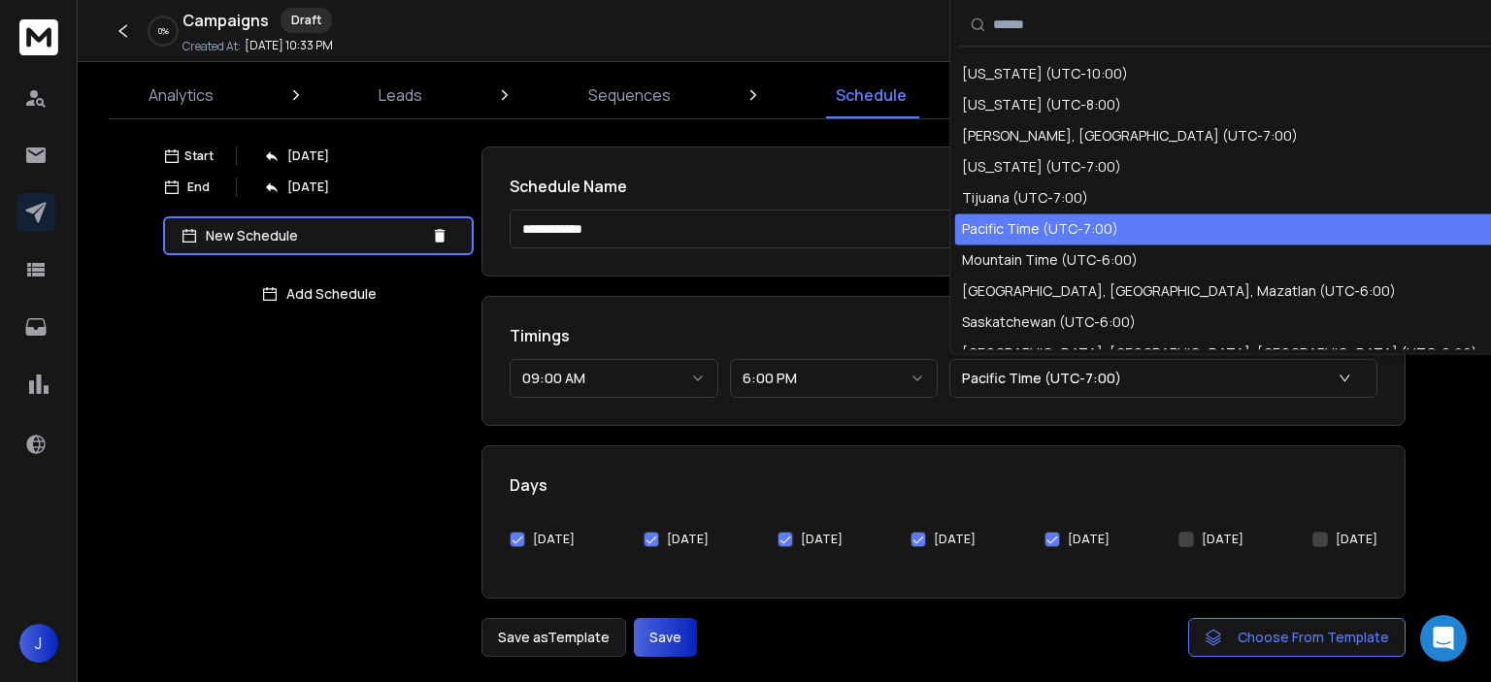
scroll to position [0, 0]
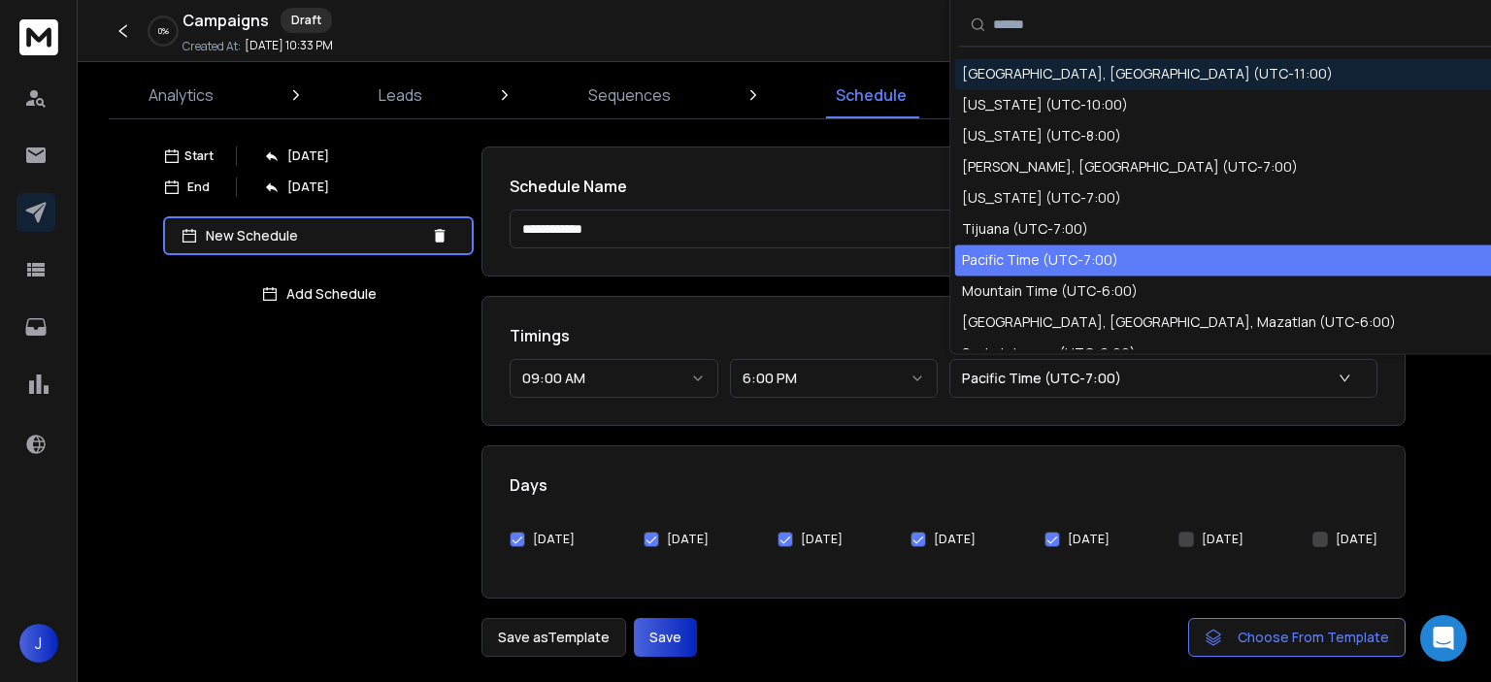
click at [1032, 26] on input "text" at bounding box center [1454, 24] width 922 height 43
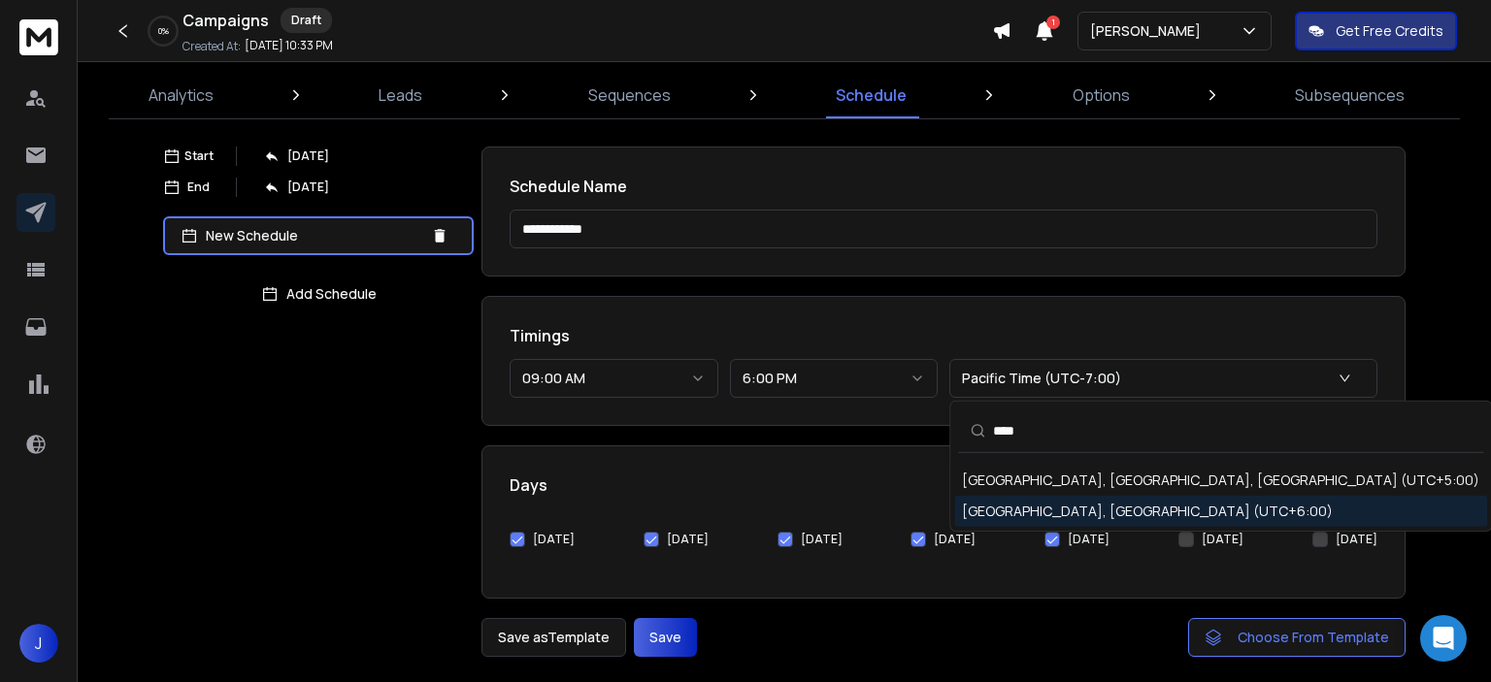
type input "****"
click at [1019, 512] on div "Astana, Dhaka (UTC+6:00)" at bounding box center [1147, 511] width 371 height 19
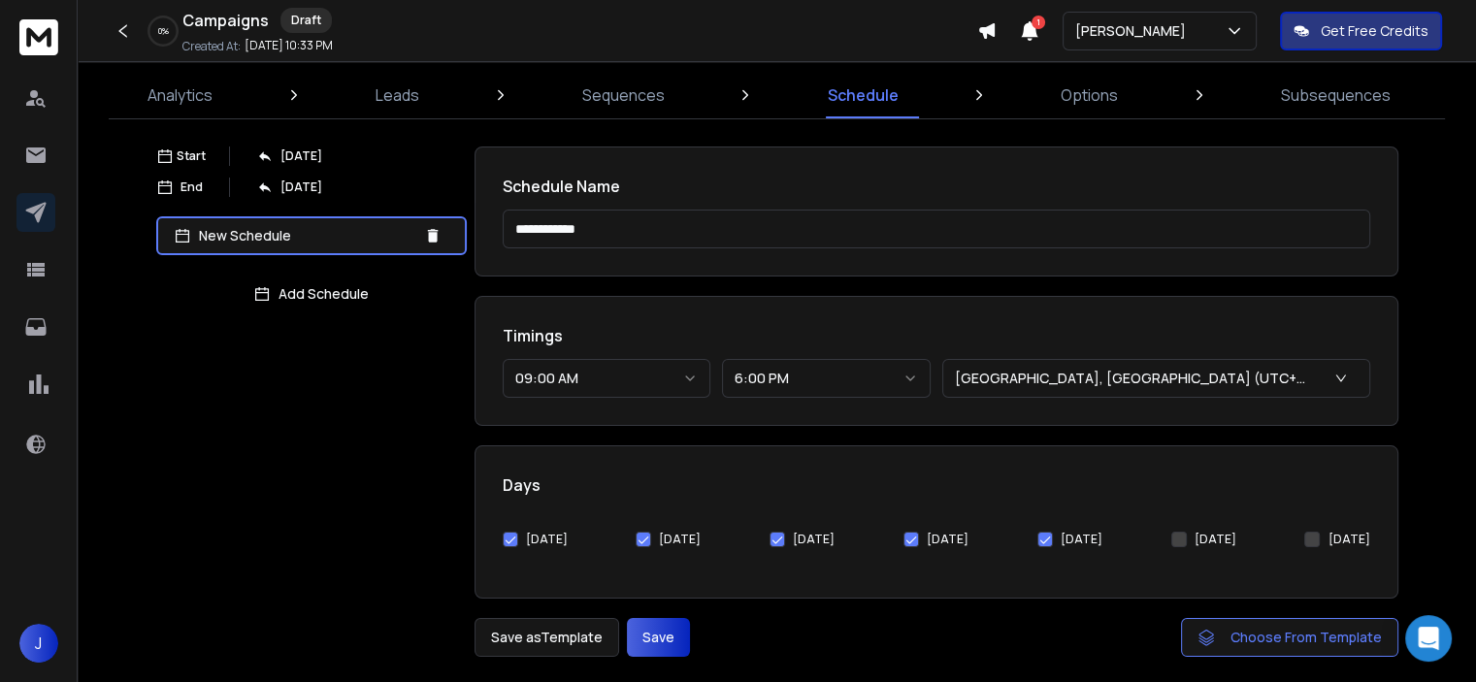
click at [854, 383] on button "6:00 PM" at bounding box center [826, 378] width 209 height 39
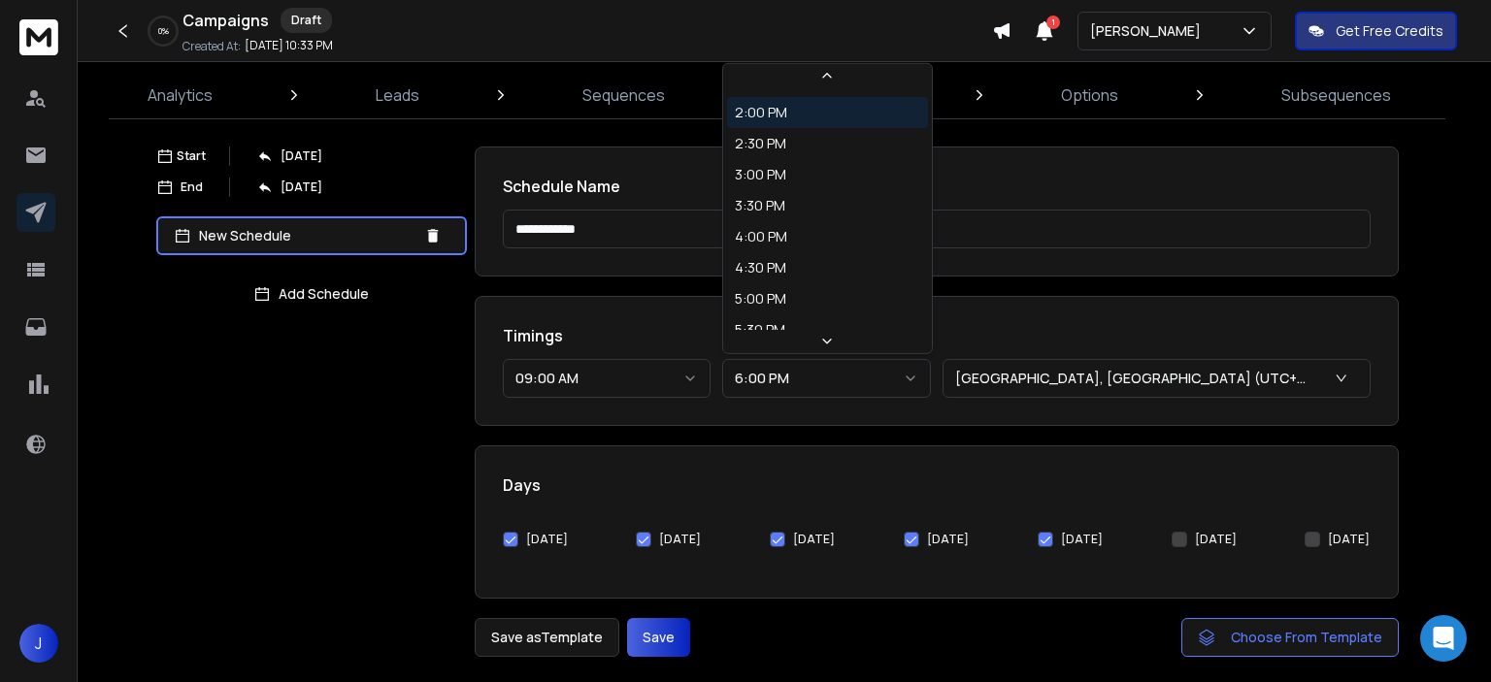
scroll to position [125, 0]
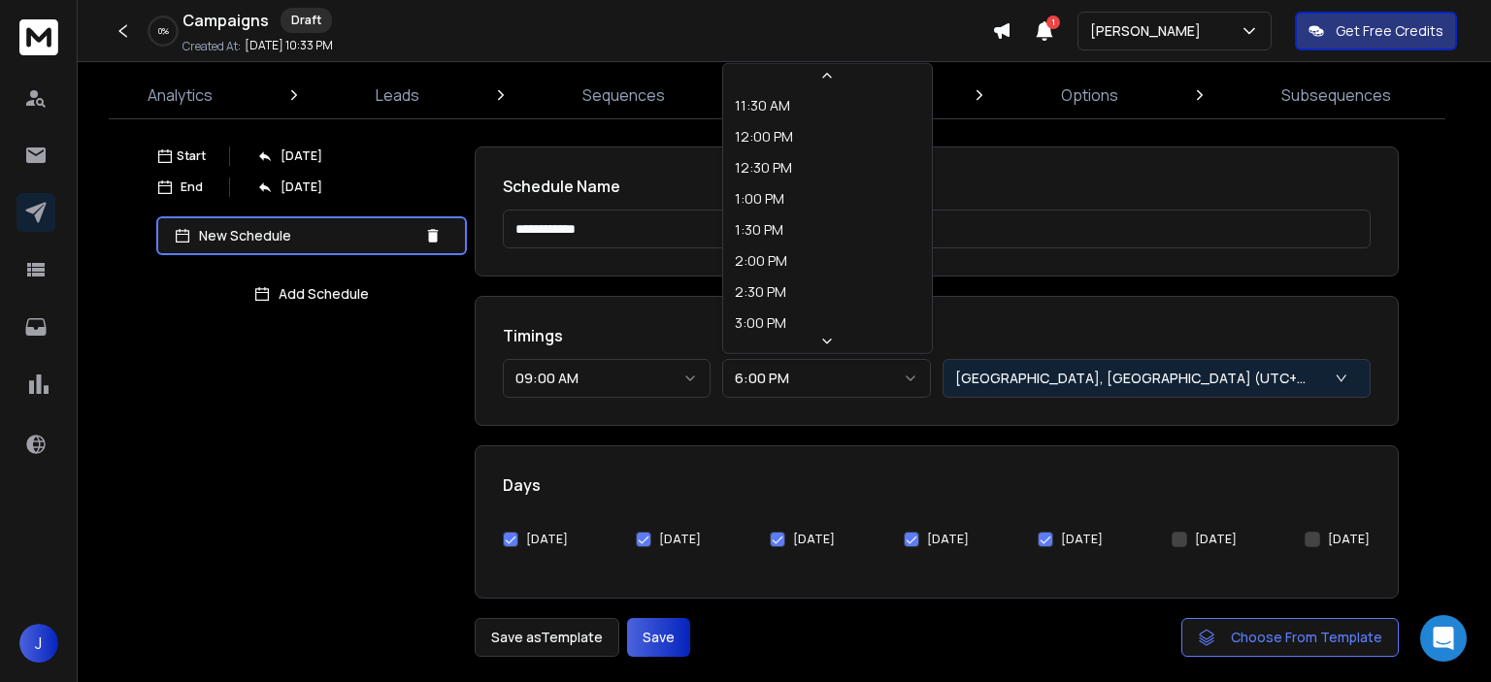
click at [1099, 384] on p "Astana, Dhaka (UTC+6:00)" at bounding box center [1136, 378] width 363 height 19
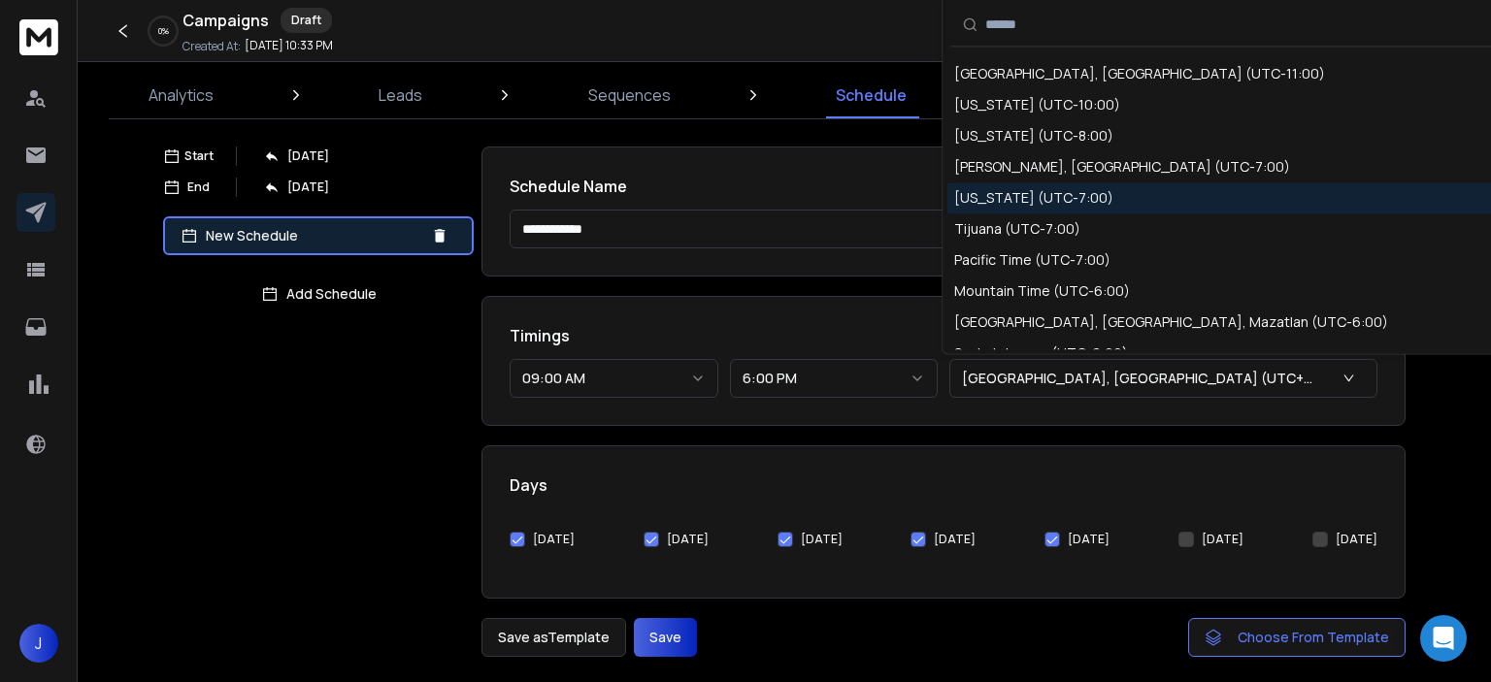
click at [435, 236] on icon at bounding box center [439, 235] width 17 height 17
select select "********"
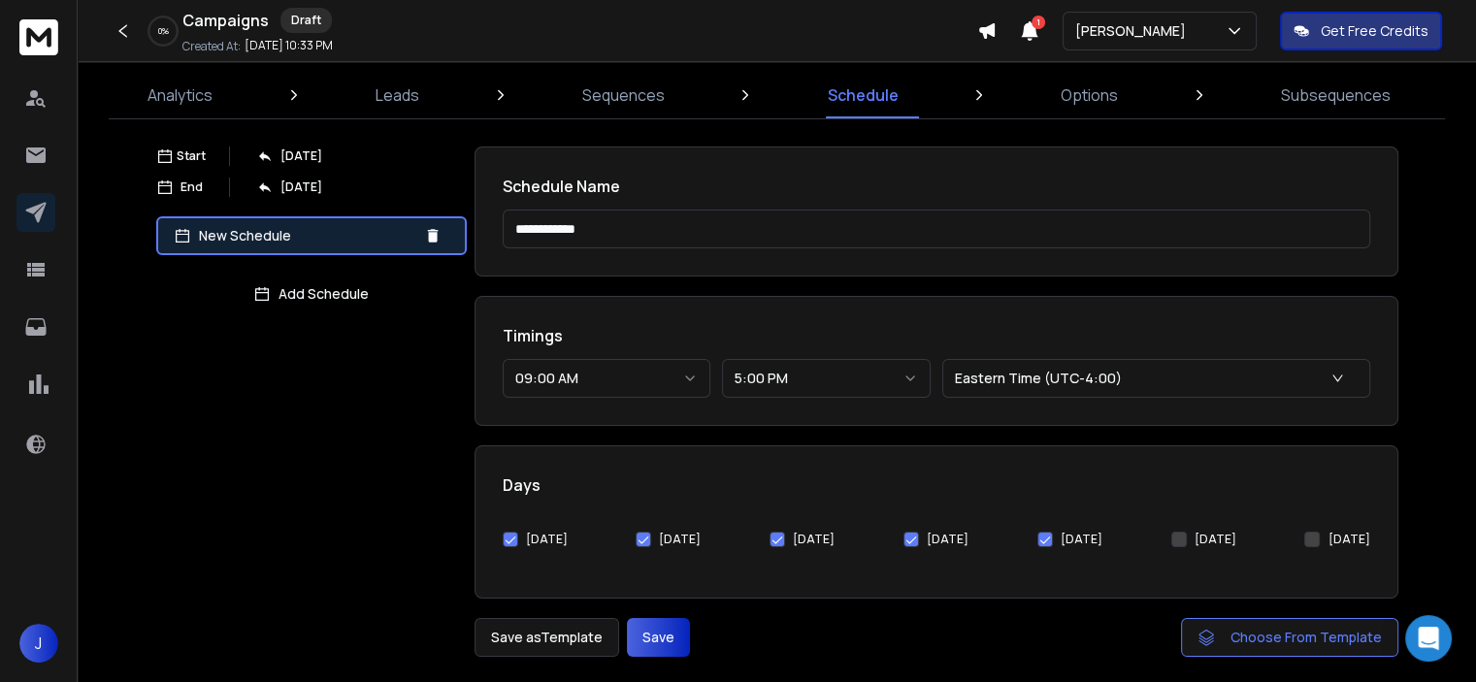
click at [436, 233] on icon at bounding box center [432, 236] width 11 height 14
click at [724, 240] on input "**********" at bounding box center [937, 229] width 868 height 39
click at [477, 304] on div "Timings 09:00 AM ******** ******** ******** ******** ******** ******** ********…" at bounding box center [937, 361] width 924 height 130
click at [346, 295] on button "Add Schedule" at bounding box center [311, 294] width 311 height 39
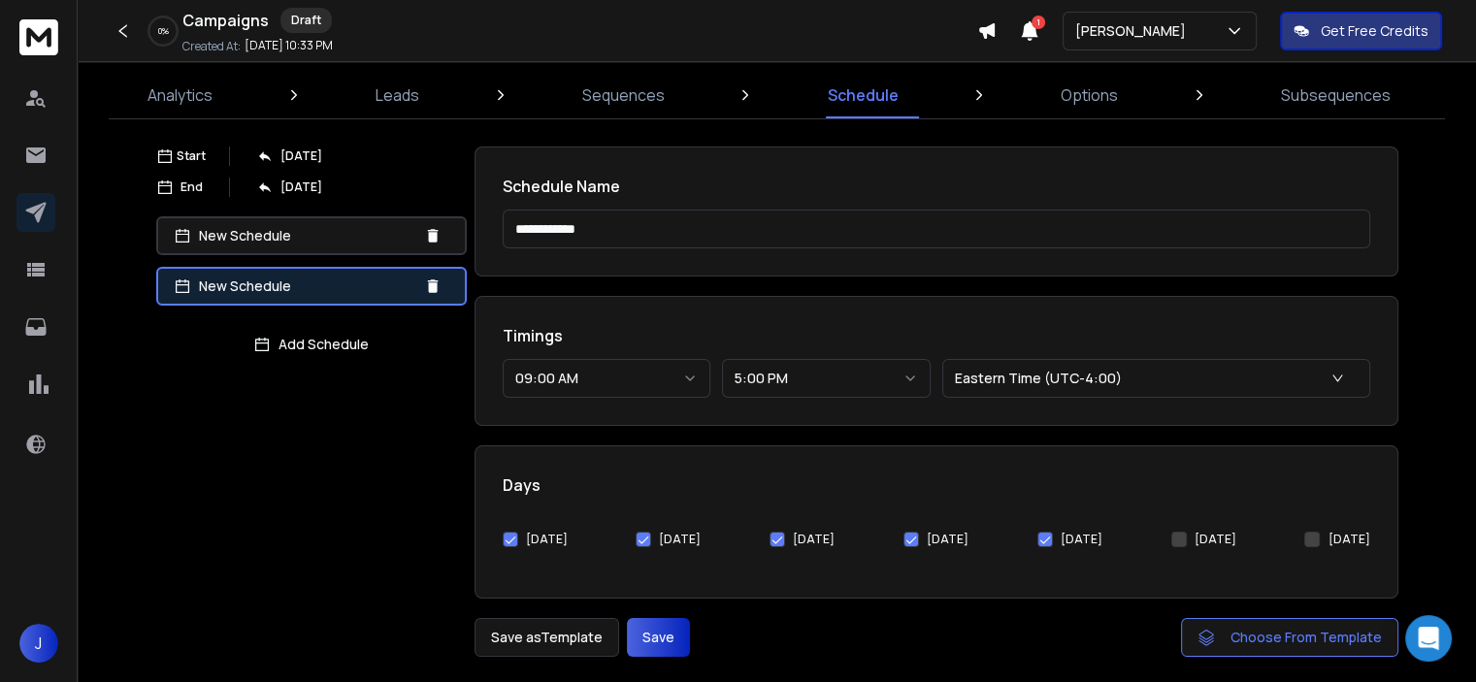
click at [426, 279] on icon at bounding box center [432, 286] width 17 height 17
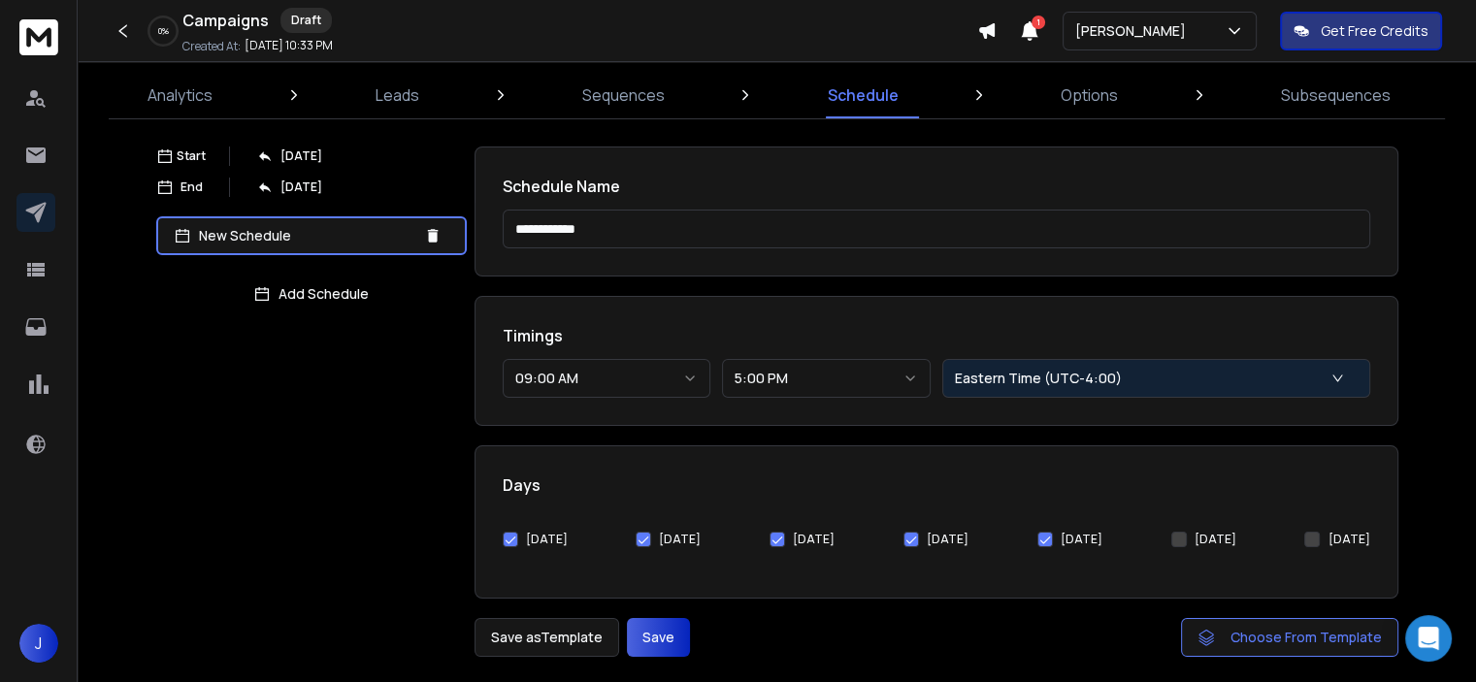
click at [1102, 376] on p "Eastern Time (UTC-4:00)" at bounding box center [1042, 378] width 175 height 19
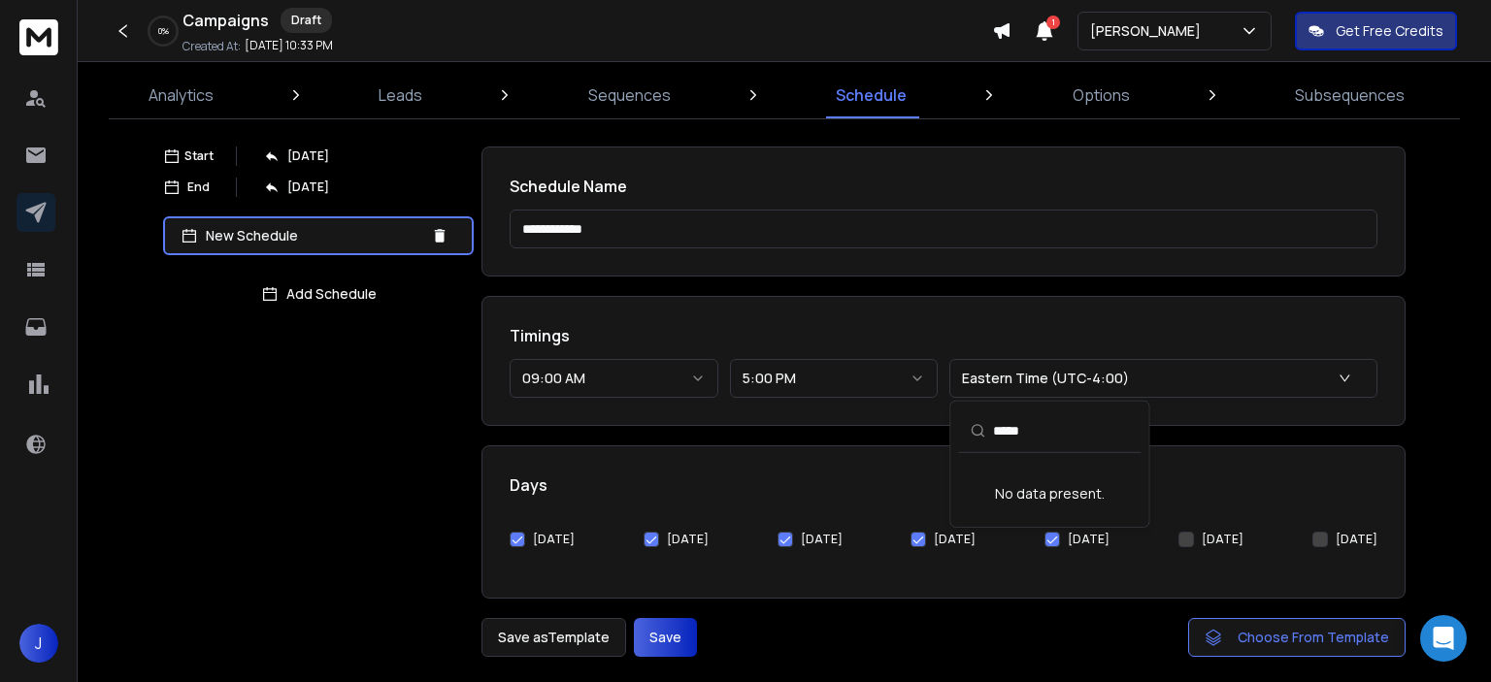
drag, startPoint x: 1052, startPoint y: 422, endPoint x: 994, endPoint y: 426, distance: 58.4
click at [994, 426] on input "*****" at bounding box center [1061, 431] width 136 height 43
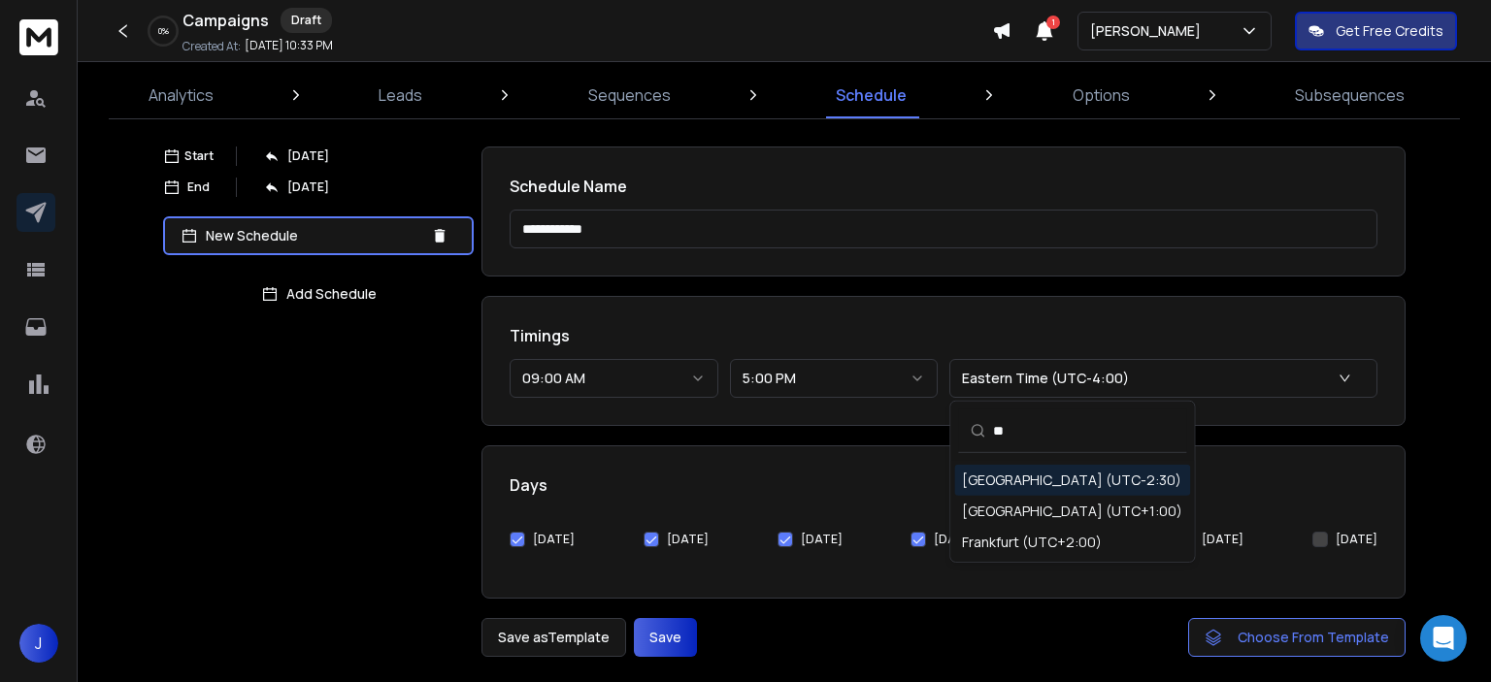
type input "*"
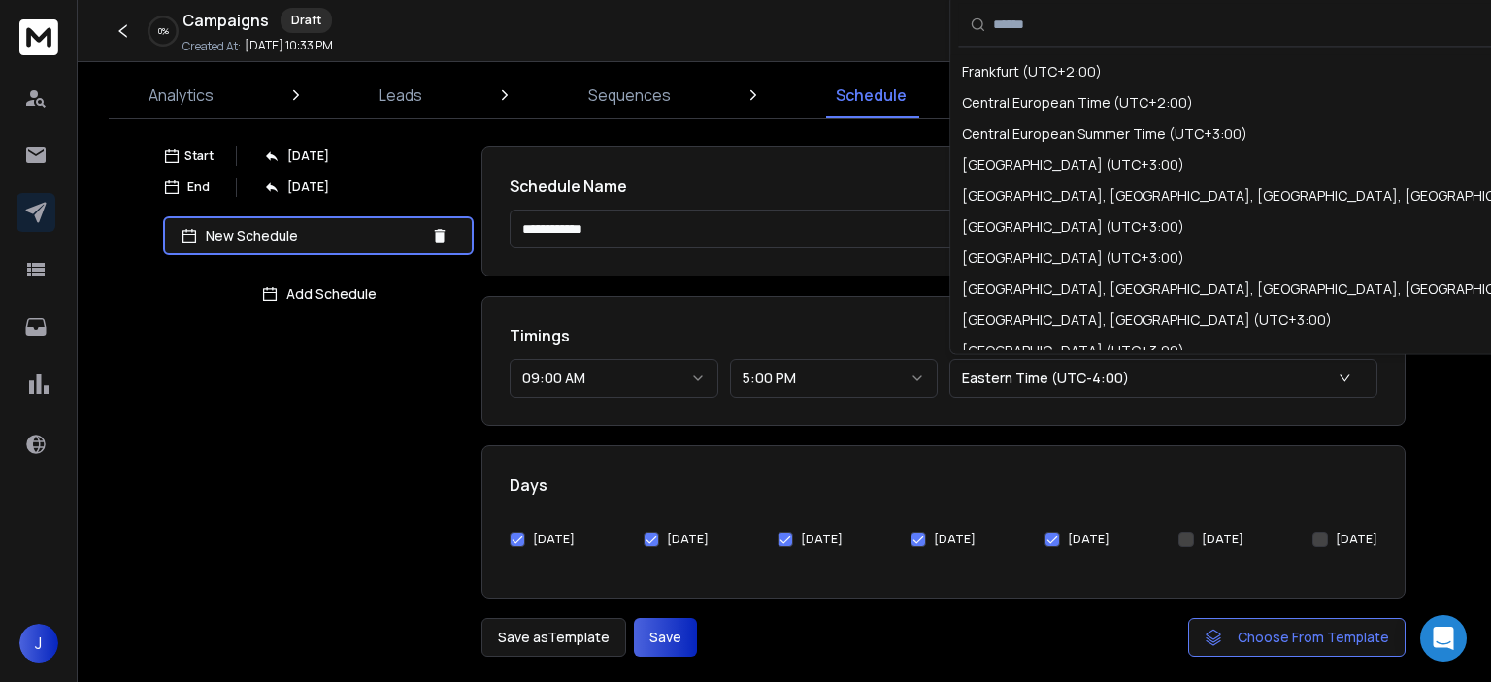
scroll to position [1068, 0]
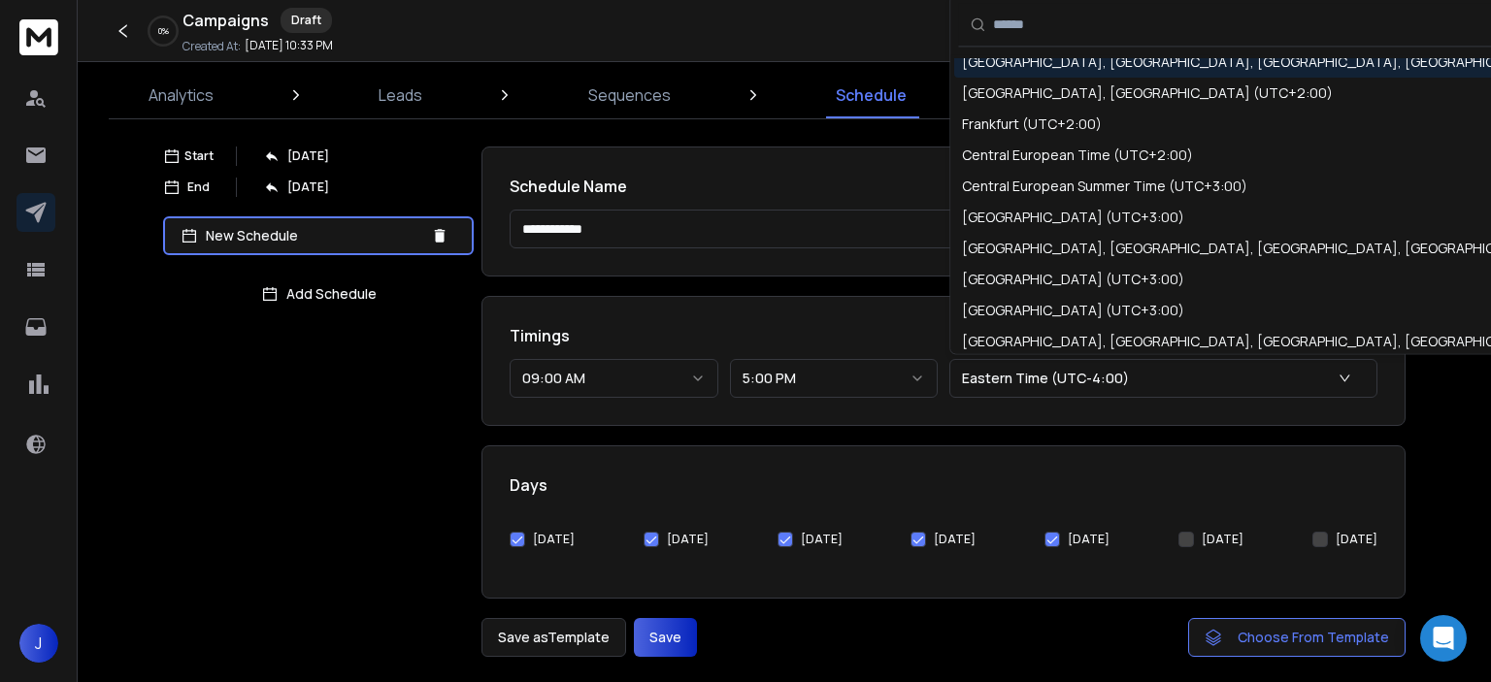
click at [1038, 26] on input "text" at bounding box center [1454, 24] width 922 height 43
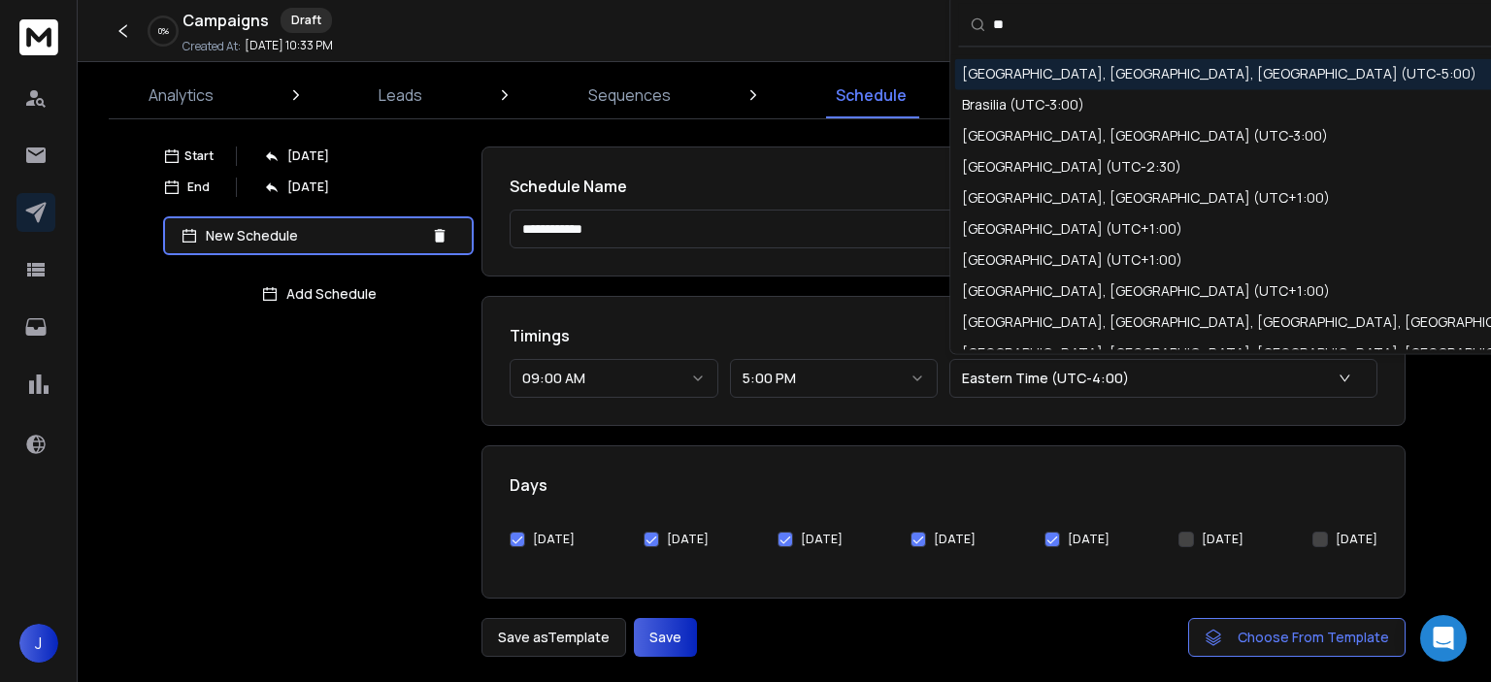
scroll to position [0, 0]
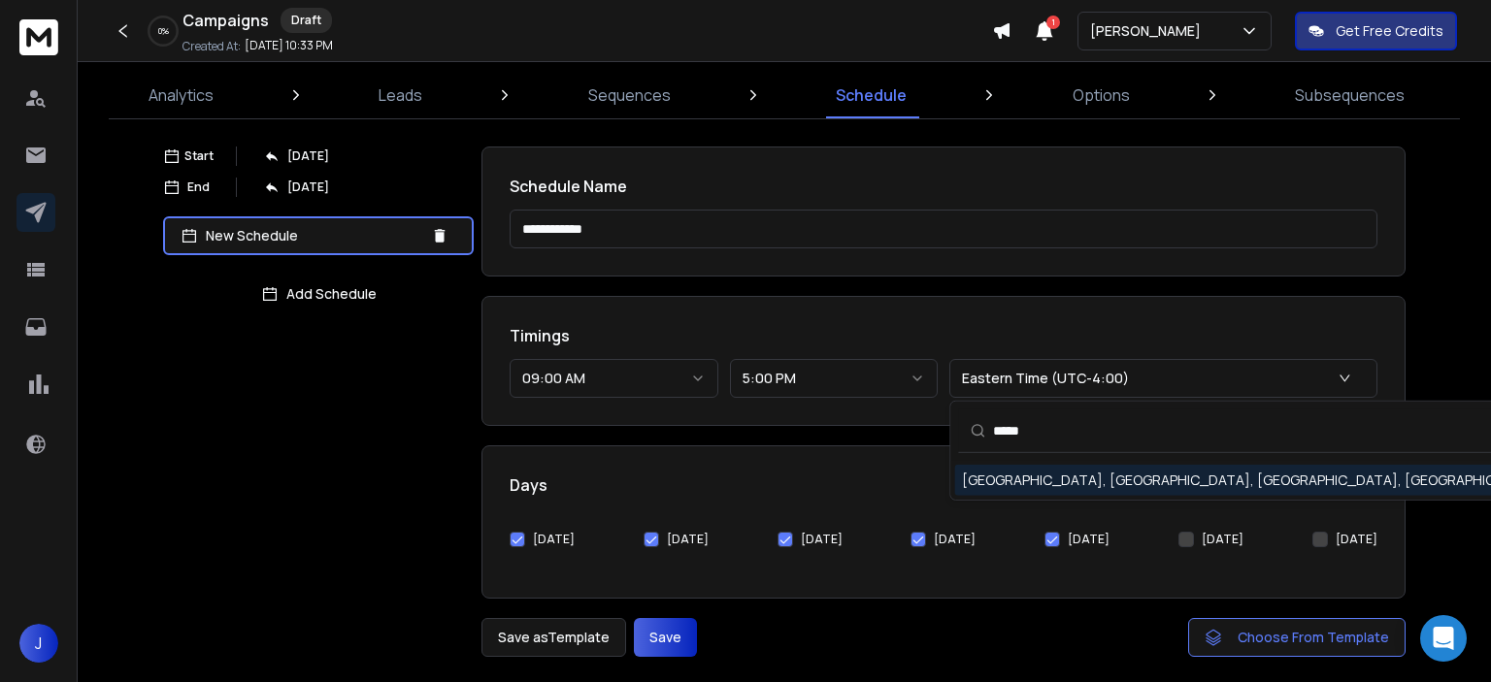
type input "*****"
click at [1085, 482] on div "Amsterdam, Berlin, Bern, Rome, Stockholm, Vienna (UTC+2:00)" at bounding box center [1442, 480] width 961 height 19
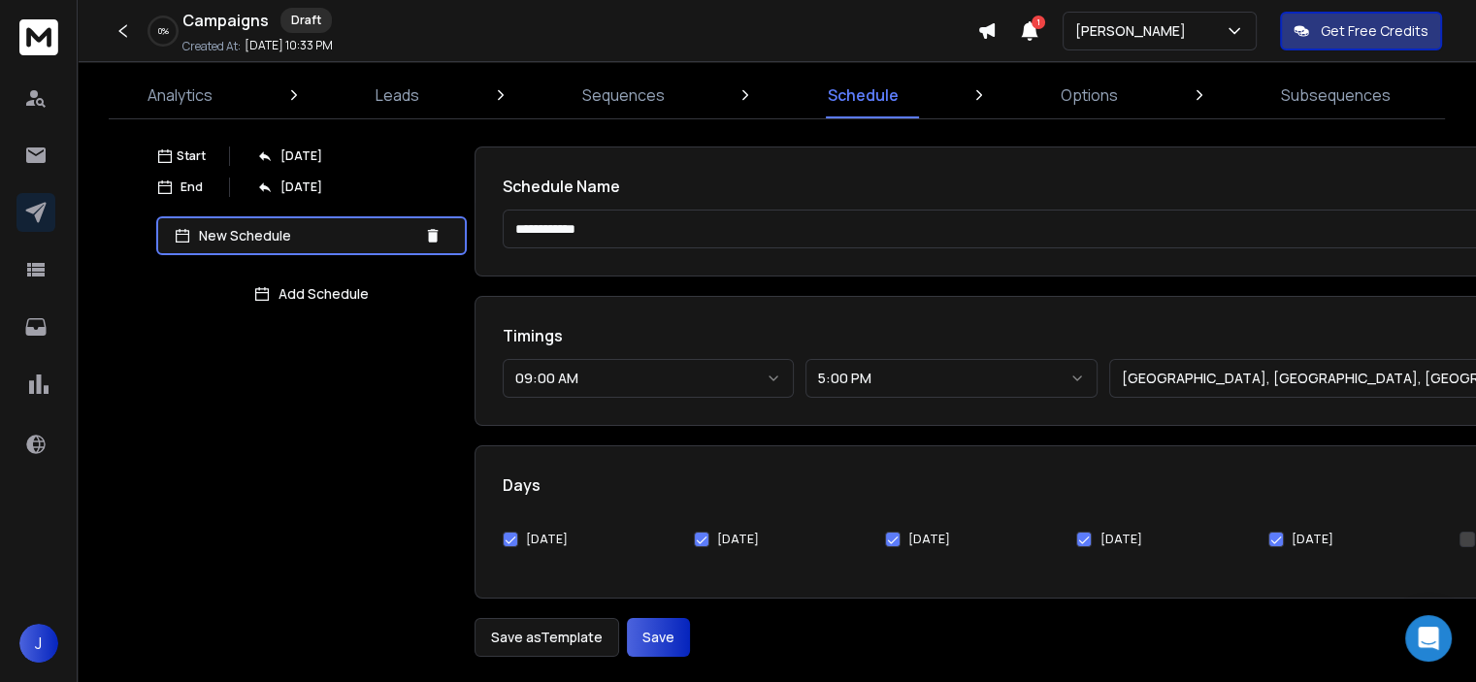
click at [615, 370] on button "09:00 AM" at bounding box center [649, 378] width 292 height 39
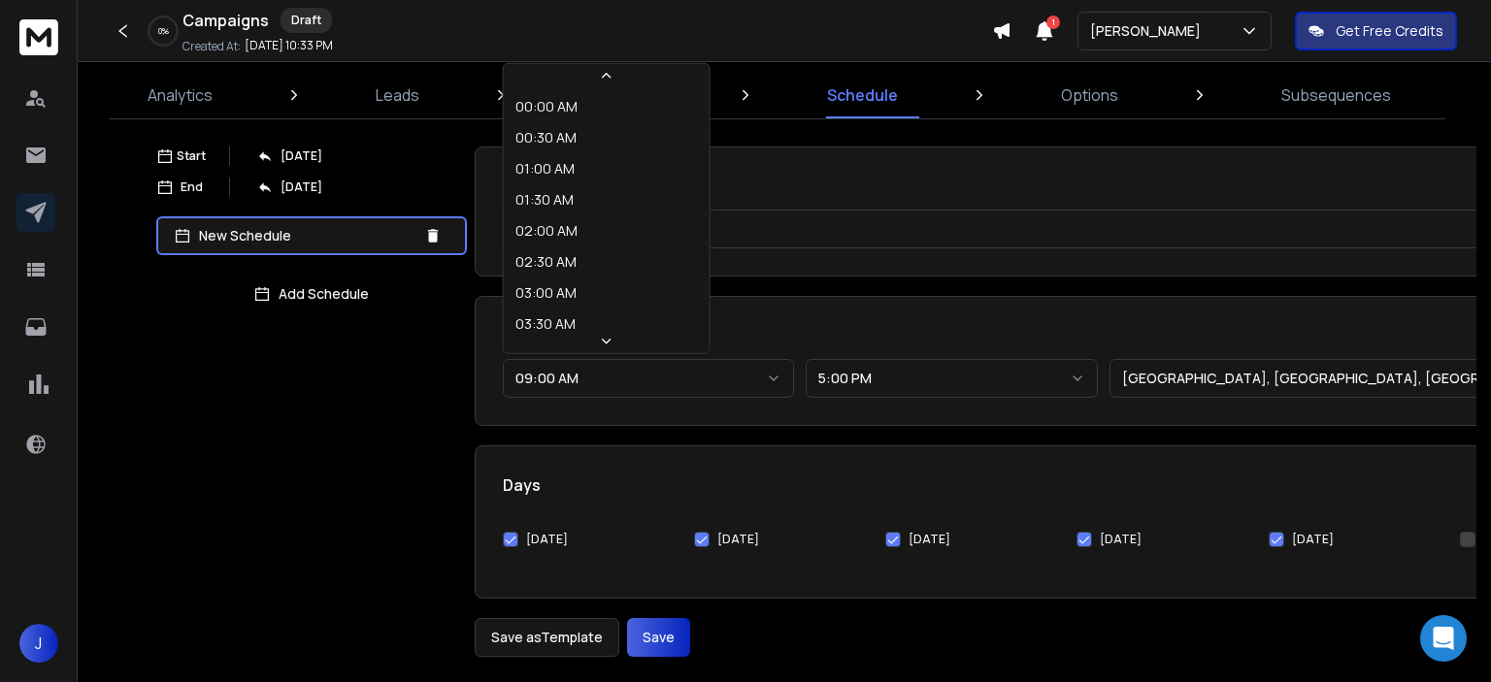
scroll to position [350, 0]
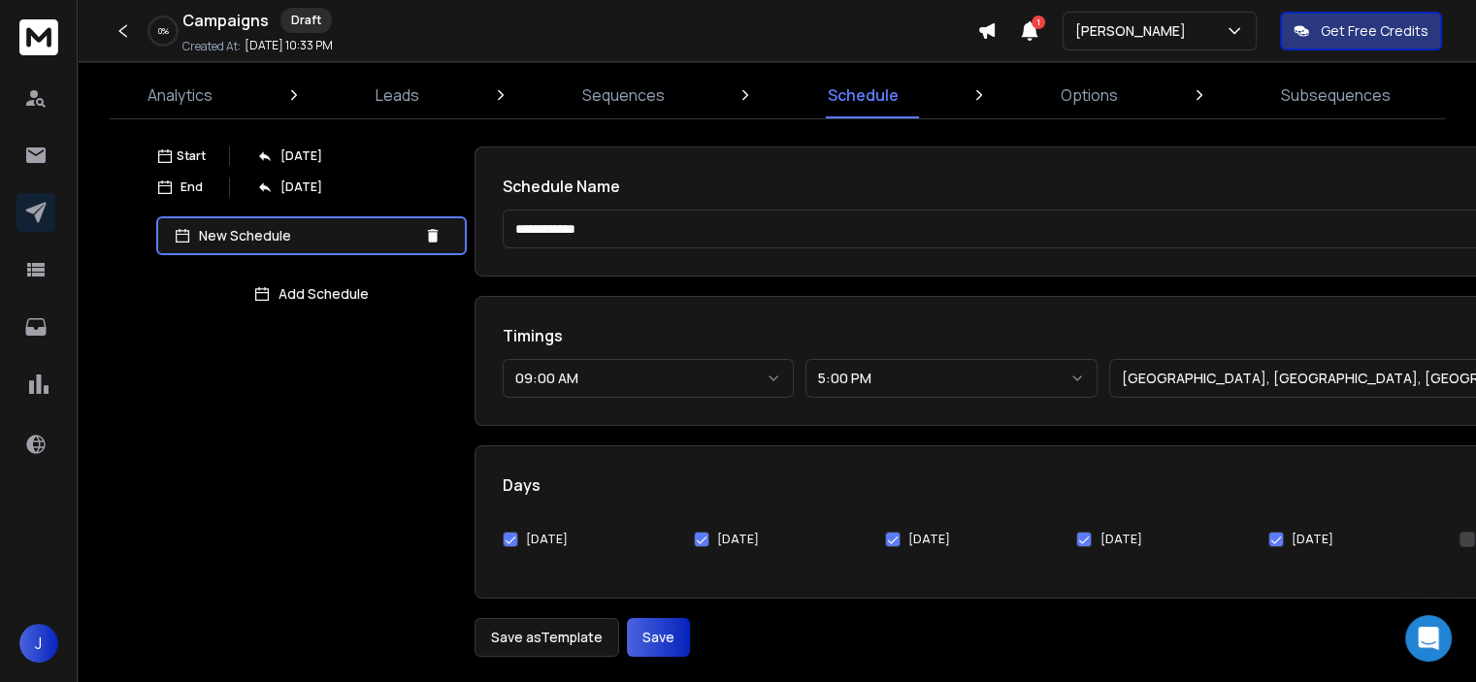
click at [807, 378] on button "5:00 PM" at bounding box center [951, 378] width 292 height 39
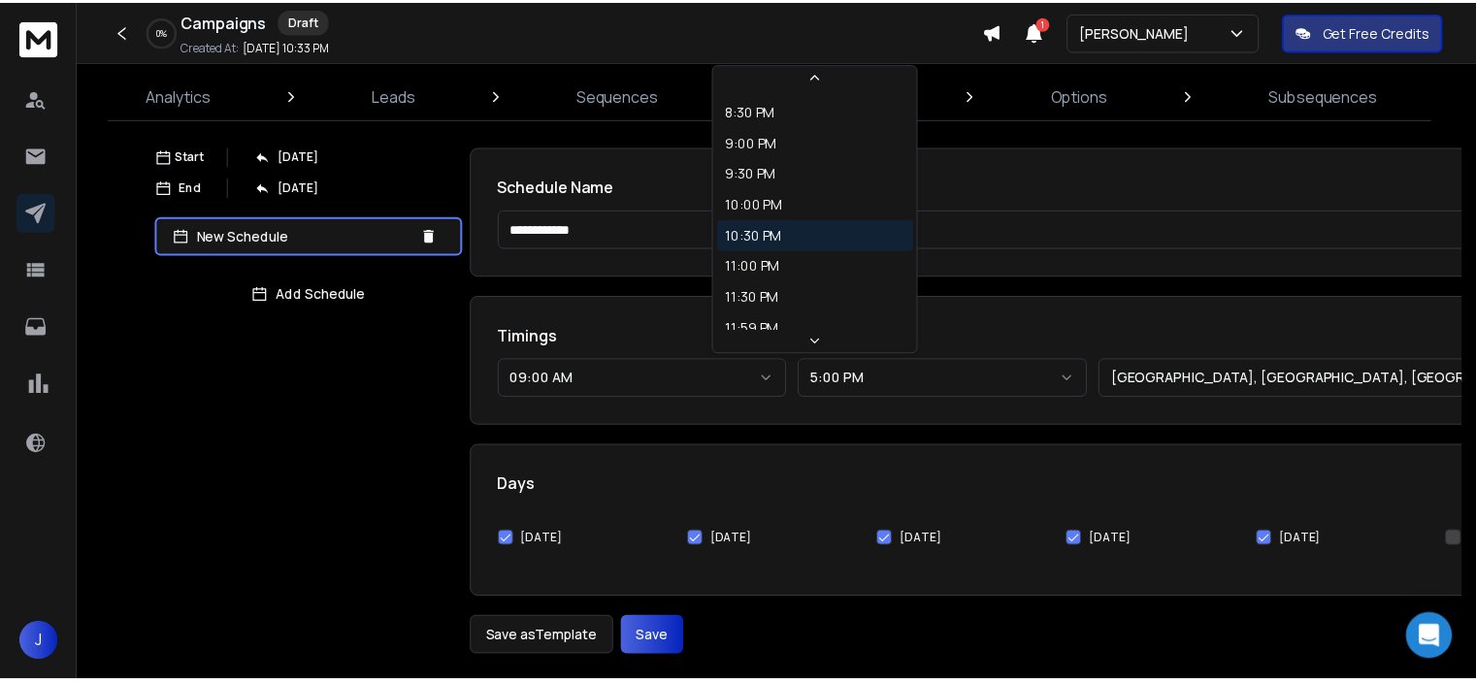
scroll to position [673, 0]
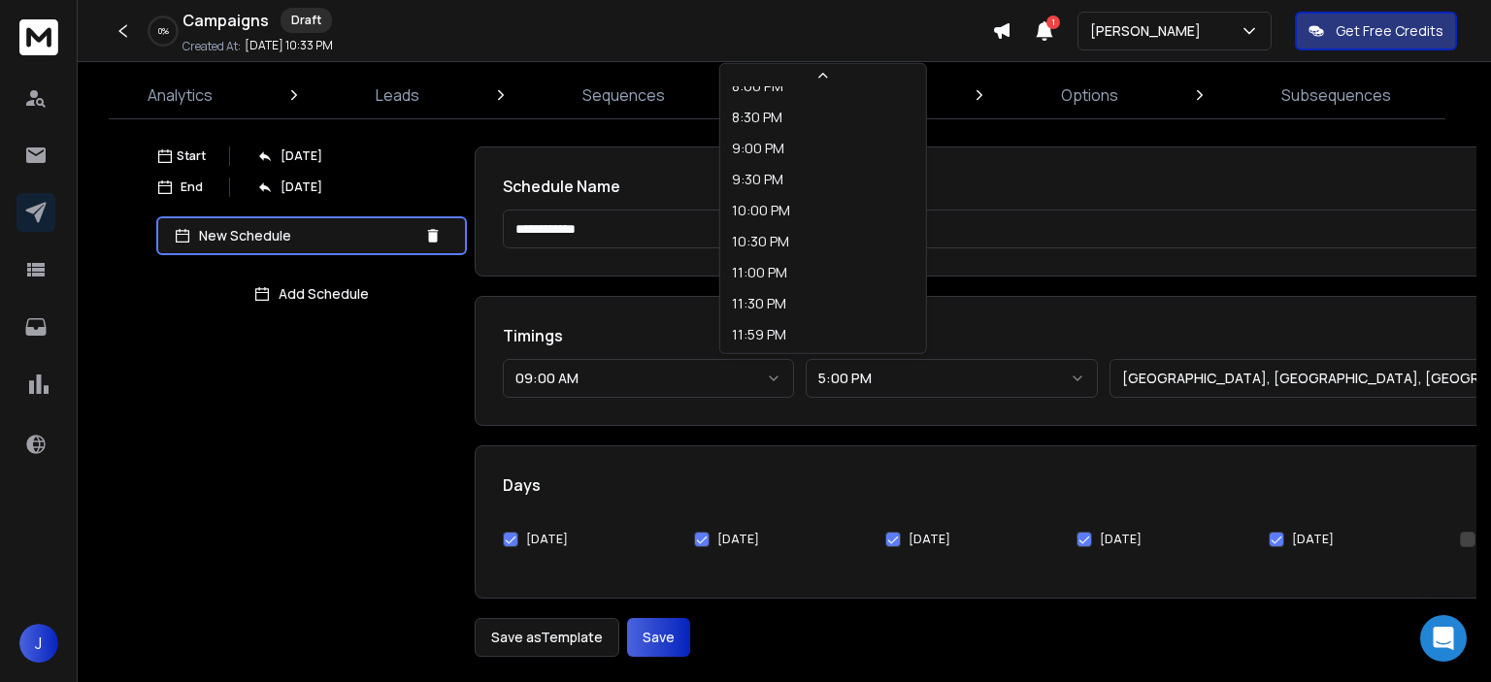
select select "********"
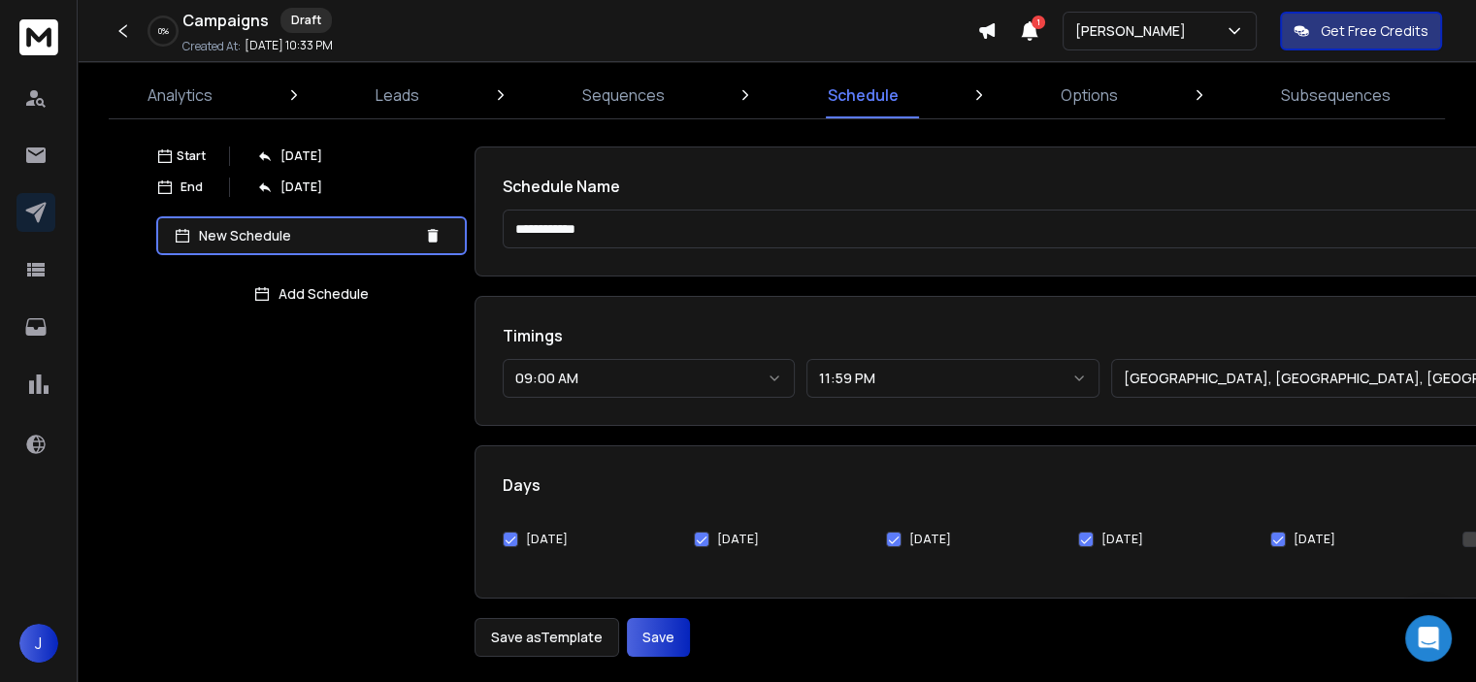
click at [669, 634] on button "Save" at bounding box center [658, 637] width 63 height 39
click at [1082, 90] on p "Options" at bounding box center [1089, 94] width 57 height 23
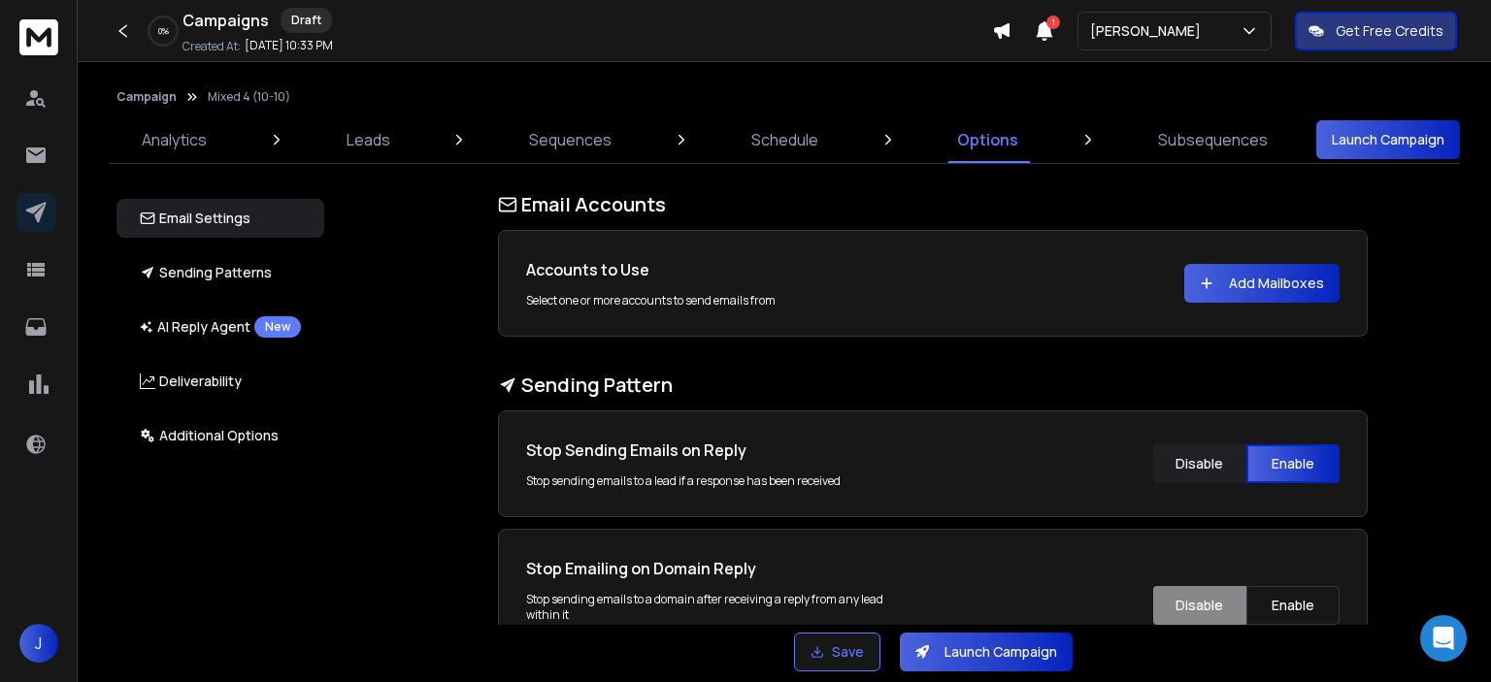
click at [1204, 282] on icon "button" at bounding box center [1205, 283] width 11 height 11
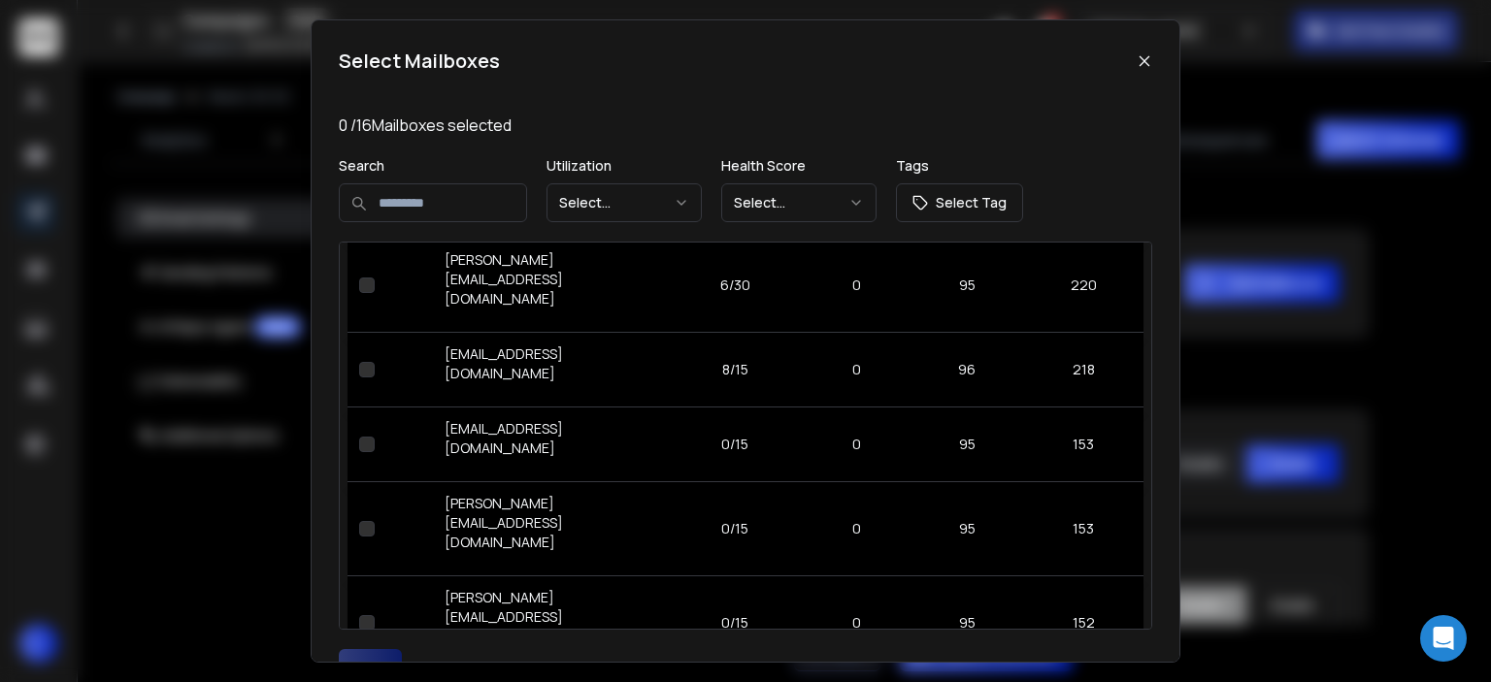
scroll to position [681, 0]
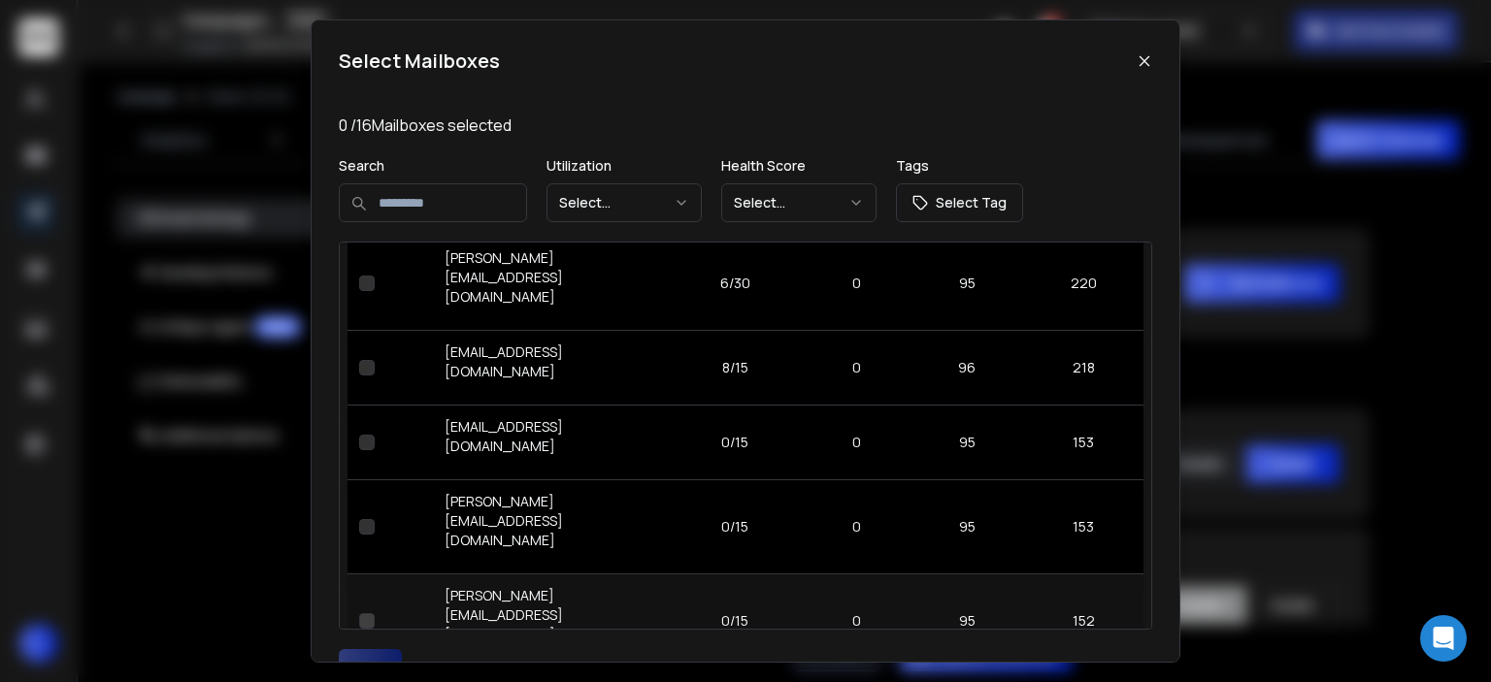
click at [361, 613] on button "button" at bounding box center [367, 621] width 16 height 16
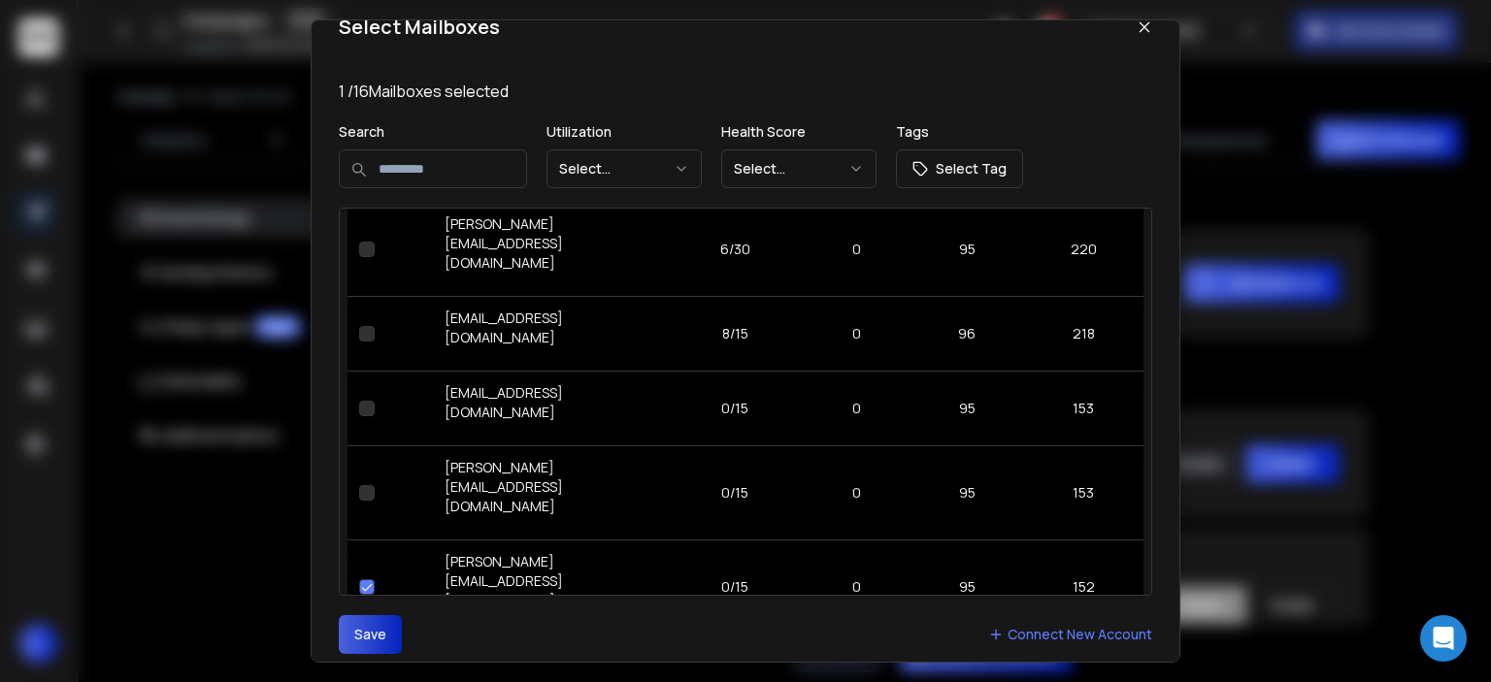
scroll to position [52, 0]
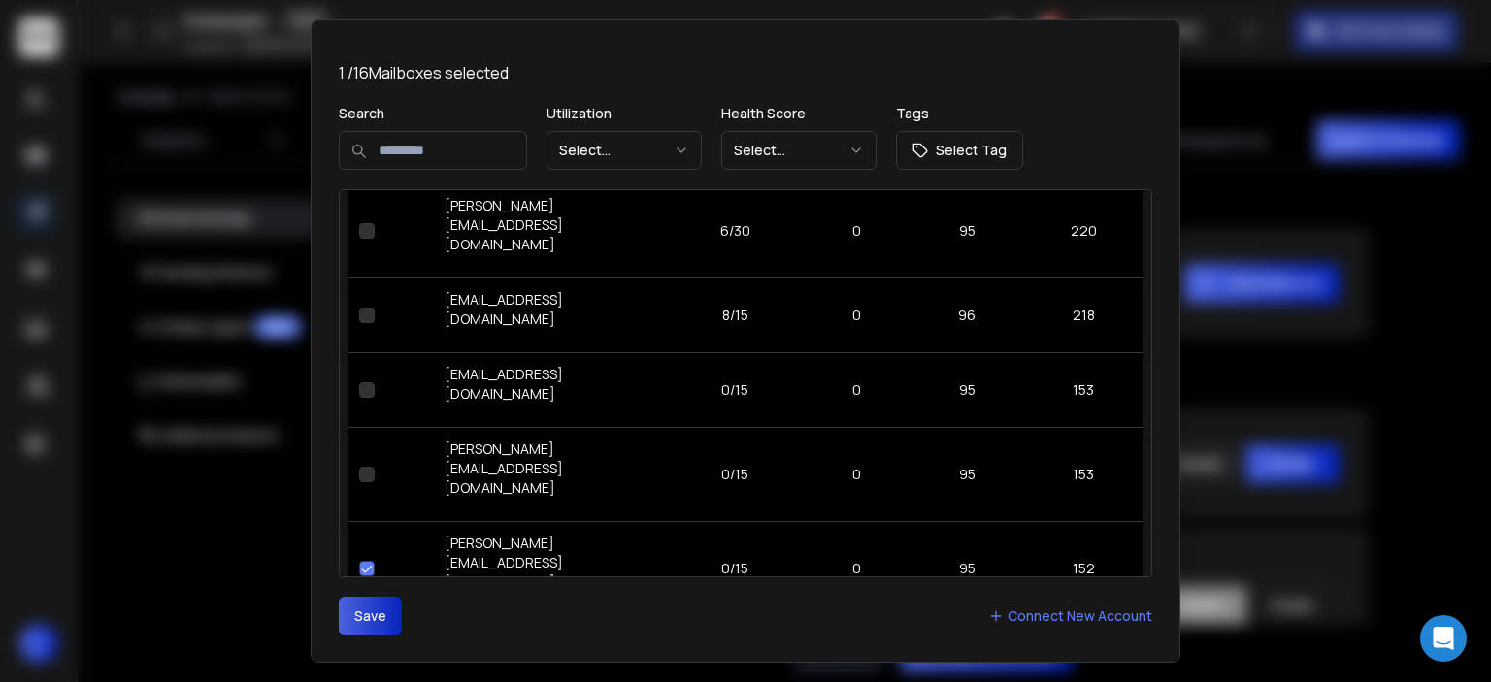
click at [380, 620] on button "Save" at bounding box center [370, 616] width 63 height 39
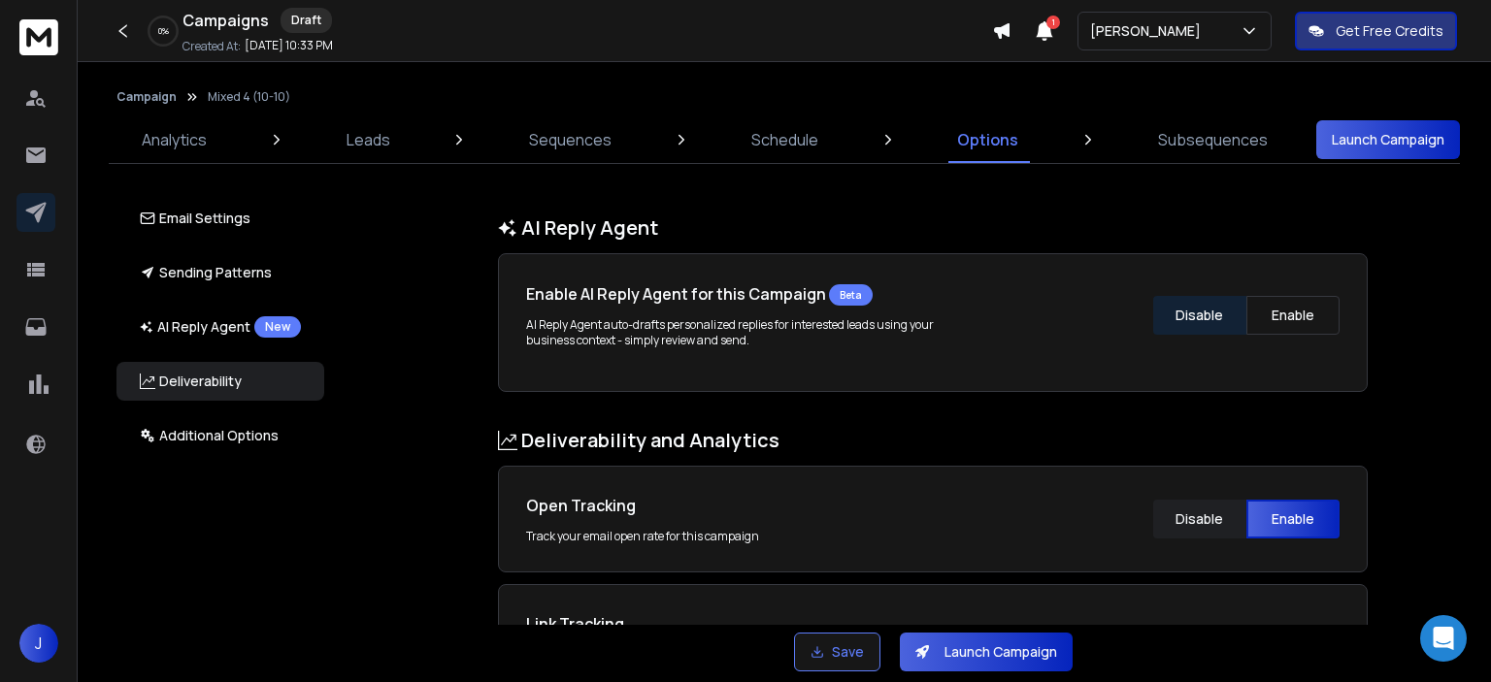
scroll to position [1755, 0]
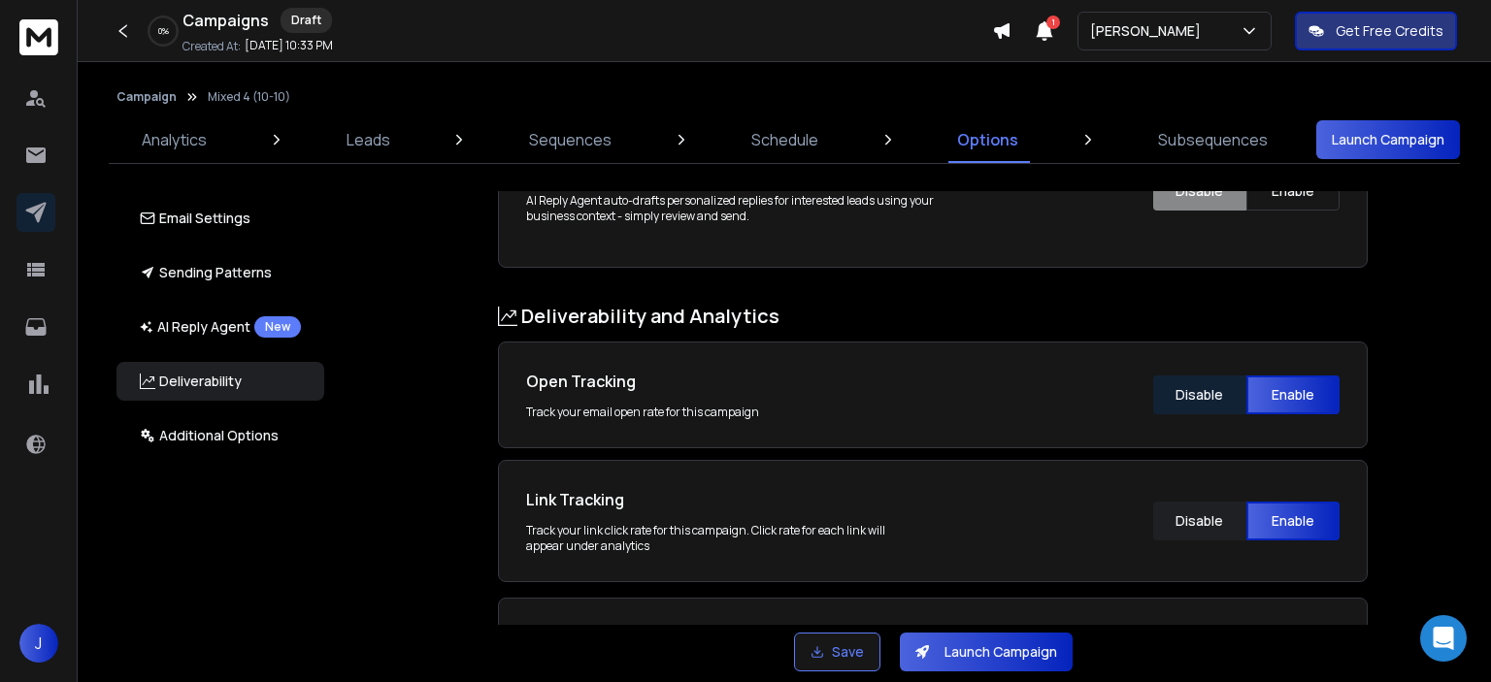
click at [1211, 396] on button "Disable" at bounding box center [1199, 395] width 93 height 39
click at [1175, 517] on button "Disable" at bounding box center [1199, 521] width 93 height 39
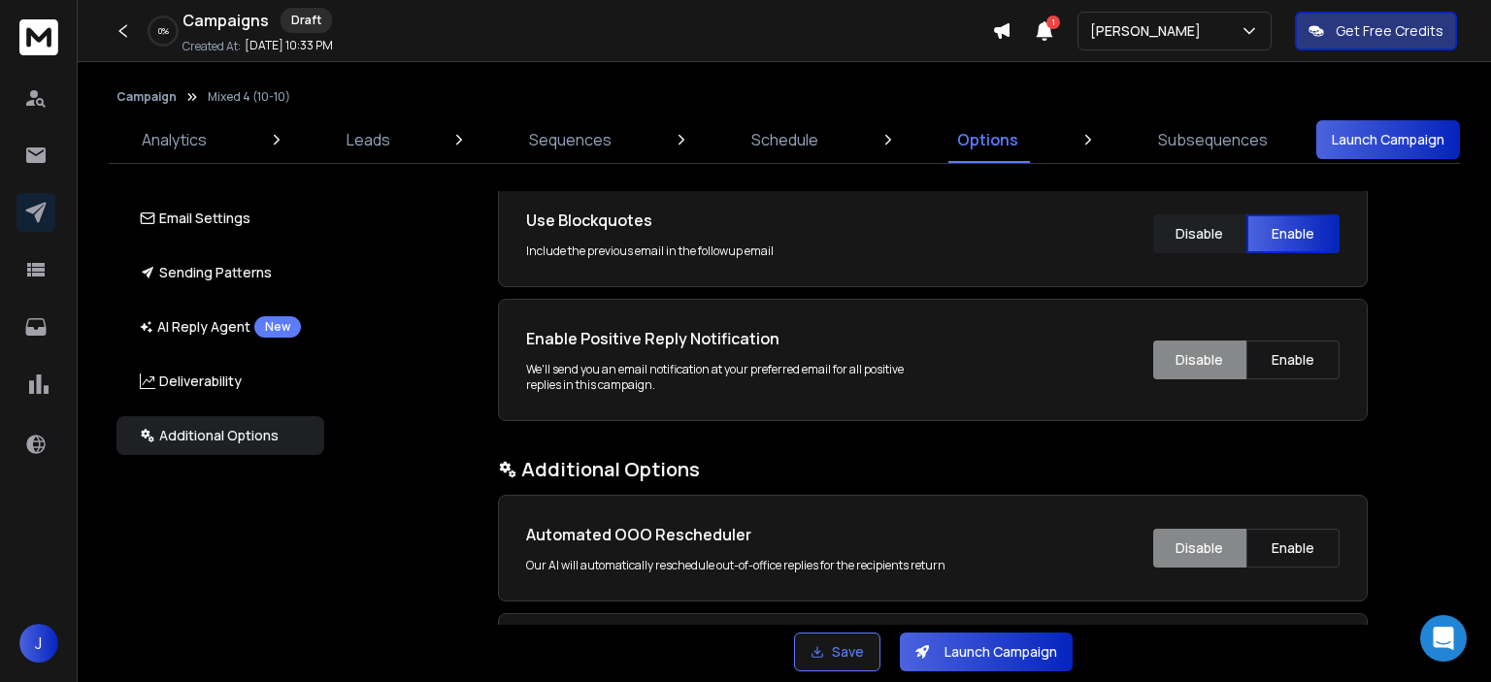
scroll to position [3210, 0]
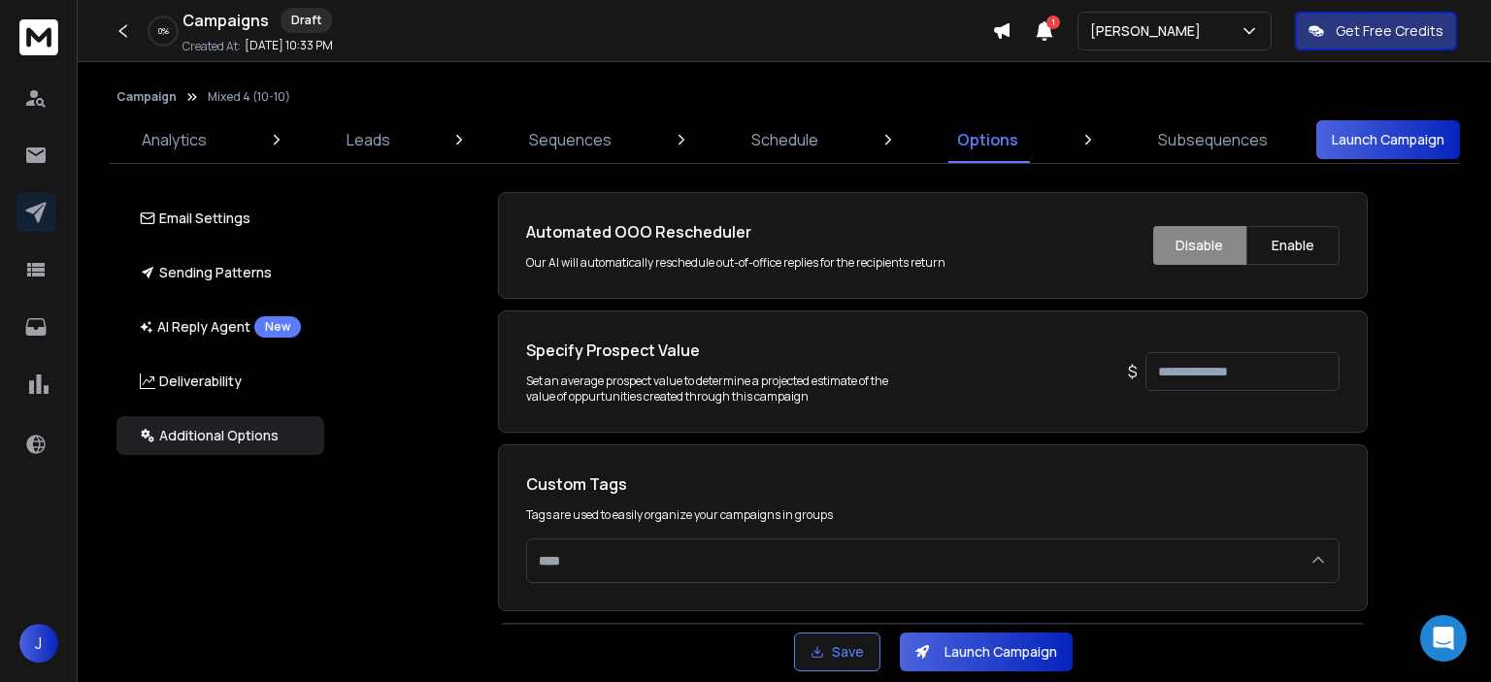
click at [981, 651] on button "Launch Campaign" at bounding box center [986, 652] width 173 height 39
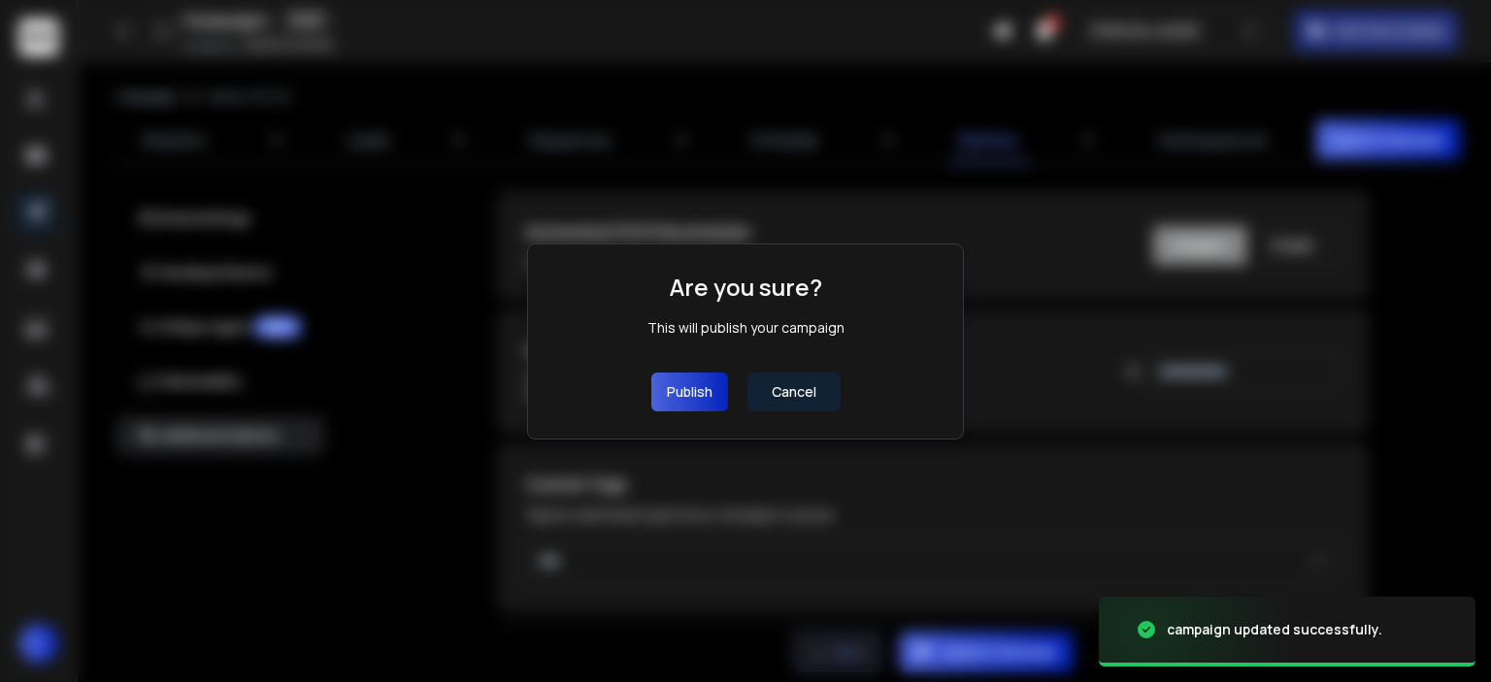
click at [708, 387] on button "Publish" at bounding box center [689, 392] width 77 height 39
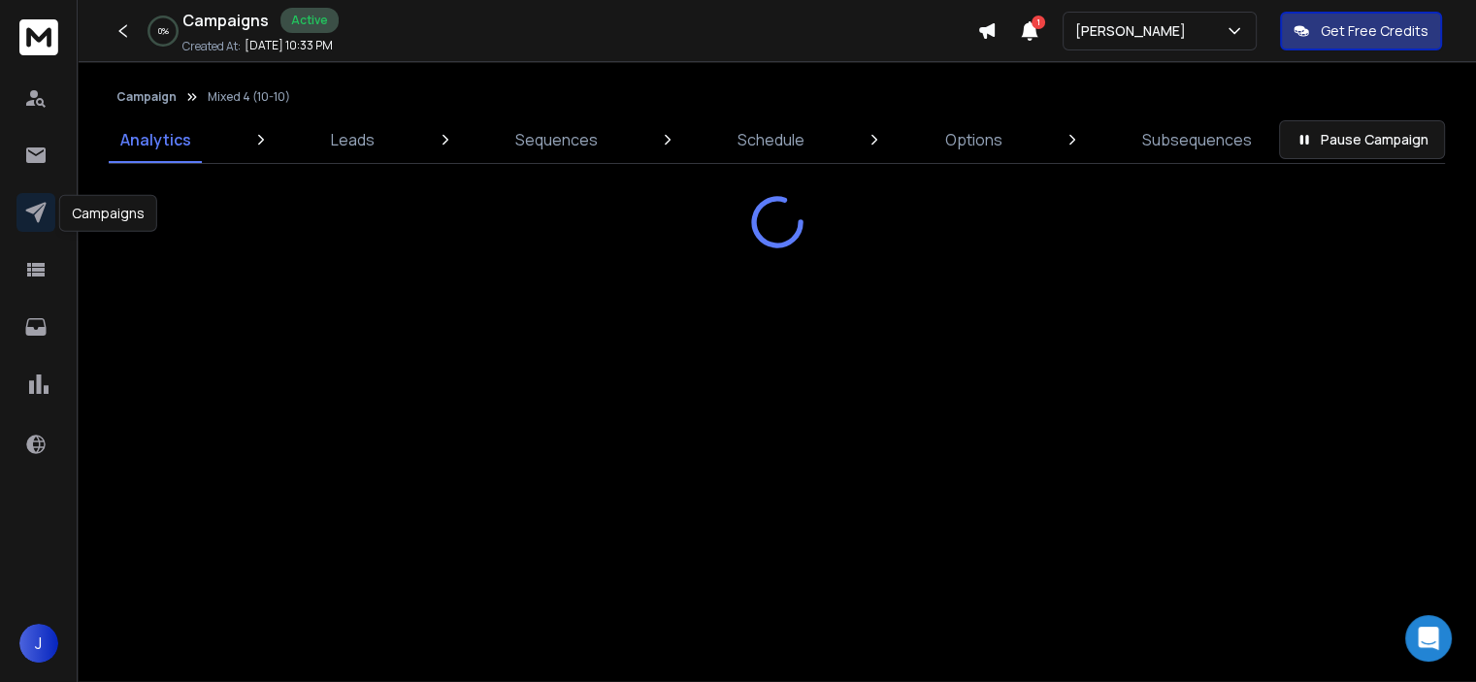
click at [46, 216] on icon at bounding box center [35, 212] width 23 height 23
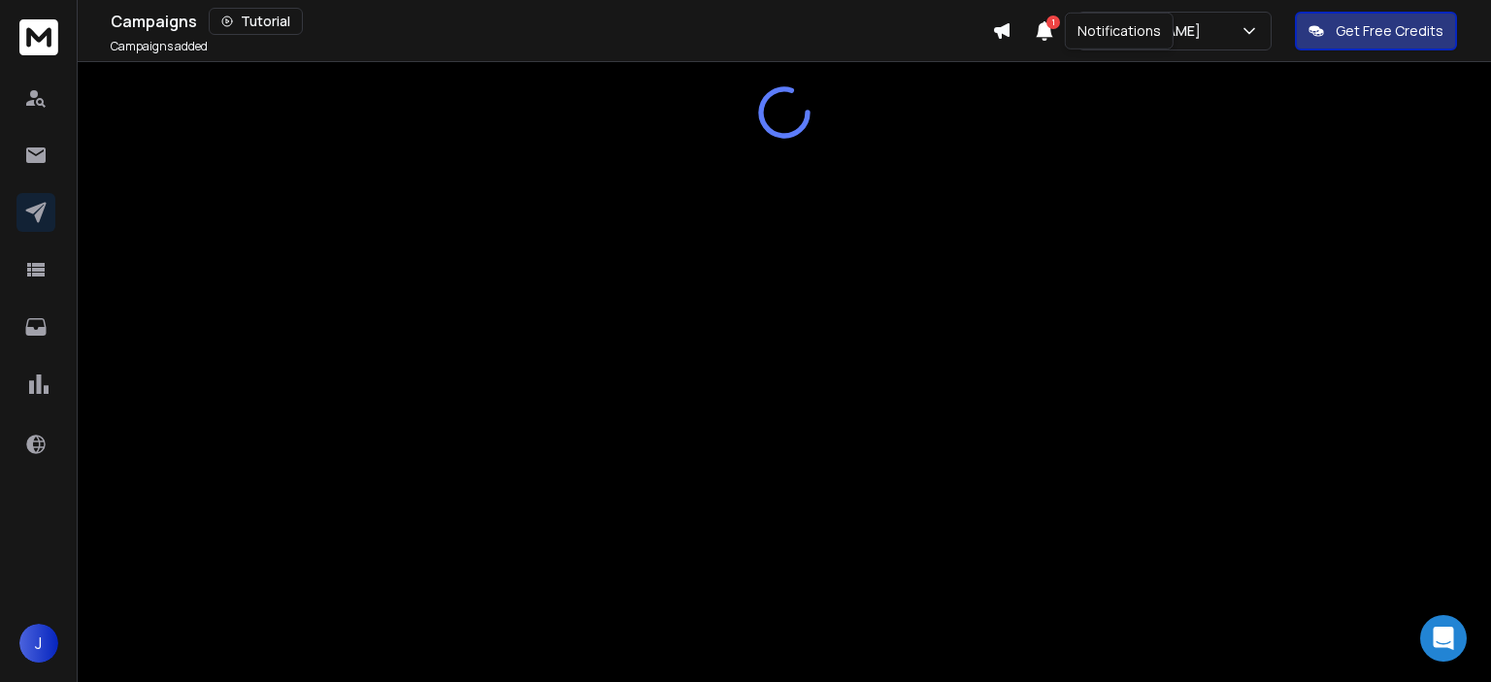
click at [1052, 29] on icon at bounding box center [1043, 29] width 17 height 19
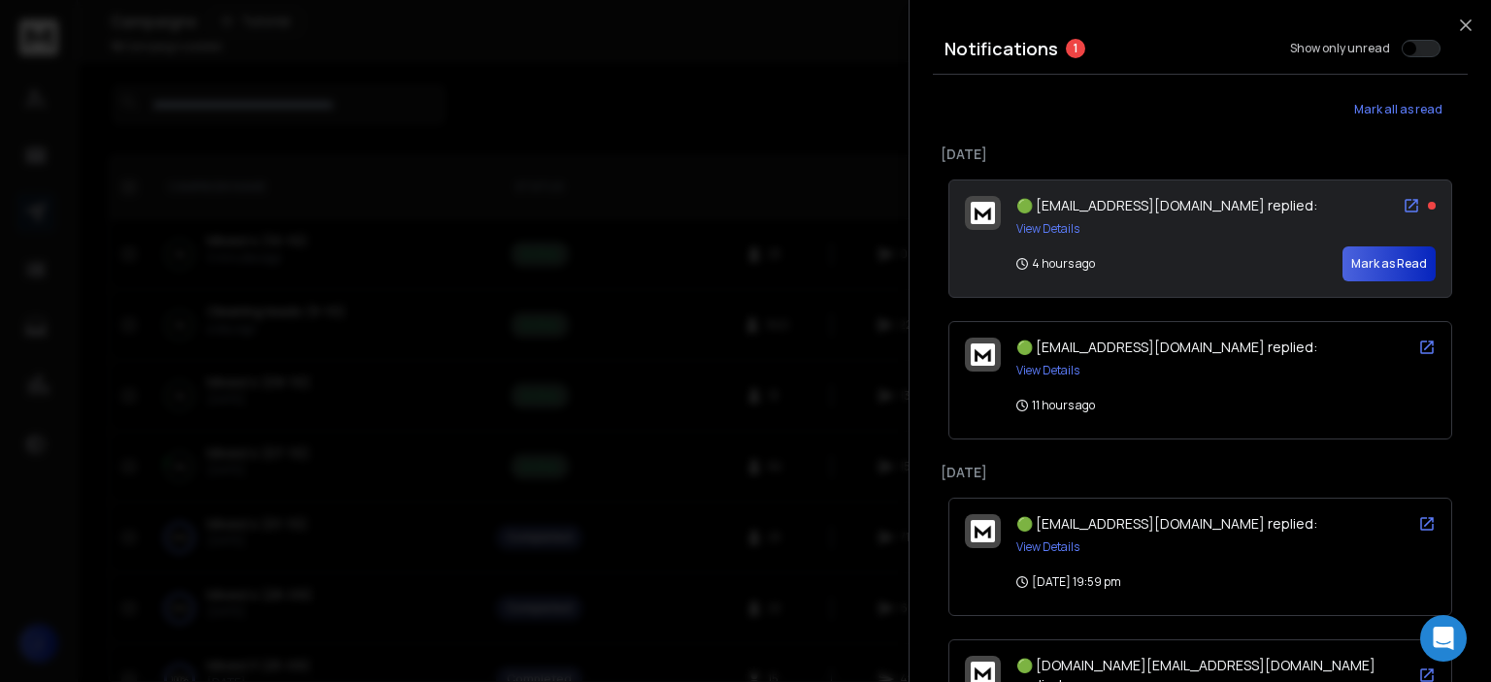
click at [1387, 259] on button "Mark as Read" at bounding box center [1388, 264] width 93 height 35
